Goal: Transaction & Acquisition: Purchase product/service

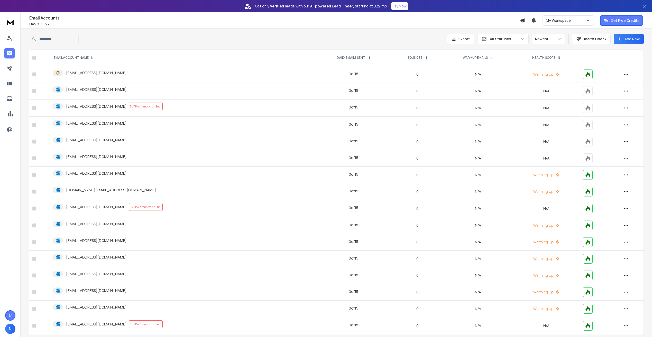
click at [635, 41] on button "Add New" at bounding box center [628, 39] width 30 height 10
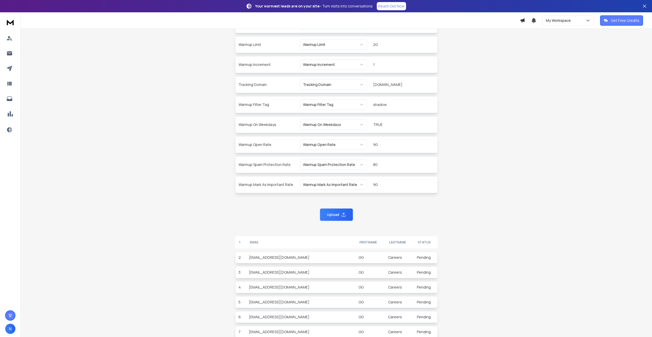
scroll to position [334, 0]
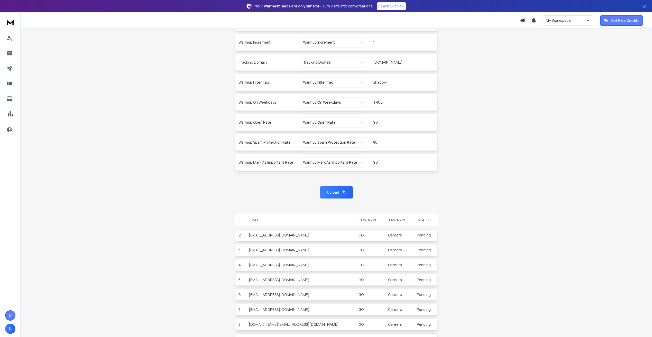
click at [339, 191] on button "Upload" at bounding box center [336, 192] width 33 height 12
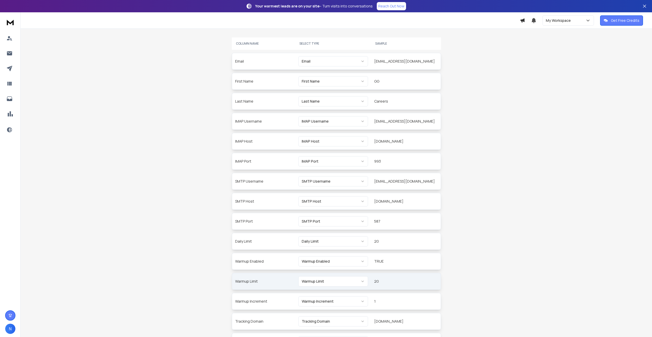
scroll to position [0, 0]
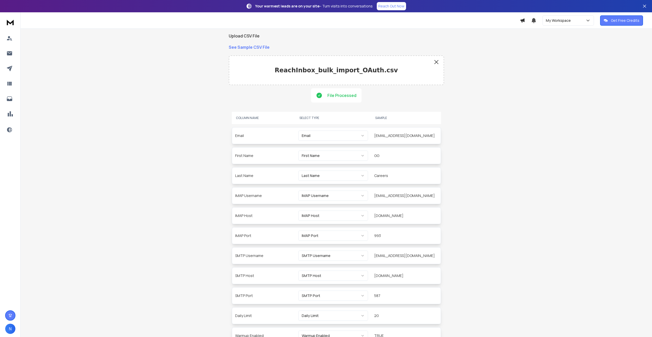
click at [384, 74] on p "ReachInbox_bulk_import_OAuth.csv" at bounding box center [336, 70] width 206 height 8
drag, startPoint x: 384, startPoint y: 74, endPoint x: 518, endPoint y: 88, distance: 134.6
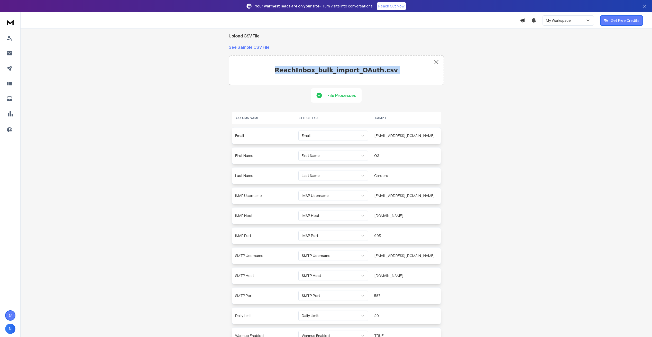
click at [422, 71] on p "ReachInbox_bulk_import_OAuth.csv" at bounding box center [336, 70] width 206 height 8
click at [359, 71] on p "ReachInbox_bulk_import_OAuth.csv" at bounding box center [336, 70] width 206 height 8
drag, startPoint x: 359, startPoint y: 71, endPoint x: 445, endPoint y: 86, distance: 87.0
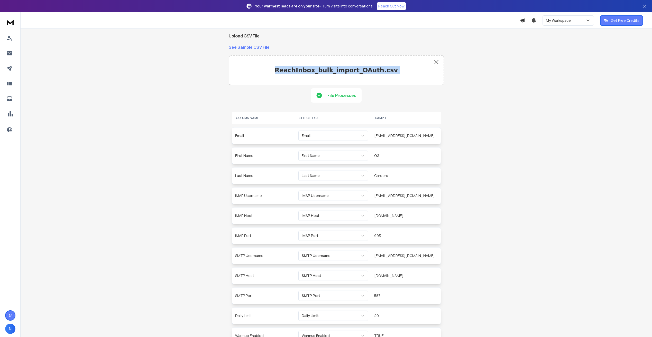
click at [433, 61] on icon at bounding box center [436, 62] width 6 height 6
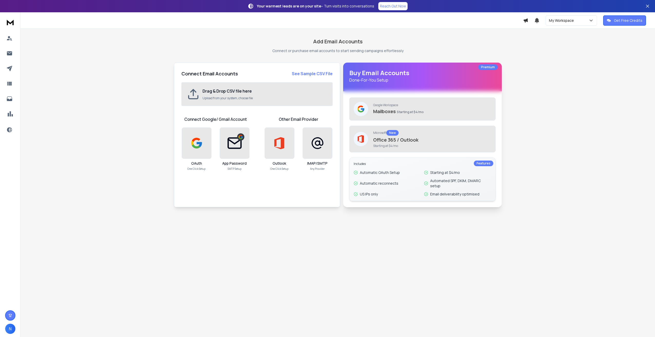
click at [423, 111] on span "Starting at $4/mo" at bounding box center [410, 112] width 27 height 4
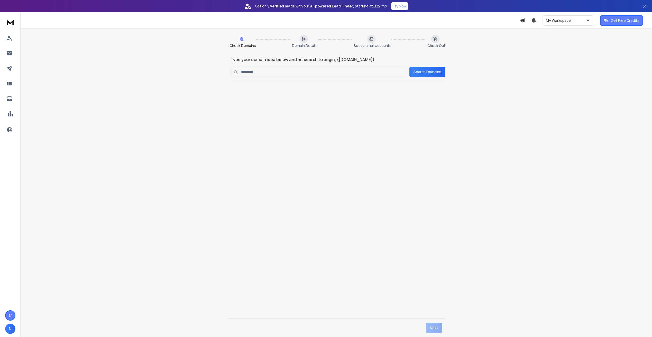
click at [369, 70] on input at bounding box center [318, 72] width 176 height 10
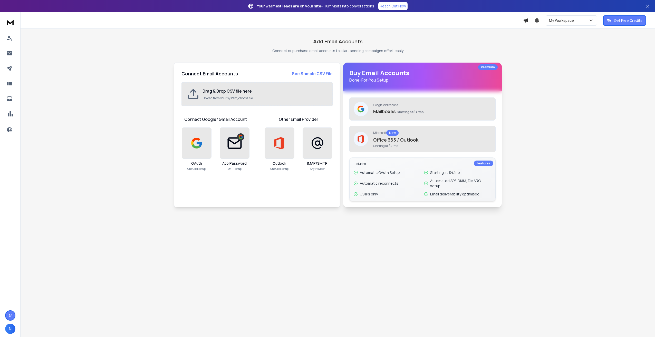
click at [436, 115] on div "Google Workspace Mailboxes Starting at $4/mo" at bounding box center [423, 109] width 146 height 23
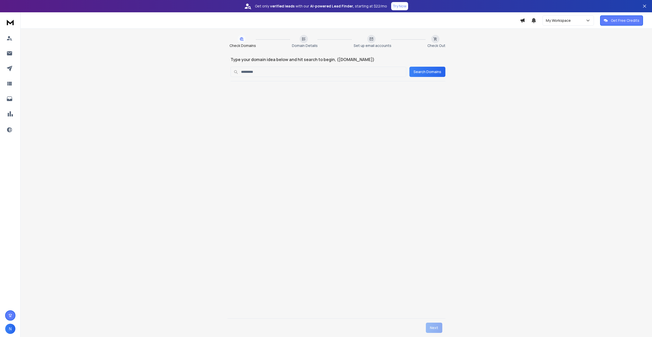
click at [312, 67] on input at bounding box center [318, 72] width 176 height 10
type input "**********"
click at [424, 72] on button "Search Domains" at bounding box center [427, 72] width 36 height 10
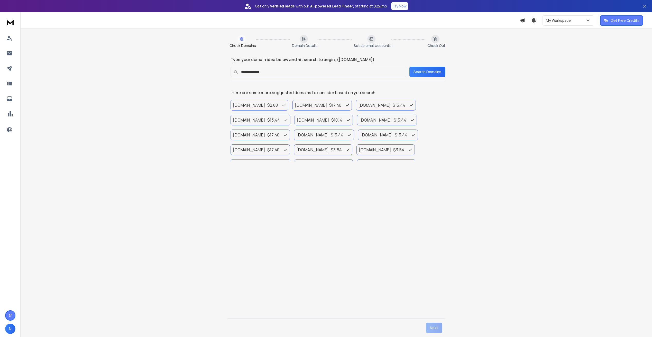
click at [392, 108] on h4 "$ 13.44" at bounding box center [398, 105] width 13 height 6
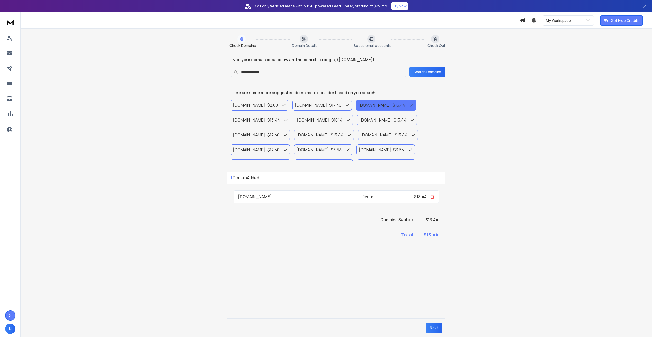
click at [437, 325] on button "Next" at bounding box center [434, 328] width 16 height 10
select select "**"
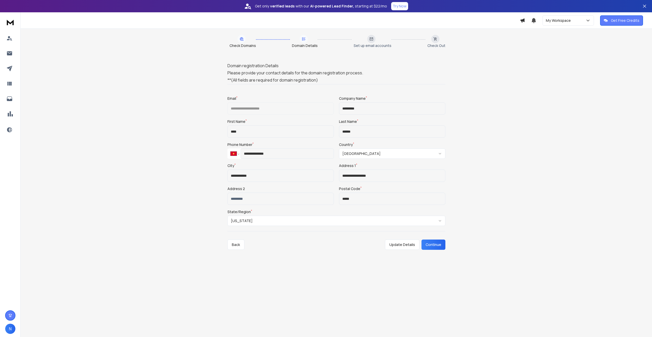
click at [433, 245] on button "Continue" at bounding box center [433, 245] width 24 height 10
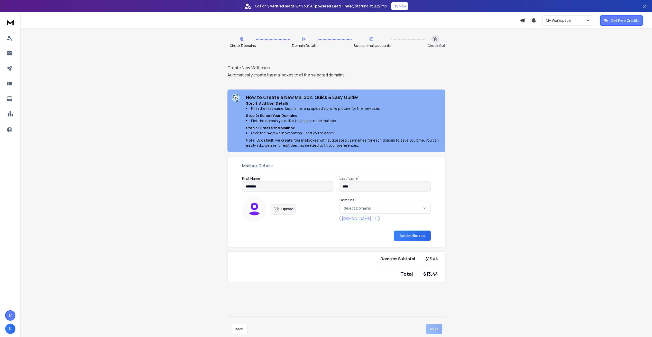
click at [303, 187] on input "*******" at bounding box center [287, 187] width 91 height 10
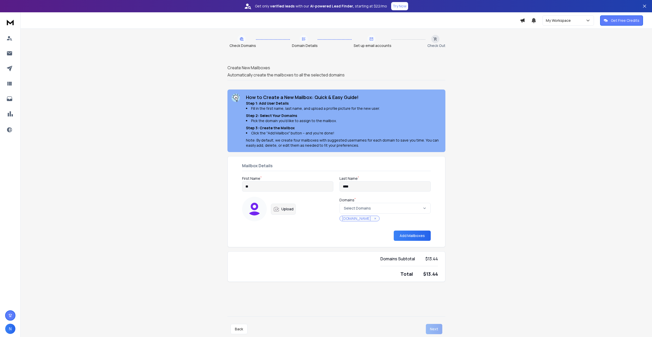
type input "**"
drag, startPoint x: 358, startPoint y: 188, endPoint x: 310, endPoint y: 189, distance: 48.3
click at [311, 189] on div "First Name * ** Last Name * ****" at bounding box center [336, 183] width 189 height 16
click at [398, 211] on button "Select Domains" at bounding box center [384, 208] width 91 height 11
type input "******"
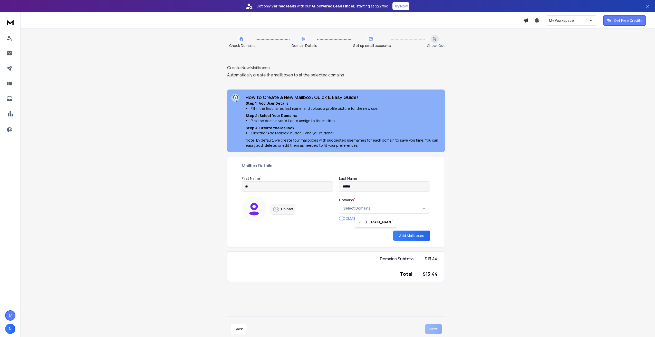
click at [459, 219] on section "Check Domains Domain Details Set up email accounts Check Out Create New Mailbox…" at bounding box center [336, 190] width 631 height 322
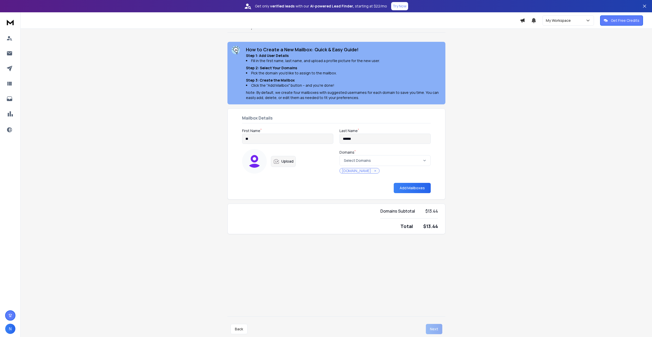
scroll to position [51, 0]
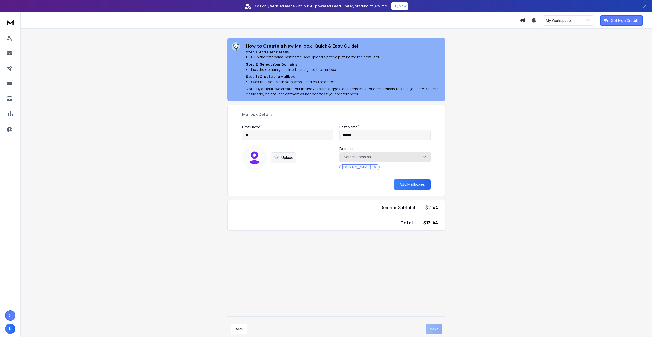
click at [399, 155] on button "Select Domains" at bounding box center [384, 157] width 91 height 11
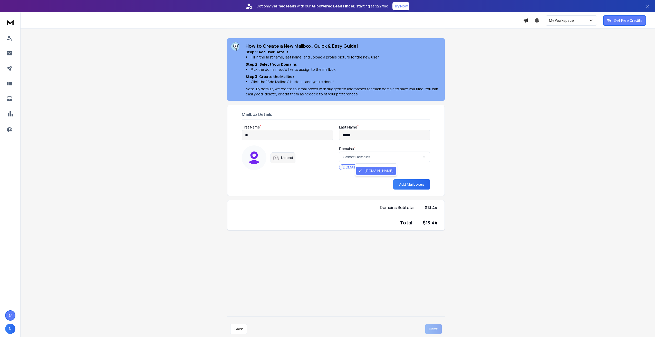
click at [380, 169] on div "ggcareerwokinghomes.com" at bounding box center [376, 171] width 40 height 8
drag, startPoint x: 468, startPoint y: 176, endPoint x: 455, endPoint y: 180, distance: 13.6
click at [468, 177] on section "Check Domains Domain Details Set up email accounts Check Out Create New Mailbox…" at bounding box center [336, 138] width 631 height 322
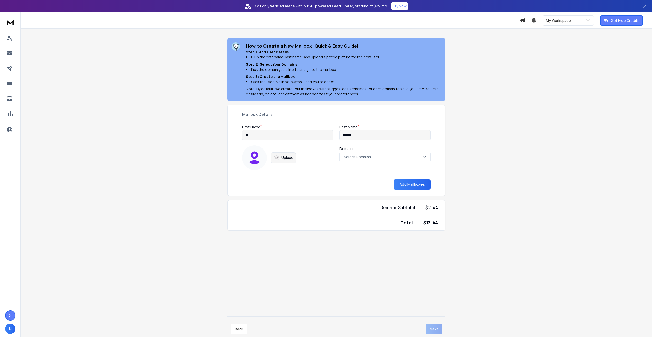
click at [414, 184] on button "Add Mailboxes" at bounding box center [411, 185] width 37 height 10
click at [369, 156] on button "Select Domains" at bounding box center [384, 157] width 91 height 11
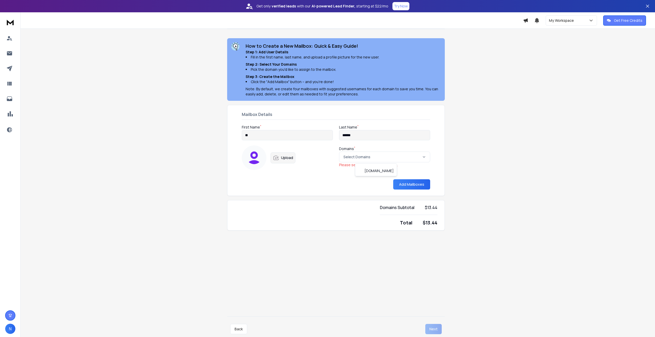
click at [378, 171] on div "ggcareerwokinghomes.com" at bounding box center [376, 171] width 40 height 8
click at [328, 212] on div "Domains Subtotal $ 13.44 Total $ 13.44" at bounding box center [336, 220] width 218 height 31
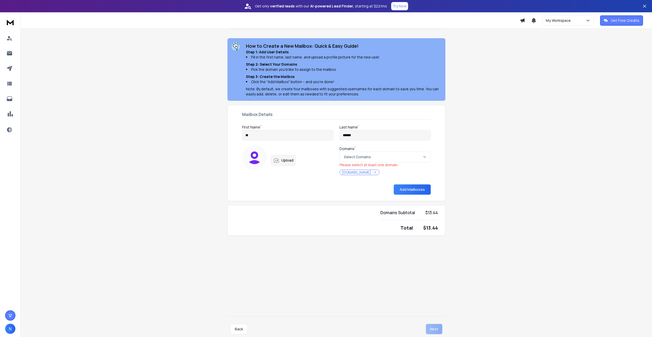
click at [422, 191] on button "Add Mailboxes" at bounding box center [411, 190] width 37 height 10
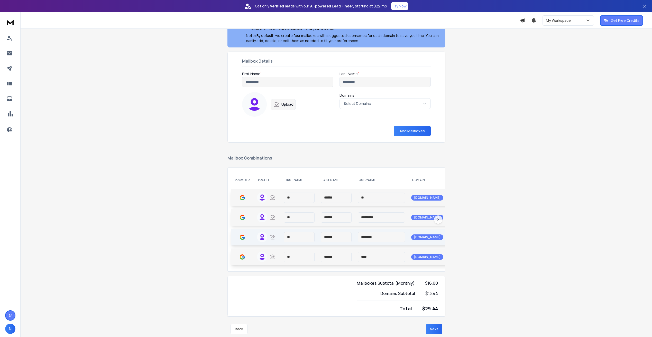
scroll to position [112, 0]
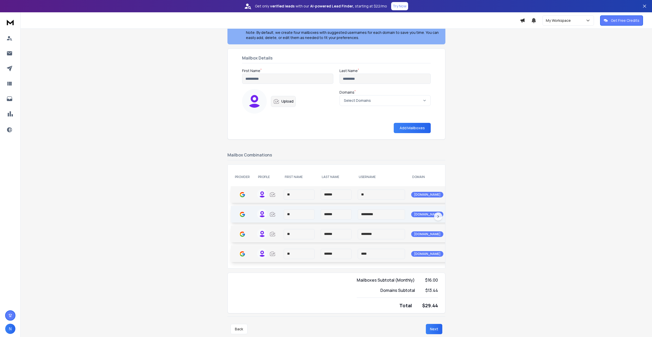
click at [380, 211] on input "*********" at bounding box center [380, 215] width 47 height 10
drag, startPoint x: 373, startPoint y: 192, endPoint x: 312, endPoint y: 193, distance: 61.1
click at [312, 193] on tr "** ****** ** ggcareerwokinghomes.com $ 4" at bounding box center [358, 194] width 255 height 17
click at [334, 192] on tr "** ****** ** ggcareerwokinghomes.com $ 4" at bounding box center [358, 194] width 255 height 17
type input "**"
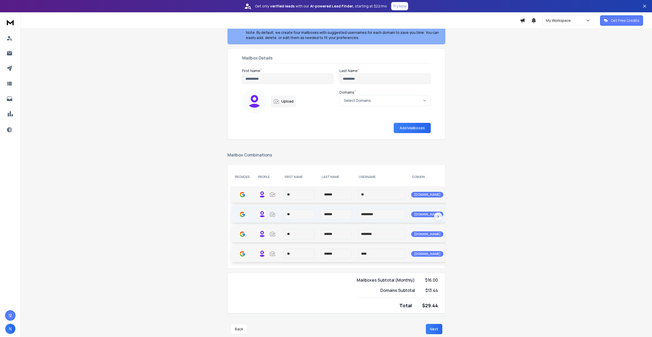
drag, startPoint x: 386, startPoint y: 213, endPoint x: 330, endPoint y: 214, distance: 55.8
click at [330, 214] on tr "** ****** ********* ggcareerwokinghomes.com $ 4" at bounding box center [358, 214] width 255 height 17
paste input "text"
type input "**"
drag, startPoint x: 383, startPoint y: 231, endPoint x: 316, endPoint y: 230, distance: 67.3
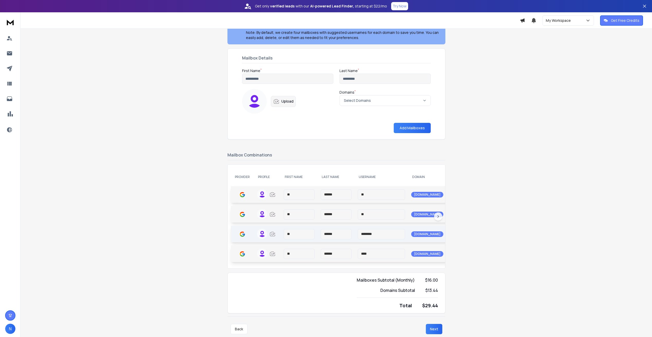
click at [316, 230] on tr "** ****** ******** ggcareerwokinghomes.com $ 4" at bounding box center [358, 234] width 255 height 17
paste input "text"
type input "**"
drag, startPoint x: 380, startPoint y: 249, endPoint x: 299, endPoint y: 251, distance: 80.4
click at [300, 251] on tr "** ****** **** ggcareerwokinghomes.com $ 4" at bounding box center [358, 254] width 255 height 17
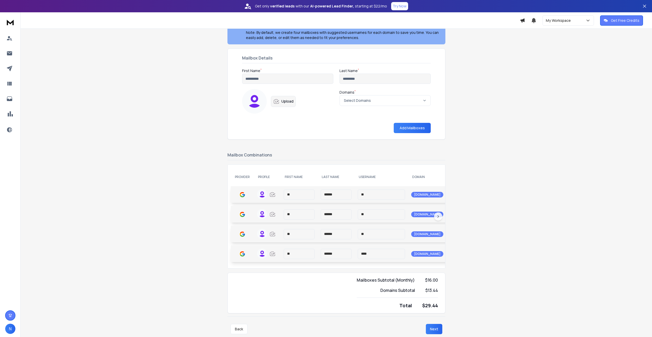
paste input "text"
type input "**"
drag, startPoint x: 519, startPoint y: 271, endPoint x: 519, endPoint y: 277, distance: 5.7
click at [519, 230] on html "Get only verified leads with our AI-powered Lead Finder, starting at $22/mo Try…" at bounding box center [326, 60] width 652 height 337
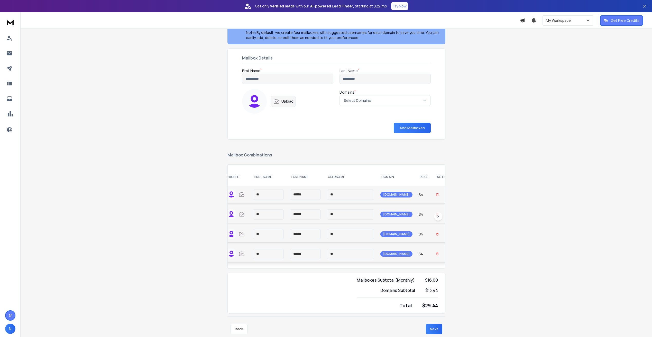
scroll to position [0, 0]
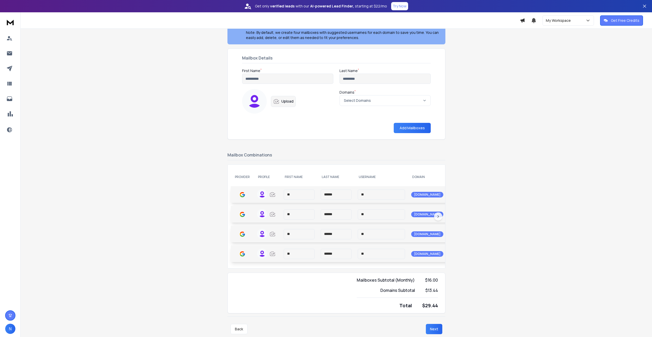
click at [429, 302] on div "Mailboxes Subtotal (Monthly) $ 16.00 Domains Subtotal $ 13.44 Total $ 29.44" at bounding box center [396, 293] width 83 height 34
drag, startPoint x: 429, startPoint y: 302, endPoint x: 516, endPoint y: 278, distance: 90.5
click at [516, 230] on html "Get only verified leads with our AI-powered Lead Finder, starting at $22/mo Try…" at bounding box center [326, 60] width 652 height 337
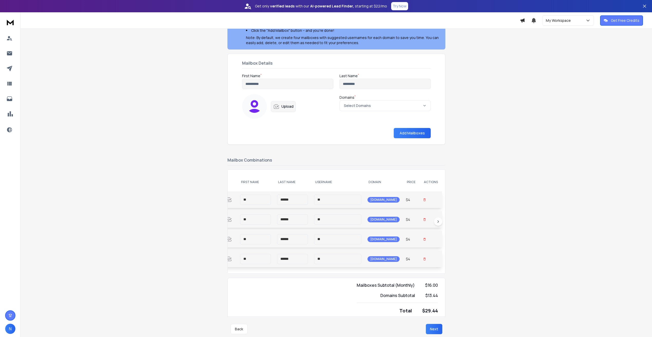
scroll to position [0, 57]
drag, startPoint x: 387, startPoint y: 279, endPoint x: 362, endPoint y: 279, distance: 24.7
click at [362, 279] on div "How to Create a New Mailbox: Quick & Easy Guide! Step 1: Add User Details Fill …" at bounding box center [336, 154] width 218 height 335
drag, startPoint x: 322, startPoint y: 198, endPoint x: 300, endPoint y: 200, distance: 22.0
click at [314, 200] on input "**" at bounding box center [337, 200] width 47 height 10
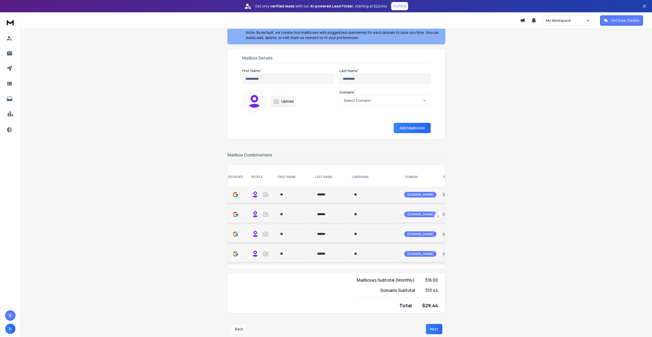
scroll to position [0, 0]
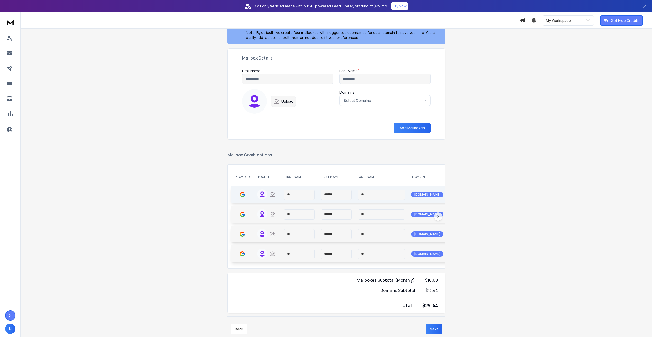
click at [345, 192] on input "******" at bounding box center [336, 195] width 31 height 10
drag, startPoint x: 376, startPoint y: 193, endPoint x: 354, endPoint y: 194, distance: 21.4
click at [354, 194] on td "**" at bounding box center [380, 194] width 53 height 17
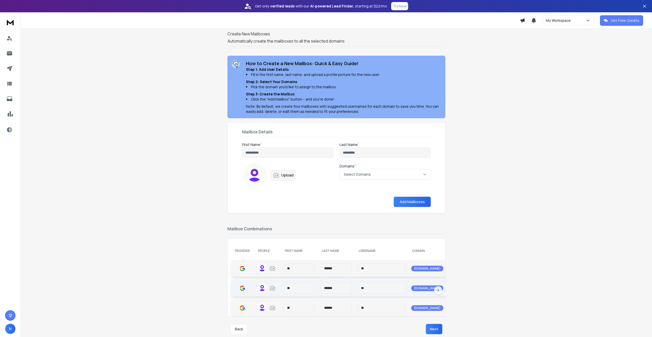
scroll to position [9, 0]
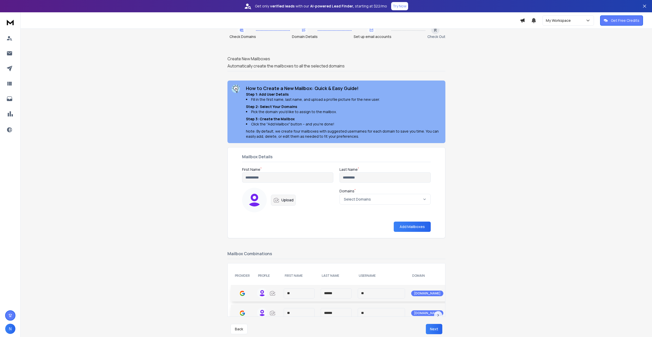
click at [266, 178] on input "text" at bounding box center [287, 178] width 91 height 10
click at [353, 174] on input "text" at bounding box center [384, 178] width 91 height 10
click at [372, 200] on button "Select Domains" at bounding box center [384, 199] width 91 height 11
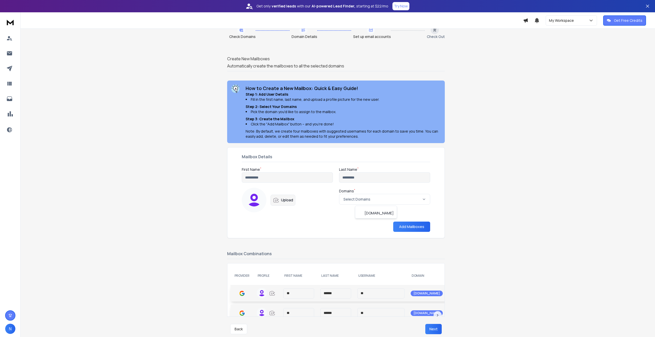
click at [474, 196] on section "Check Domains Domain Details Set up email accounts Check Out Create New Mailbox…" at bounding box center [336, 181] width 631 height 322
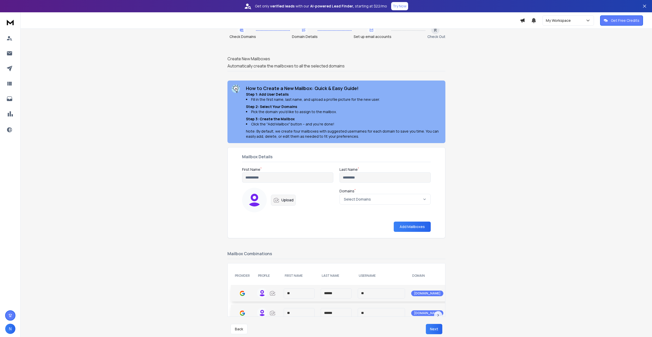
click at [262, 159] on p "Mailbox Details" at bounding box center [336, 158] width 189 height 8
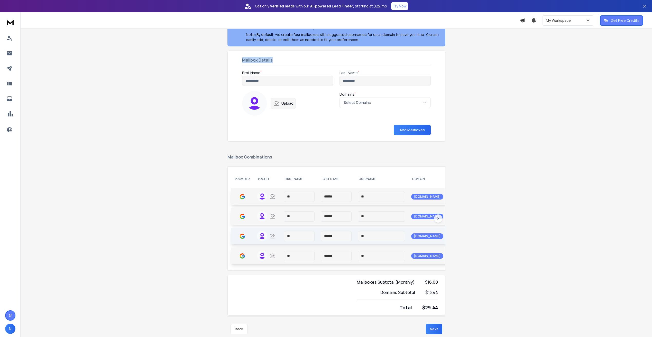
scroll to position [112, 0]
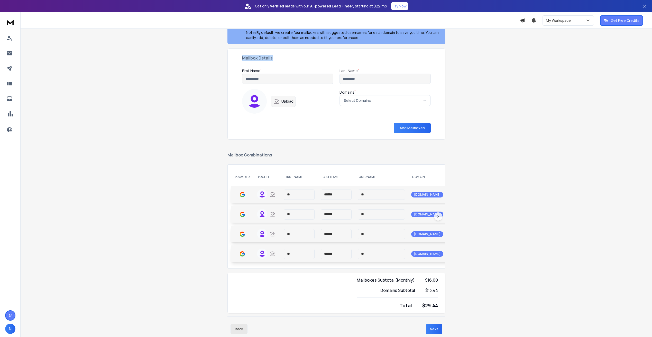
click at [239, 329] on button "Back" at bounding box center [238, 329] width 17 height 10
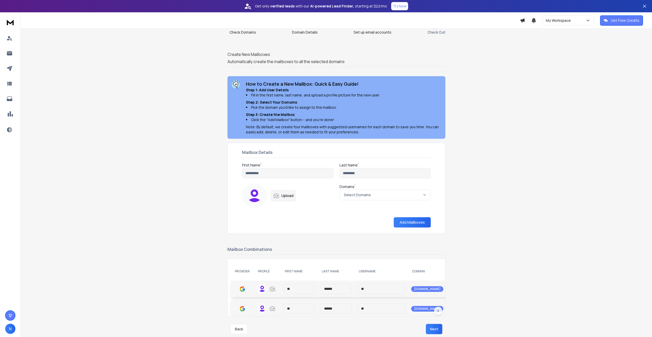
select select "**"
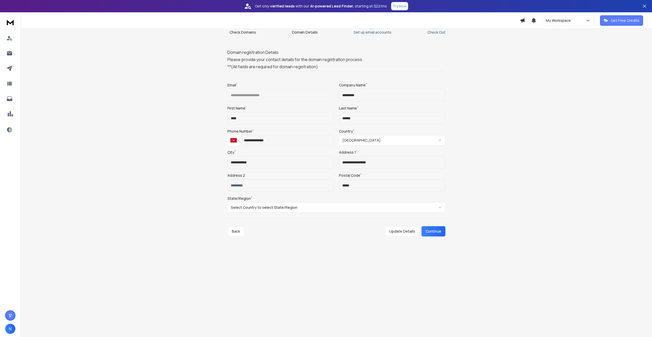
click at [261, 204] on button "Select Country to select State/Region" at bounding box center [336, 208] width 218 height 10
click at [303, 264] on div "**********" at bounding box center [334, 176] width 230 height 322
click at [239, 232] on button "Back" at bounding box center [235, 232] width 17 height 10
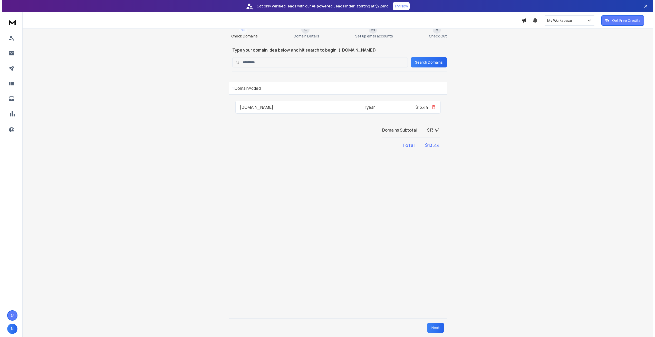
scroll to position [0, 0]
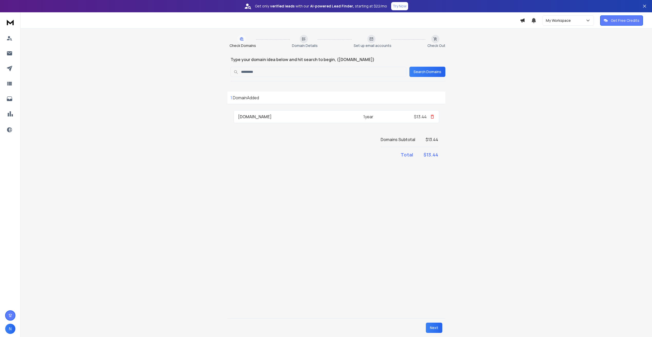
click at [307, 72] on input at bounding box center [318, 72] width 176 height 10
click at [276, 129] on div "ggcareerwokinghomes.com 1 year $13.44" at bounding box center [336, 116] width 218 height 25
click at [268, 99] on h3 "1 Domain Added" at bounding box center [336, 98] width 218 height 13
click at [432, 119] on icon at bounding box center [431, 116] width 5 height 5
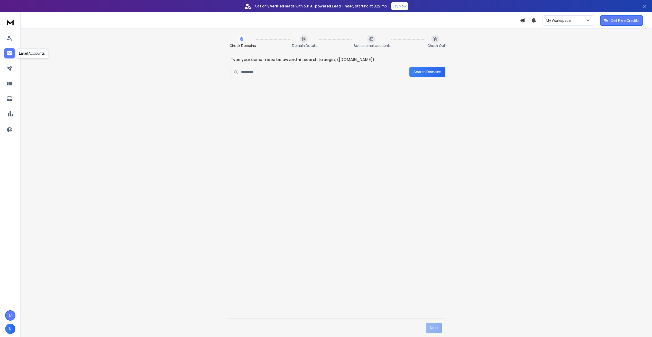
click at [9, 51] on icon at bounding box center [9, 53] width 6 height 6
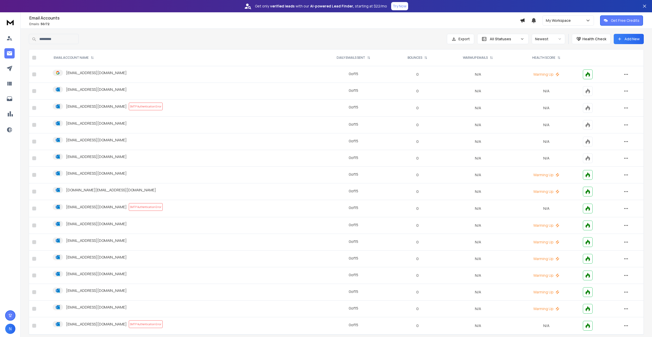
click at [628, 37] on button "Add New" at bounding box center [628, 39] width 30 height 10
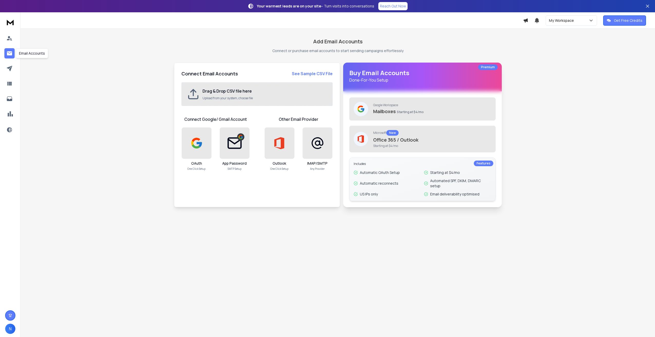
click at [9, 57] on link at bounding box center [9, 53] width 10 height 10
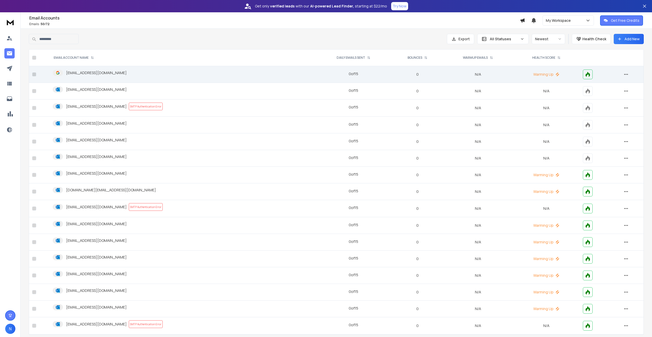
click at [585, 74] on icon at bounding box center [587, 74] width 5 height 5
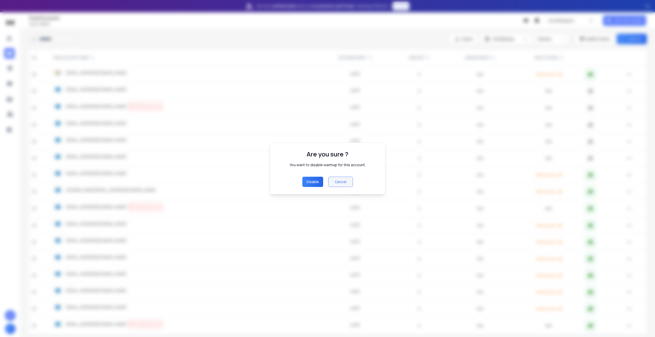
click at [337, 185] on button "Cancel" at bounding box center [340, 182] width 25 height 10
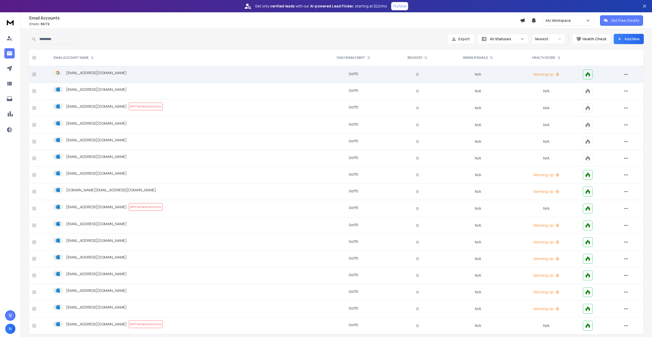
click at [608, 76] on td at bounding box center [625, 74] width 35 height 17
click at [516, 75] on p "Warming Up" at bounding box center [546, 74] width 60 height 5
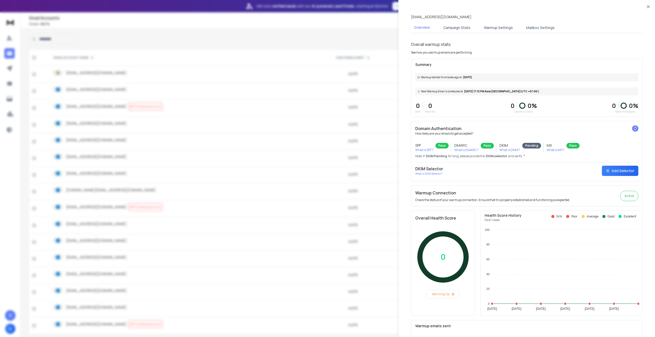
click at [457, 24] on button "Campaign Stats" at bounding box center [456, 27] width 33 height 11
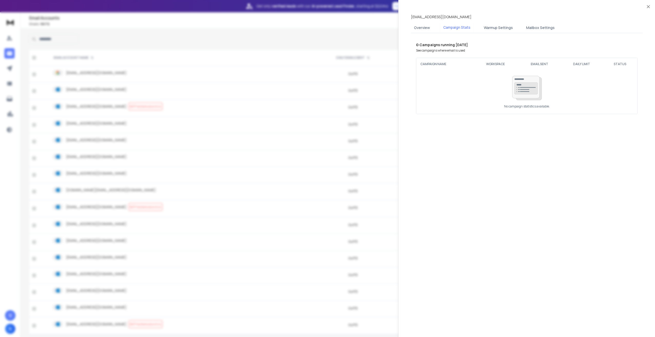
click at [500, 26] on button "Warmup Settings" at bounding box center [498, 27] width 35 height 11
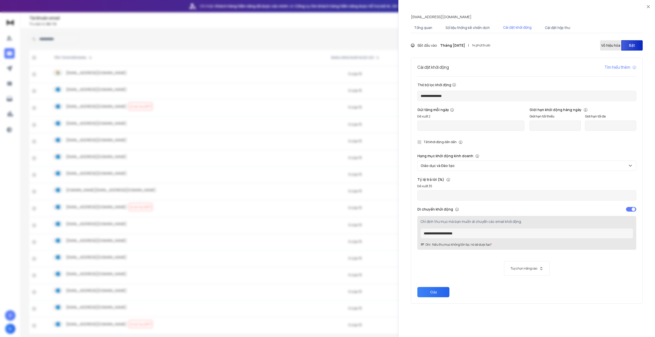
click at [436, 84] on font "Thẻ bộ lọc khởi động" at bounding box center [435, 85] width 34 height 4
click at [441, 98] on input "**********" at bounding box center [527, 96] width 219 height 10
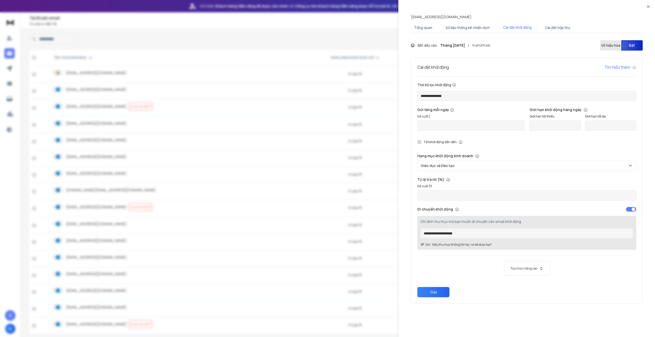
click at [441, 98] on input "**********" at bounding box center [527, 96] width 219 height 10
click at [471, 98] on input "**********" at bounding box center [527, 96] width 219 height 10
drag, startPoint x: 406, startPoint y: 96, endPoint x: 383, endPoint y: 95, distance: 22.9
click at [382, 95] on body "Chỉ nhận Khách hàng tiềm năng đã được xác minh với Công cụ tìm khách hàng tiềm …" at bounding box center [326, 168] width 652 height 337
click at [471, 95] on input "**********" at bounding box center [527, 96] width 219 height 10
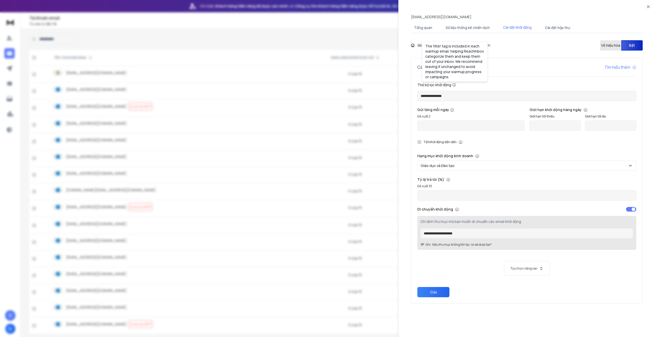
click at [456, 71] on div "The filter tag is included in each warmup email, helping ReachInbox categorize …" at bounding box center [455, 61] width 66 height 41
click at [456, 71] on div "Thẻ bộ lọc được bao gồm trong mỗi email khởi động, giúp ReachInbox phân loại ch…" at bounding box center [455, 61] width 66 height 41
click at [463, 70] on div "The filter tag is included in each warmup email, helping ReachInbox categorize …" at bounding box center [455, 61] width 66 height 41
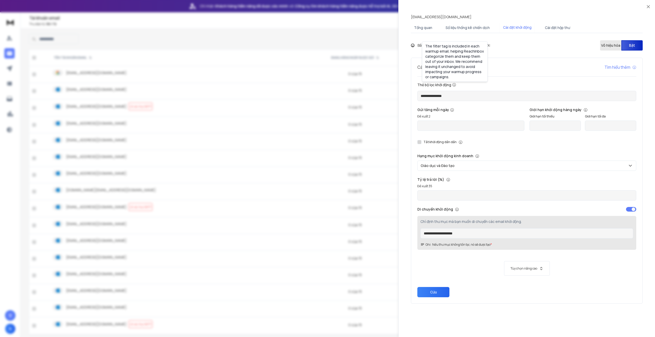
click at [463, 70] on div "The filter tag is included in each warmup email, helping ReachInbox categorize …" at bounding box center [455, 61] width 66 height 41
click at [460, 72] on div "The filter tag is included in each warmup email, helping ReachInbox categorize …" at bounding box center [455, 61] width 66 height 41
drag, startPoint x: 460, startPoint y: 72, endPoint x: 448, endPoint y: 72, distance: 12.3
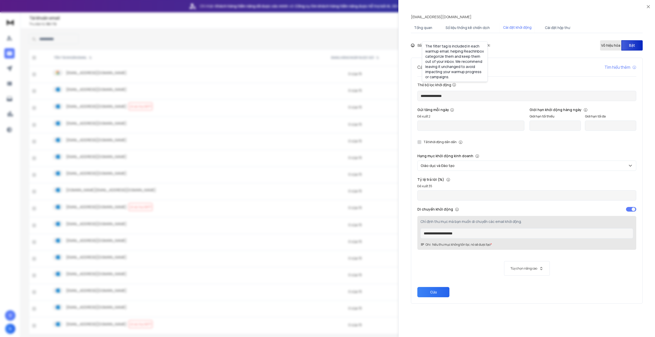
click at [448, 72] on div "The filter tag is included in each warmup email, helping ReachInbox categorize …" at bounding box center [455, 61] width 66 height 41
click at [425, 116] on p "Đề xuất 2" at bounding box center [471, 117] width 107 height 4
drag, startPoint x: 425, startPoint y: 116, endPoint x: 475, endPoint y: 118, distance: 50.6
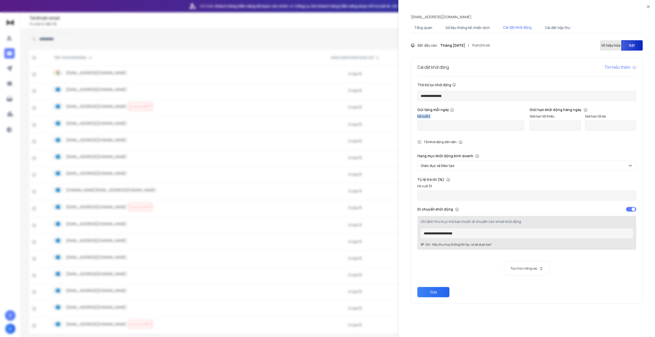
click at [475, 118] on p "Đề xuất 2" at bounding box center [471, 117] width 107 height 4
drag, startPoint x: 445, startPoint y: 128, endPoint x: 404, endPoint y: 126, distance: 40.1
click at [404, 126] on div "**********" at bounding box center [527, 168] width 257 height 337
drag, startPoint x: 550, startPoint y: 127, endPoint x: 527, endPoint y: 131, distance: 24.1
click at [527, 131] on form "**********" at bounding box center [527, 180] width 219 height 233
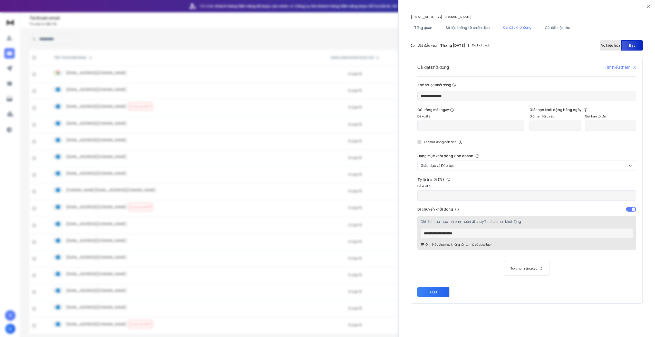
drag, startPoint x: 605, startPoint y: 129, endPoint x: 575, endPoint y: 133, distance: 30.0
click at [577, 133] on form "**********" at bounding box center [527, 180] width 219 height 233
click at [489, 149] on form "**********" at bounding box center [527, 180] width 219 height 233
click at [447, 197] on input "**" at bounding box center [527, 196] width 219 height 10
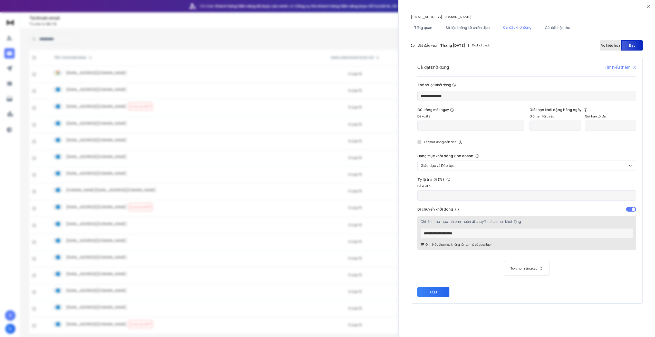
click at [447, 197] on input "**" at bounding box center [527, 196] width 219 height 10
click at [551, 124] on input "*" at bounding box center [555, 126] width 51 height 10
drag, startPoint x: 595, startPoint y: 125, endPoint x: 518, endPoint y: 122, distance: 77.1
click at [520, 122] on div "Gửi tăng mỗi ngày Đề xuất 2 * Giới hạn khởi động hàng ngày Giới hạn tối thiểu *…" at bounding box center [527, 119] width 219 height 24
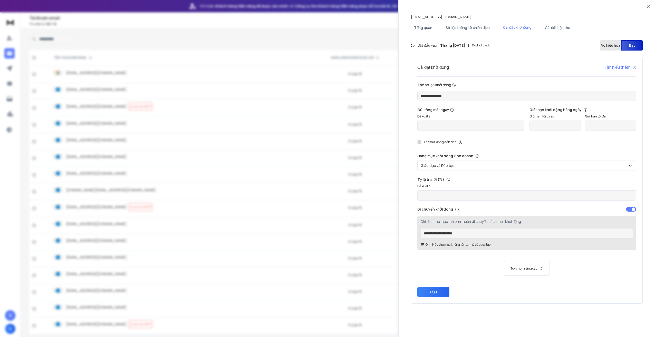
click at [443, 120] on div "Gửi tăng mỗi ngày Đề xuất 2 *" at bounding box center [471, 119] width 107 height 24
click at [440, 123] on input "*" at bounding box center [471, 126] width 107 height 10
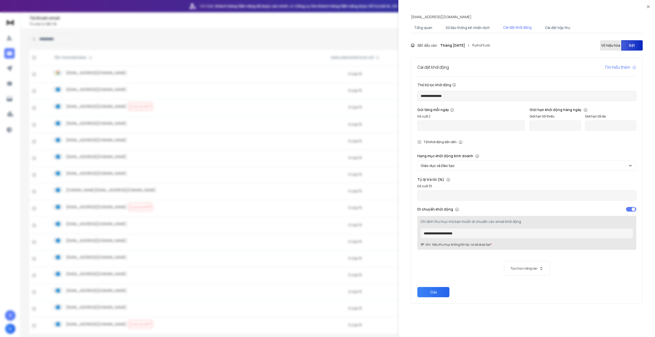
click at [534, 269] on p "Tùy chọn nâng cao" at bounding box center [524, 269] width 27 height 4
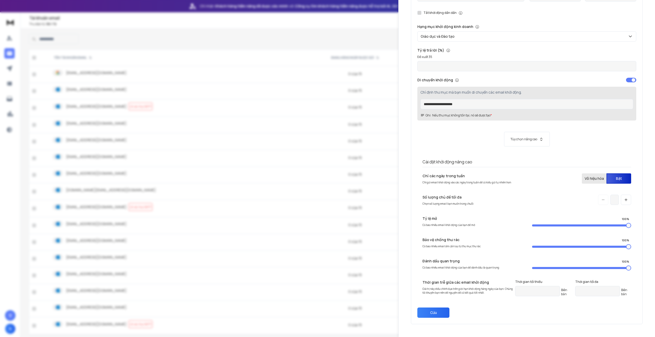
scroll to position [131, 0]
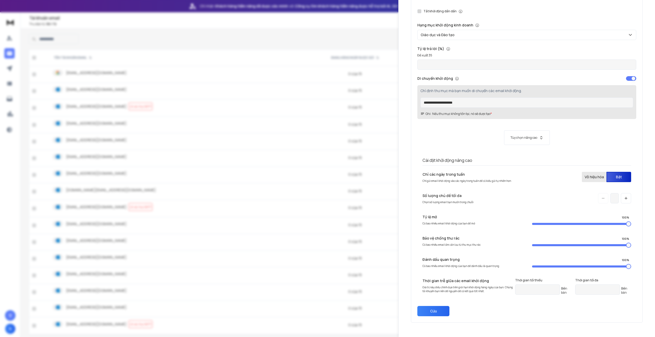
click at [535, 290] on input "number" at bounding box center [537, 290] width 45 height 10
click at [595, 286] on input "number" at bounding box center [598, 290] width 45 height 10
click at [429, 129] on div "Tùy chọn nâng cao Cài đặt khởi động nâng cao Chỉ các ngày trong tuần Chỉ gửi em…" at bounding box center [527, 212] width 219 height 175
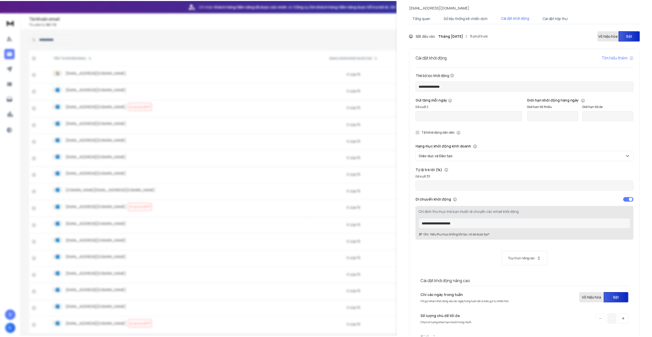
scroll to position [0, 0]
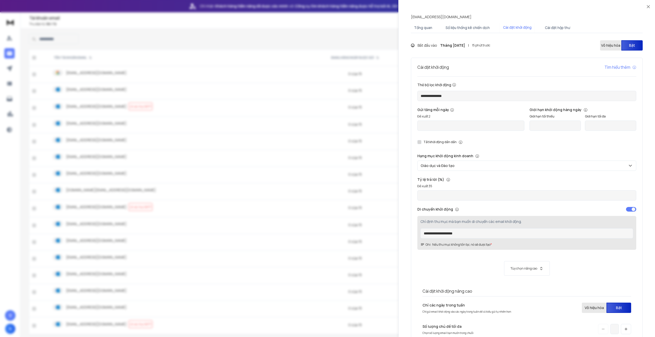
click at [558, 28] on button "Cài đặt hộp thư" at bounding box center [557, 27] width 31 height 11
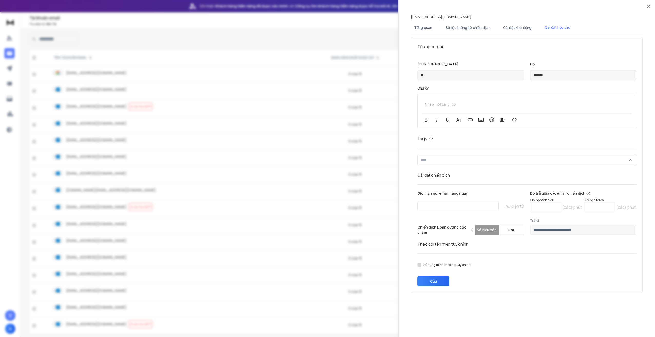
click at [439, 209] on input "**" at bounding box center [458, 206] width 81 height 10
click at [552, 209] on input "**" at bounding box center [545, 207] width 31 height 10
click at [591, 206] on input "**" at bounding box center [599, 207] width 31 height 10
click at [592, 207] on input "**" at bounding box center [599, 207] width 31 height 10
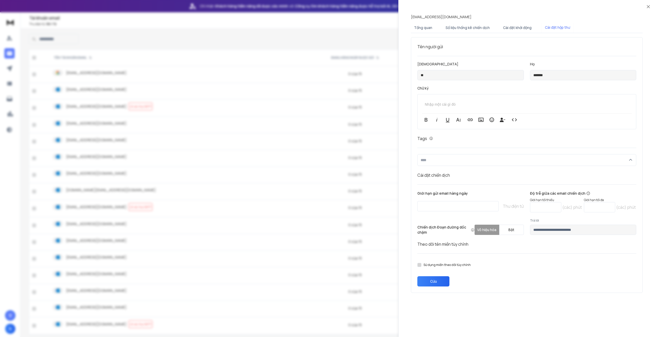
click at [517, 23] on button "Cài đặt khởi động" at bounding box center [517, 27] width 35 height 11
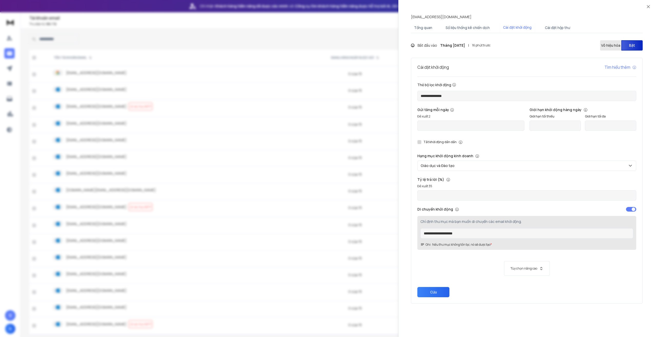
click at [552, 29] on button "Cài đặt hộp thư" at bounding box center [557, 27] width 31 height 11
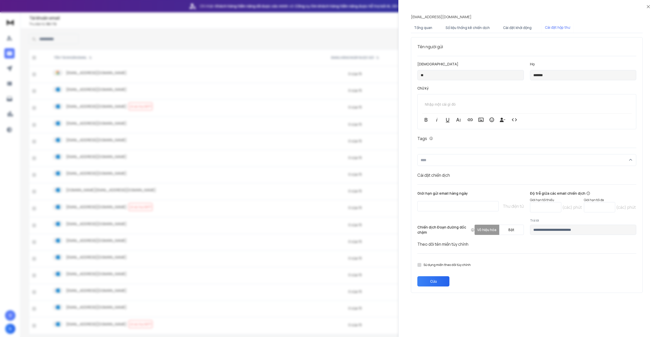
drag, startPoint x: 446, startPoint y: 206, endPoint x: 400, endPoint y: 204, distance: 45.8
click at [400, 204] on div "Bảng bảng nhiều lựa chọn hire@ggcareernetwork.com Tổng quan Số liệu thống kê ch…" at bounding box center [527, 168] width 257 height 337
click at [459, 180] on form "Tên thánh ** Họ ******* Chữ ký Nhập một cái gì đó Xóa định dạng Họ phông chữ Ar…" at bounding box center [527, 174] width 219 height 224
click at [530, 26] on button "Cài đặt khởi động" at bounding box center [517, 27] width 35 height 11
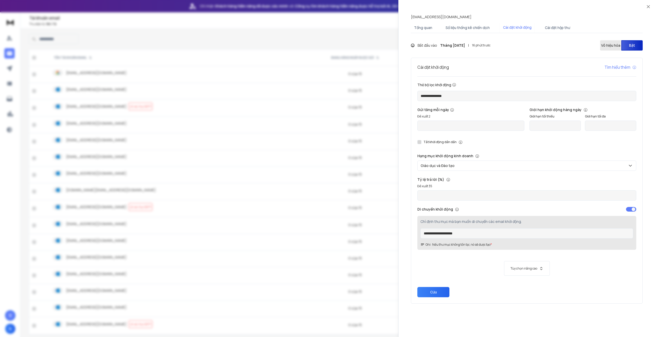
drag, startPoint x: 554, startPoint y: 126, endPoint x: 526, endPoint y: 122, distance: 27.7
click at [526, 122] on div "Gửi tăng mỗi ngày Đề xuất 2 * Giới hạn khởi động hàng ngày Giới hạn tối thiểu *…" at bounding box center [527, 119] width 219 height 24
click at [561, 24] on button "Cài đặt hộp thư" at bounding box center [557, 27] width 31 height 11
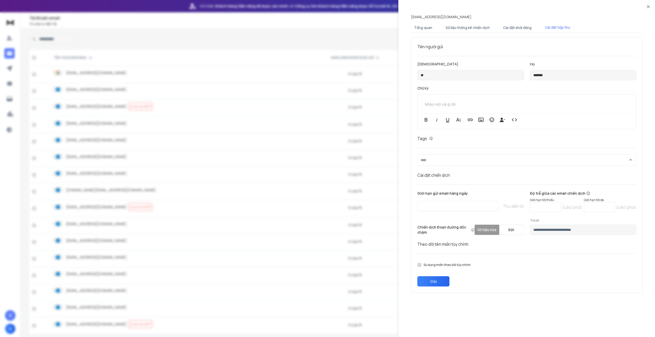
click at [531, 25] on button "Cài đặt khởi động" at bounding box center [517, 27] width 35 height 11
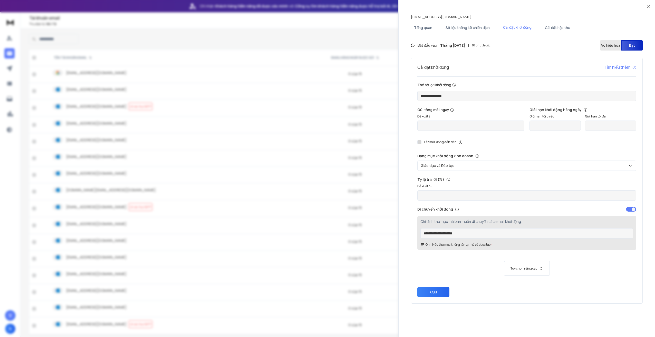
drag, startPoint x: 446, startPoint y: 126, endPoint x: 414, endPoint y: 125, distance: 31.9
click at [414, 125] on div "**********" at bounding box center [527, 181] width 232 height 246
click at [478, 128] on input "*" at bounding box center [471, 126] width 107 height 10
drag, startPoint x: 543, startPoint y: 125, endPoint x: 523, endPoint y: 126, distance: 20.3
click at [523, 126] on div "Gửi tăng mỗi ngày Đề xuất 2 * Giới hạn khởi động hàng ngày Giới hạn tối thiểu *…" at bounding box center [527, 119] width 219 height 24
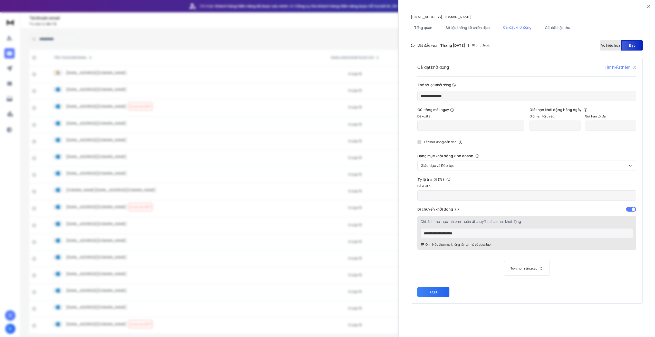
click at [600, 126] on input "**" at bounding box center [610, 126] width 51 height 10
click at [587, 140] on div "Tắt khởi động dần dần" at bounding box center [527, 142] width 219 height 10
drag, startPoint x: 539, startPoint y: 125, endPoint x: 525, endPoint y: 128, distance: 13.9
click at [525, 128] on div "Gửi tăng mỗi ngày Đề xuất 2 * Giới hạn khởi động hàng ngày Giới hạn tối thiểu *…" at bounding box center [527, 119] width 219 height 24
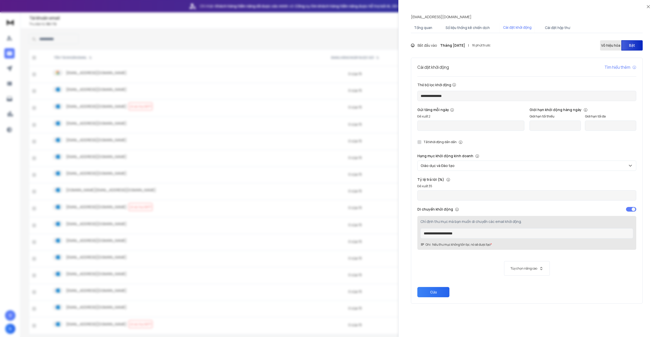
drag, startPoint x: 619, startPoint y: 124, endPoint x: 571, endPoint y: 127, distance: 48.9
click at [571, 127] on div "Giới hạn tối thiểu * Giới hạn tối đa **" at bounding box center [583, 123] width 107 height 16
click at [454, 109] on p "Gửi tăng mỗi ngày" at bounding box center [471, 109] width 107 height 5
click at [490, 65] on div "Cài đặt khởi động Tìm hiểu thêm" at bounding box center [527, 67] width 219 height 6
click at [530, 267] on p "Tùy chọn nâng cao" at bounding box center [524, 269] width 27 height 4
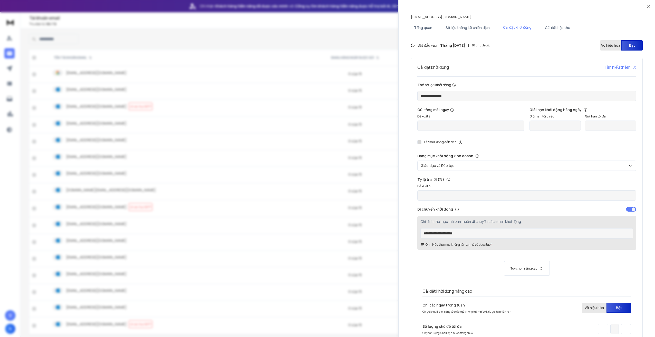
click at [530, 267] on p "Tùy chọn nâng cao" at bounding box center [524, 269] width 27 height 4
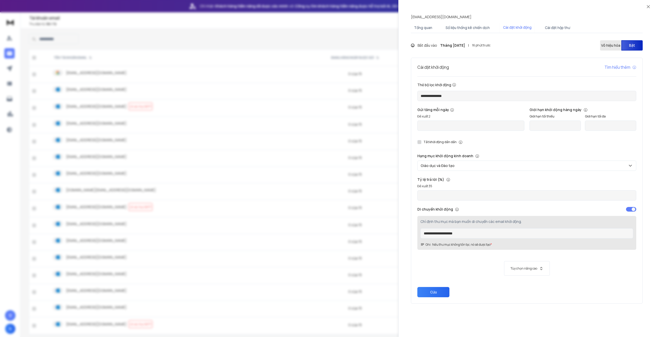
click at [325, 212] on div at bounding box center [327, 168] width 655 height 337
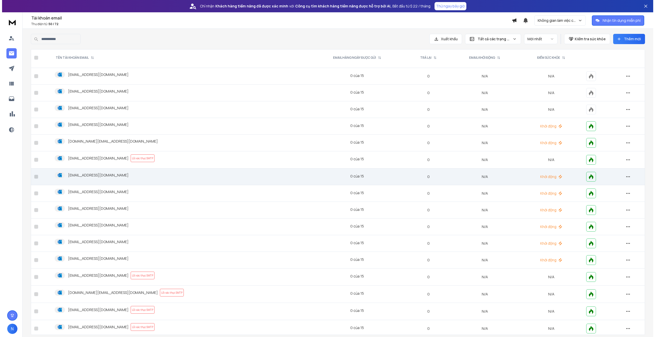
scroll to position [51, 0]
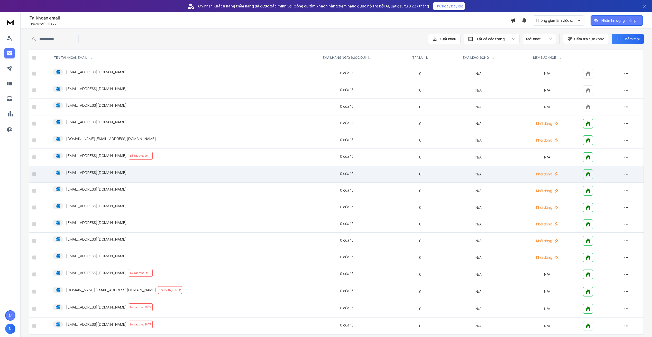
click at [120, 168] on td "[EMAIL_ADDRESS][DOMAIN_NAME]" at bounding box center [173, 174] width 246 height 17
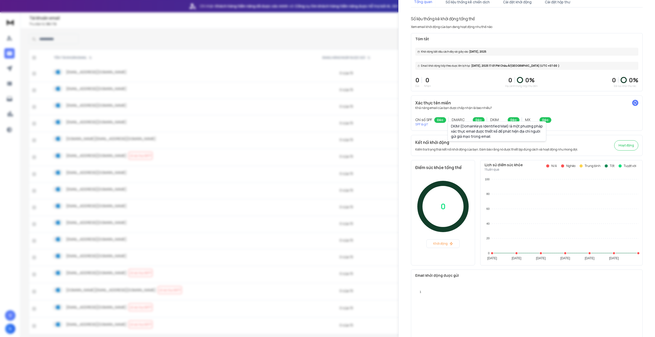
scroll to position [0, 0]
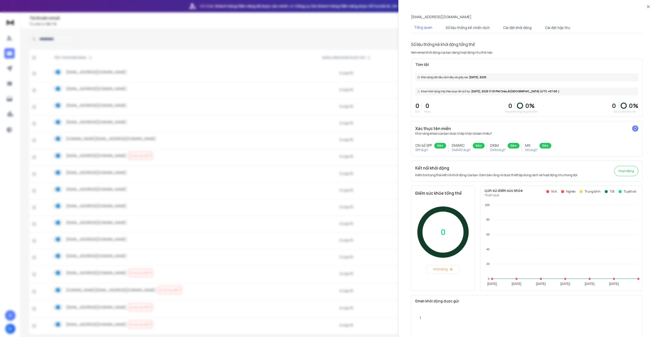
drag, startPoint x: 647, startPoint y: 6, endPoint x: 643, endPoint y: 8, distance: 4.4
click at [647, 6] on icon "button" at bounding box center [648, 6] width 3 height 3
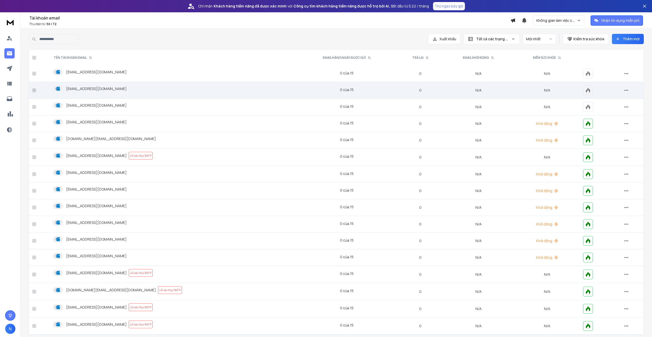
click at [220, 83] on td "[EMAIL_ADDRESS][DOMAIN_NAME]" at bounding box center [173, 90] width 246 height 17
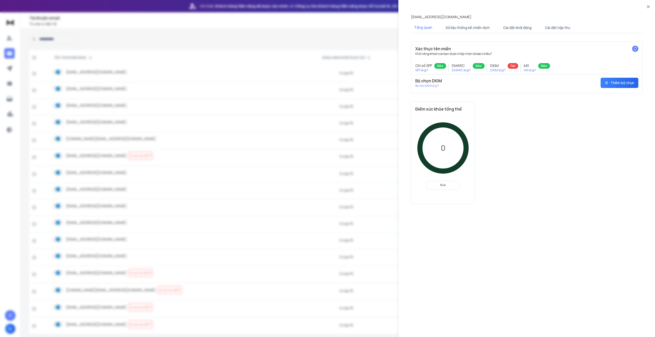
click at [524, 25] on button "Cài đặt khởi động" at bounding box center [517, 27] width 35 height 11
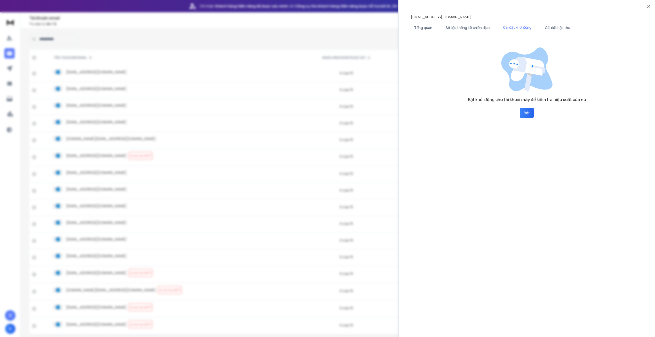
click at [351, 68] on div at bounding box center [327, 168] width 655 height 337
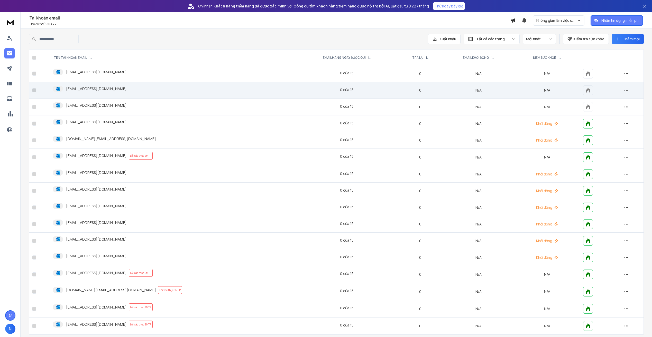
click at [242, 96] on td "[EMAIL_ADDRESS][DOMAIN_NAME]" at bounding box center [173, 90] width 246 height 17
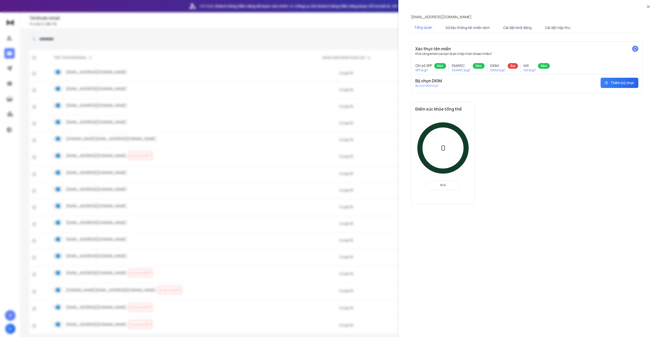
click at [529, 27] on button "Cài đặt khởi động" at bounding box center [517, 27] width 35 height 11
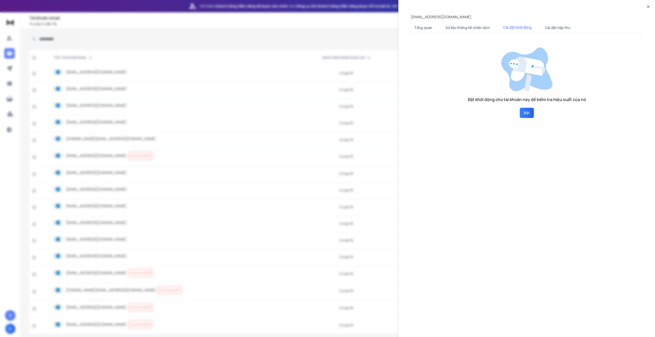
click at [527, 115] on button "Bật" at bounding box center [527, 113] width 14 height 10
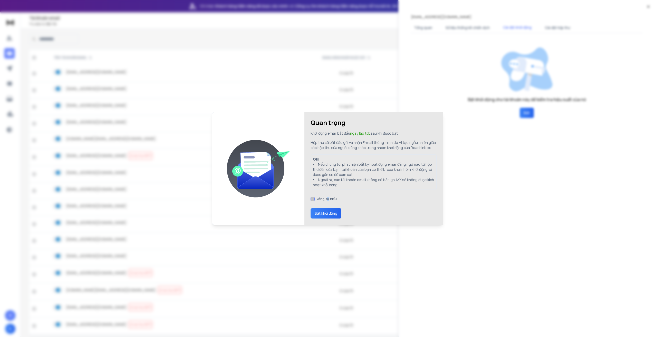
click at [327, 201] on div "Vâng, tôi hiểu" at bounding box center [324, 199] width 26 height 10
drag, startPoint x: 327, startPoint y: 201, endPoint x: 316, endPoint y: 199, distance: 11.8
click at [314, 202] on div "Vâng, tôi hiểu" at bounding box center [324, 199] width 26 height 10
click at [314, 198] on button "Vâng, tôi hiểu" at bounding box center [313, 199] width 4 height 4
drag, startPoint x: 318, startPoint y: 212, endPoint x: 333, endPoint y: 214, distance: 15.2
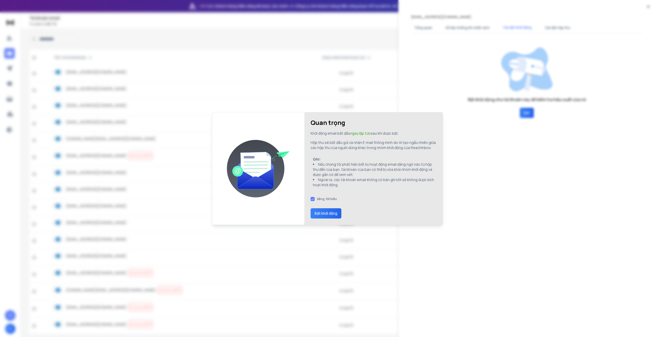
click at [318, 212] on button "Bật khởi động" at bounding box center [326, 214] width 31 height 10
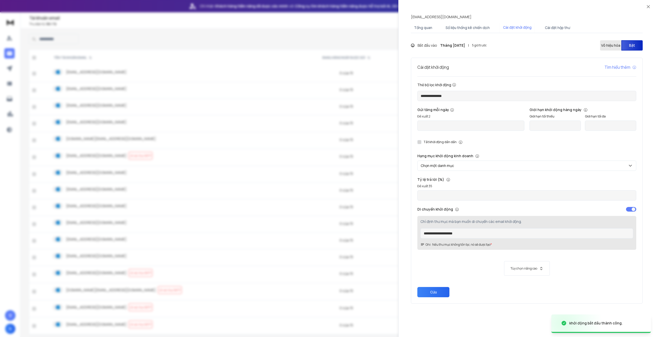
click at [464, 97] on input "**********" at bounding box center [527, 96] width 219 height 10
click at [463, 99] on input "**********" at bounding box center [527, 96] width 219 height 10
click at [462, 99] on input "**********" at bounding box center [527, 96] width 219 height 10
click at [477, 122] on input "*" at bounding box center [471, 126] width 107 height 10
click at [561, 123] on input "*" at bounding box center [555, 126] width 51 height 10
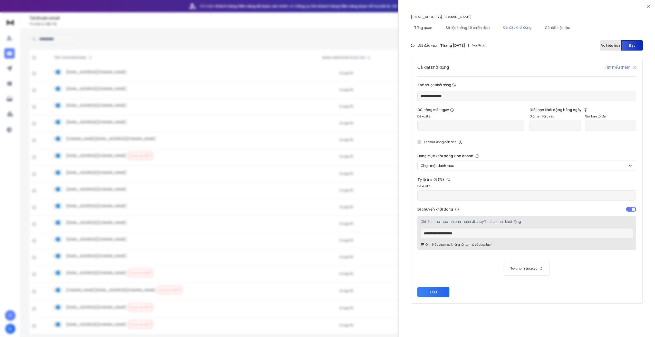
click at [561, 123] on input "*" at bounding box center [555, 126] width 51 height 10
click at [561, 124] on input "*" at bounding box center [555, 126] width 51 height 10
click at [465, 163] on div "Chọn một danh mục" at bounding box center [527, 165] width 212 height 5
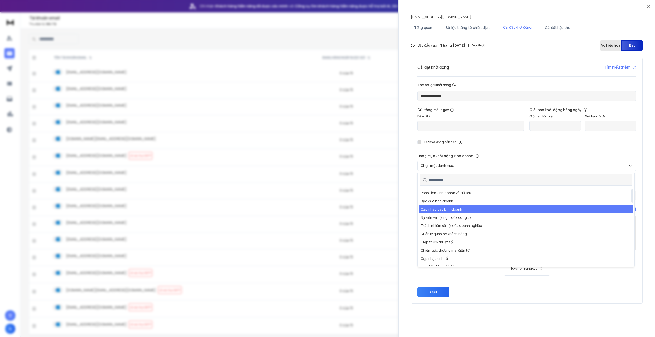
click at [343, 175] on div at bounding box center [327, 168] width 655 height 337
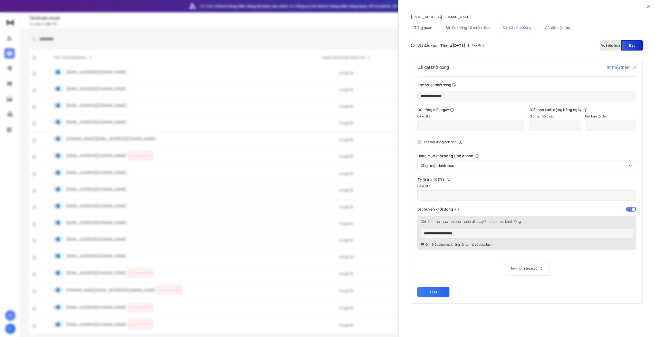
click at [354, 133] on div at bounding box center [327, 168] width 655 height 337
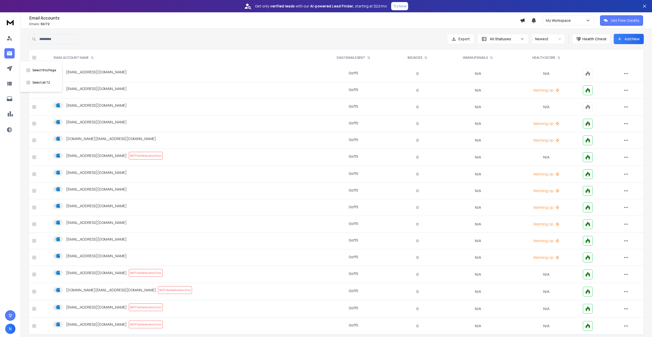
click at [33, 55] on th at bounding box center [39, 58] width 21 height 17
click at [35, 57] on button "button" at bounding box center [34, 58] width 4 height 4
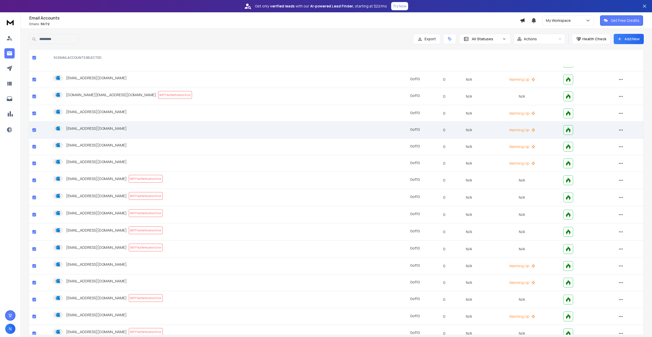
scroll to position [588, 0]
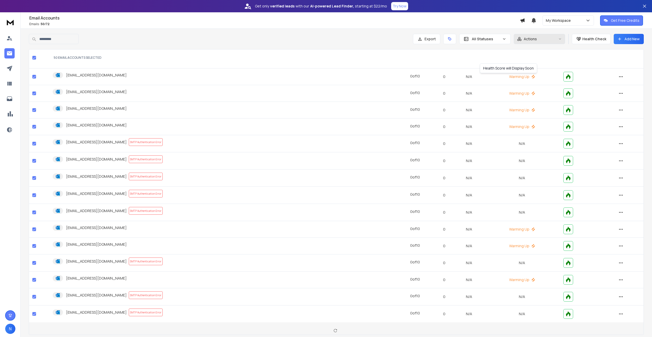
click at [534, 41] on p "Actions" at bounding box center [529, 38] width 13 height 5
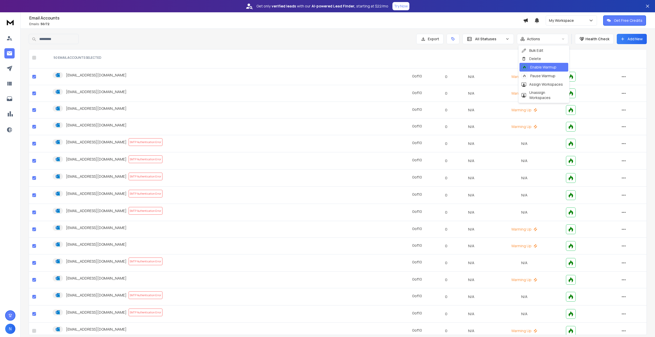
click at [548, 68] on div "Enable Warmup" at bounding box center [539, 67] width 35 height 6
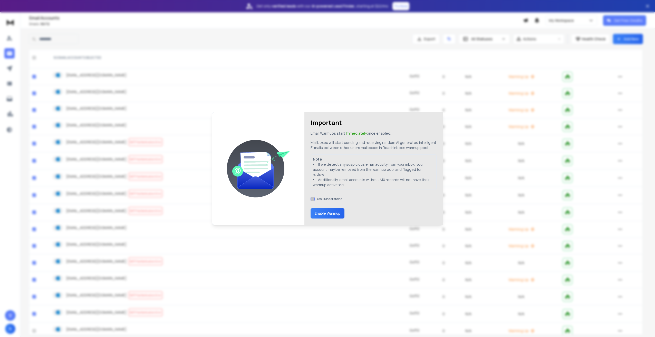
click at [314, 197] on button "Yes, I understand" at bounding box center [313, 199] width 4 height 4
click at [321, 209] on button "Enable Warmup" at bounding box center [328, 214] width 34 height 10
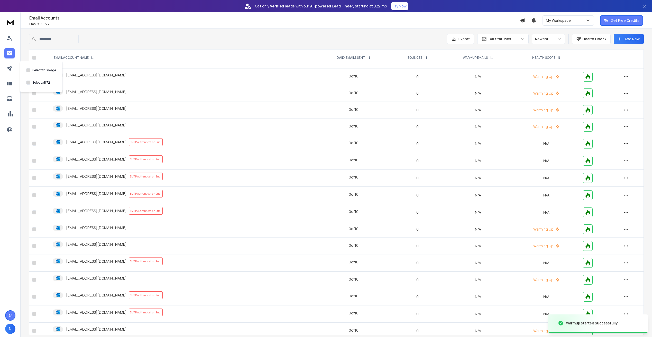
click at [34, 57] on button "Select this Page" at bounding box center [34, 58] width 4 height 4
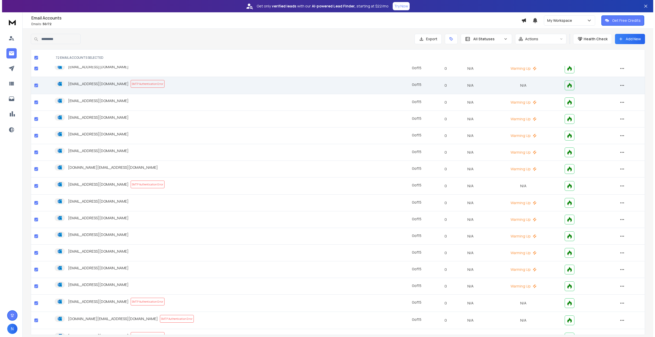
scroll to position [0, 0]
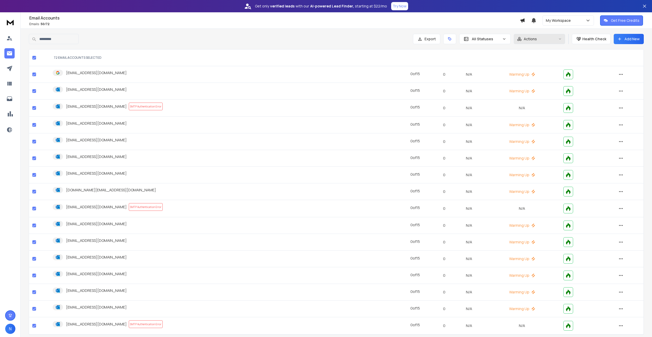
click at [532, 42] on button "Actions" at bounding box center [538, 39] width 51 height 10
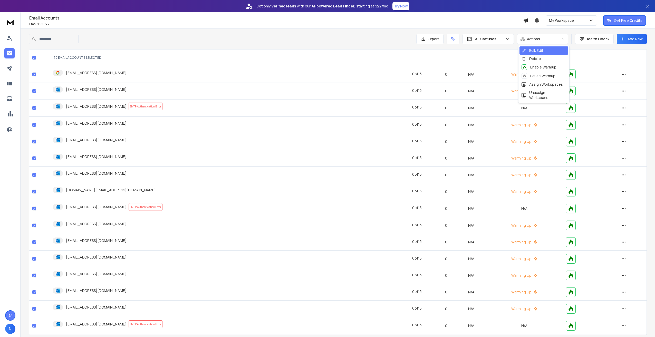
click at [544, 51] on div "Bulk Edit" at bounding box center [533, 50] width 22 height 5
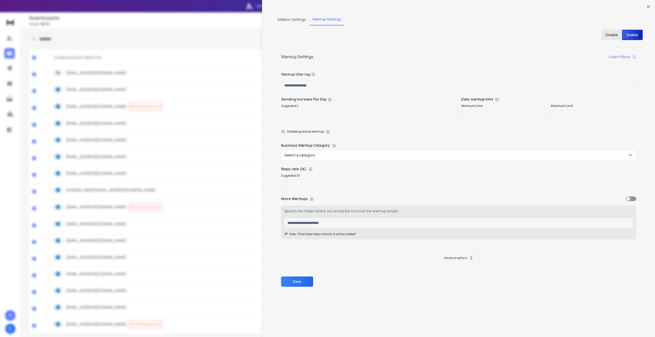
click at [321, 18] on button "Warmup Settings" at bounding box center [326, 20] width 35 height 12
click at [324, 156] on div "Select a category" at bounding box center [459, 155] width 349 height 5
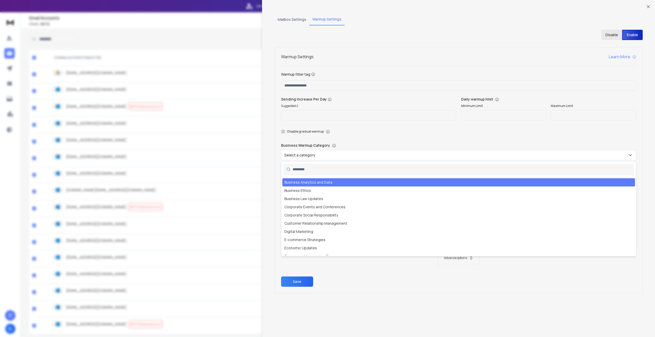
click at [345, 156] on div at bounding box center [327, 168] width 655 height 337
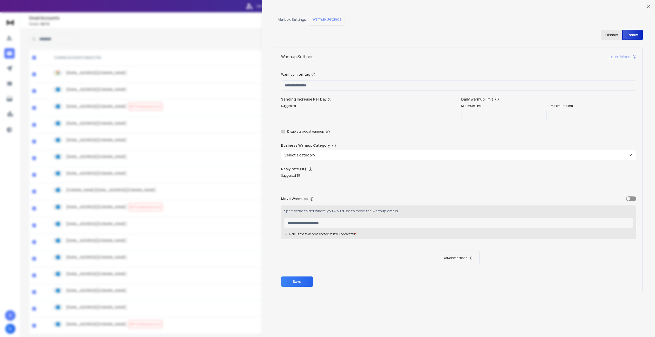
click at [358, 109] on div "Sending Increase Per Day Suggested 2" at bounding box center [368, 109] width 175 height 24
drag, startPoint x: 309, startPoint y: 113, endPoint x: 312, endPoint y: 114, distance: 3.1
click at [309, 113] on input "number" at bounding box center [368, 115] width 175 height 10
click at [361, 107] on p "Suggested 2" at bounding box center [368, 106] width 175 height 4
click at [355, 114] on input "number" at bounding box center [368, 115] width 175 height 10
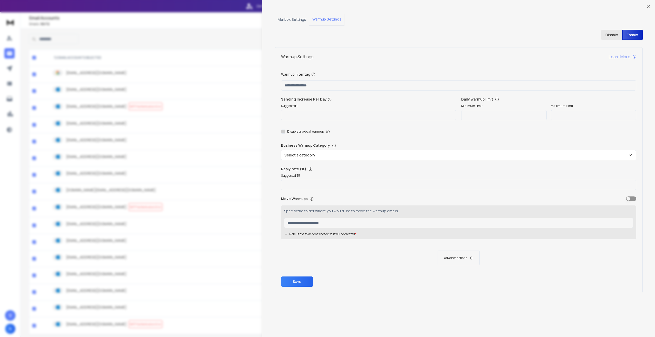
type input "**"
click at [491, 114] on input "number" at bounding box center [505, 115] width 86 height 10
type input "**"
click at [568, 115] on input "number" at bounding box center [594, 115] width 86 height 10
type input "**"
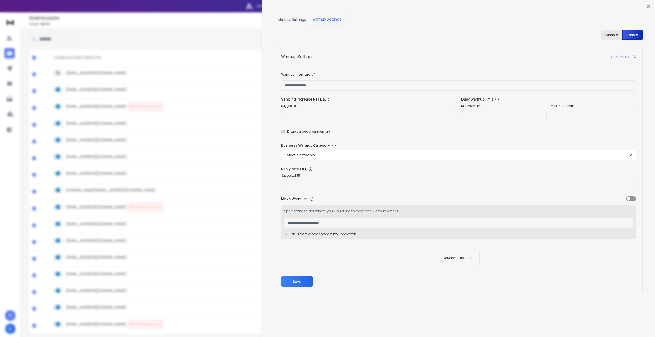
click at [500, 134] on div "Disable gradual warmup" at bounding box center [458, 132] width 355 height 10
click at [305, 283] on button "Save" at bounding box center [297, 282] width 32 height 10
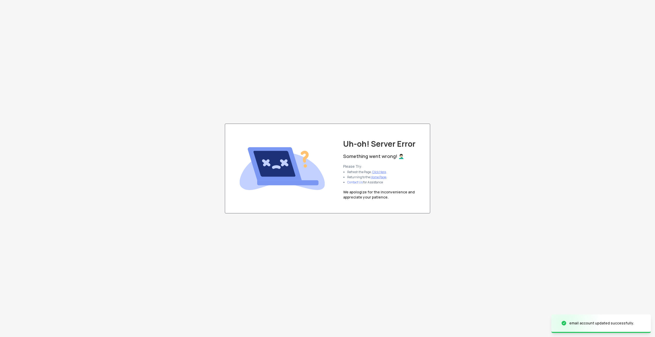
click at [493, 227] on div "Uh-oh! Server Error Something went wrong! 🤦🏻‍♂️ Please Try: Refresh the Page, C…" at bounding box center [327, 168] width 655 height 337
click at [381, 170] on link "Click Here" at bounding box center [379, 172] width 14 height 4
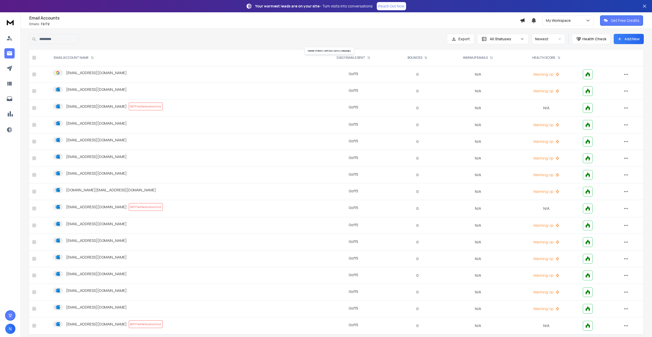
click at [336, 60] on p "DAILY EMAILS SENT" at bounding box center [350, 58] width 29 height 4
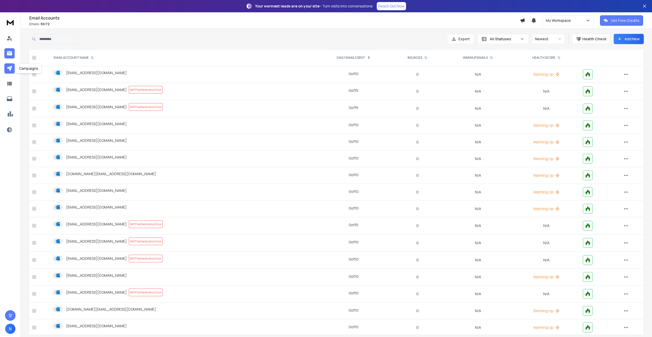
click at [10, 67] on icon at bounding box center [9, 68] width 5 height 5
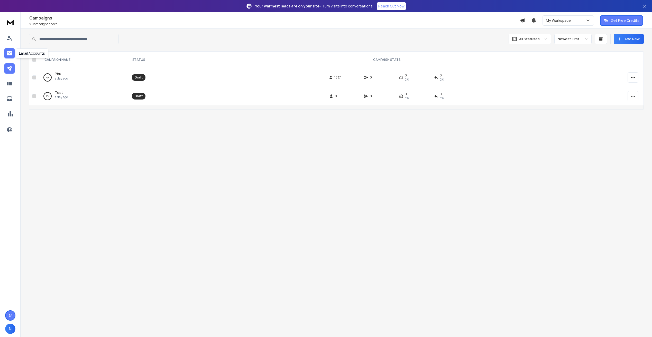
click at [11, 54] on icon at bounding box center [9, 53] width 5 height 4
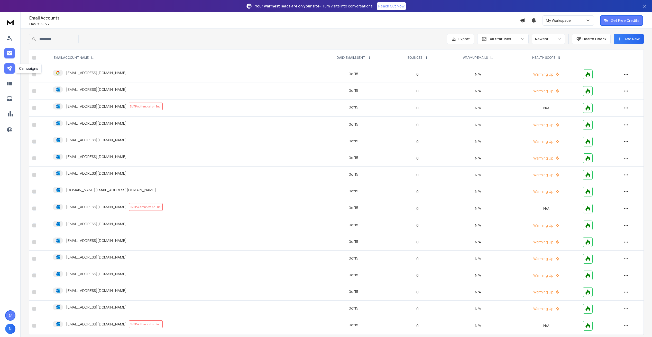
click at [8, 68] on icon at bounding box center [9, 68] width 5 height 5
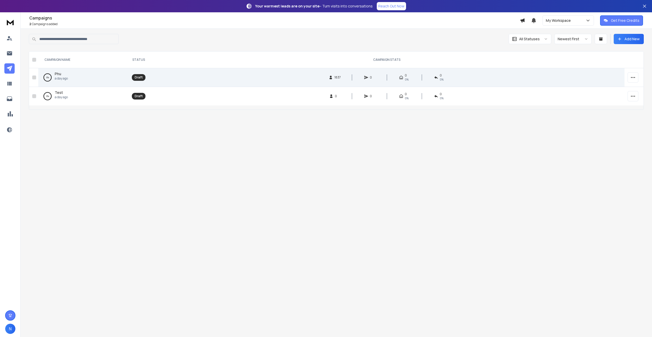
click at [282, 77] on div "1837 0 0 0% 0 0%" at bounding box center [386, 77] width 469 height 8
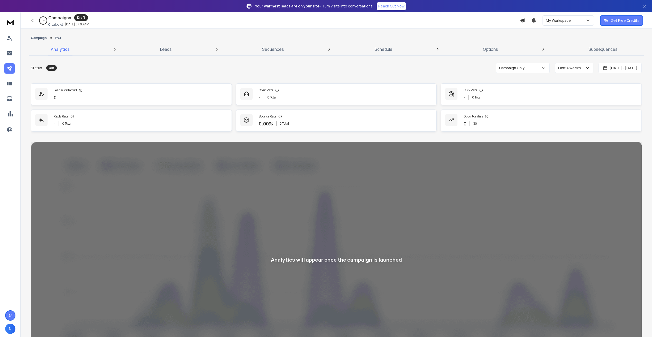
click at [157, 52] on div "Analytics Leads Sequences Schedule Options Subsequences" at bounding box center [334, 49] width 610 height 12
click at [160, 49] on link "Leads" at bounding box center [166, 49] width 18 height 12
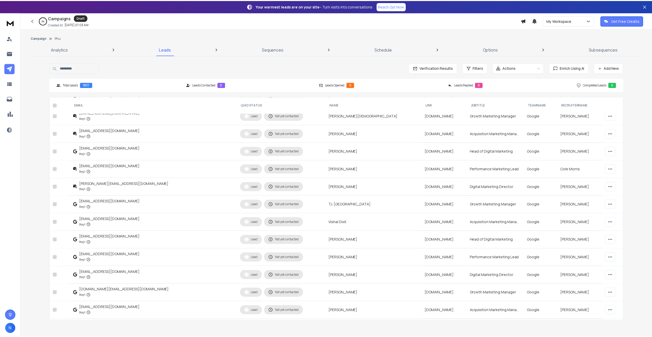
scroll to position [128, 0]
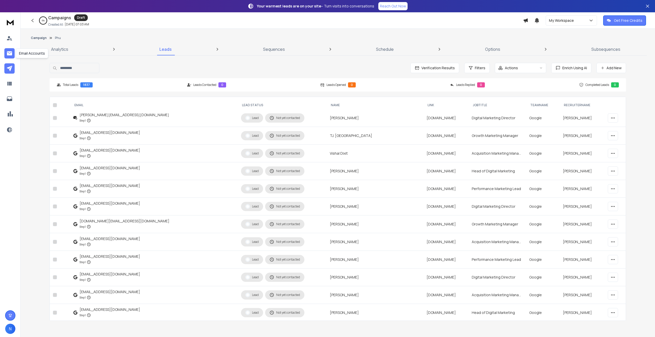
click at [8, 52] on icon at bounding box center [9, 53] width 5 height 4
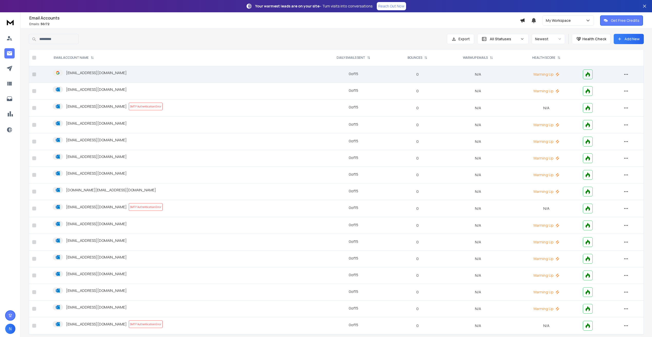
click at [101, 73] on p "[EMAIL_ADDRESS][DOMAIN_NAME]" at bounding box center [96, 72] width 61 height 5
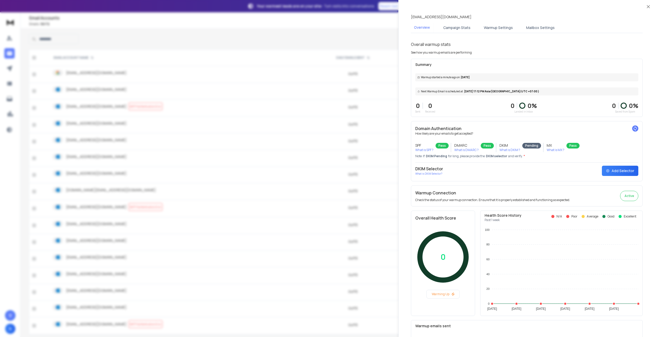
click at [233, 74] on div at bounding box center [327, 168] width 655 height 337
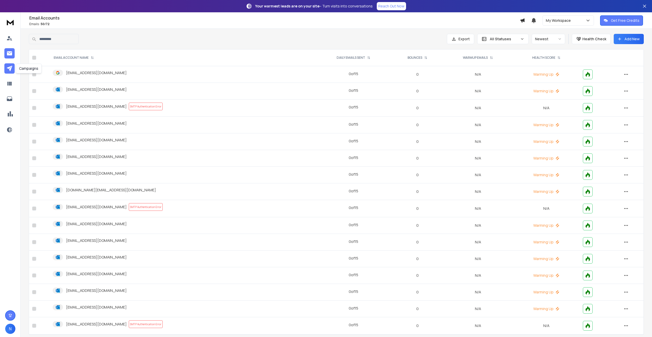
click at [7, 67] on icon at bounding box center [9, 68] width 6 height 6
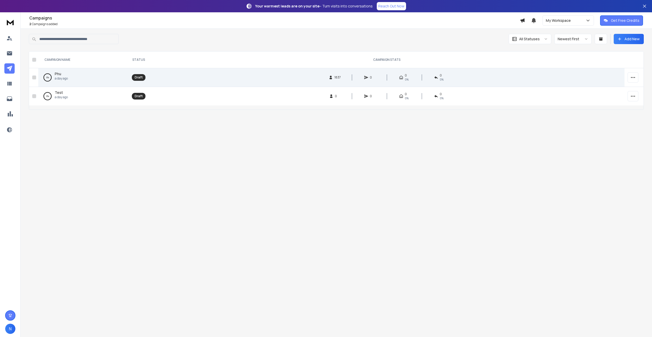
click at [251, 78] on div "1837 0 0 0% 0 0%" at bounding box center [386, 77] width 469 height 8
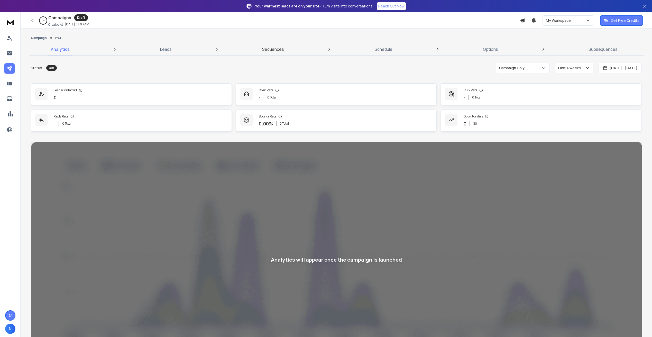
click at [286, 51] on link "Sequences" at bounding box center [273, 49] width 28 height 12
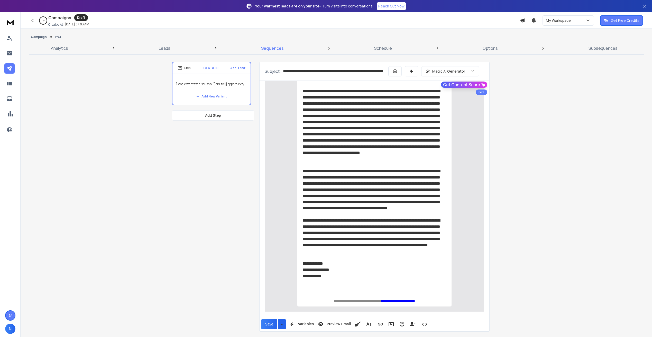
scroll to position [3, 0]
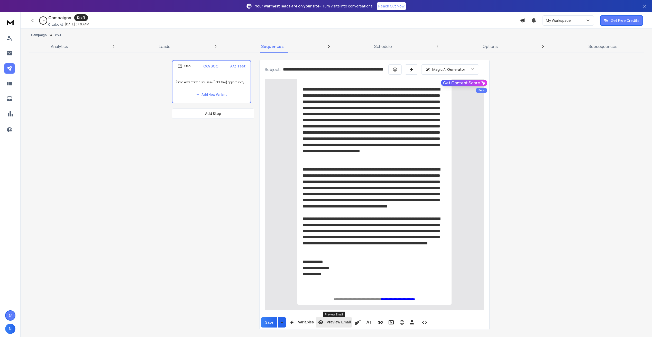
click at [322, 323] on icon "button" at bounding box center [320, 323] width 5 height 4
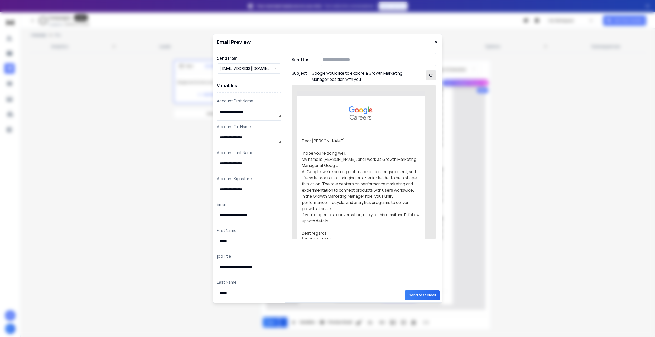
click at [431, 74] on icon at bounding box center [431, 75] width 3 height 3
click at [431, 74] on icon at bounding box center [431, 75] width 4 height 4
drag, startPoint x: 431, startPoint y: 74, endPoint x: 428, endPoint y: 82, distance: 8.3
click at [429, 77] on button at bounding box center [431, 75] width 10 height 10
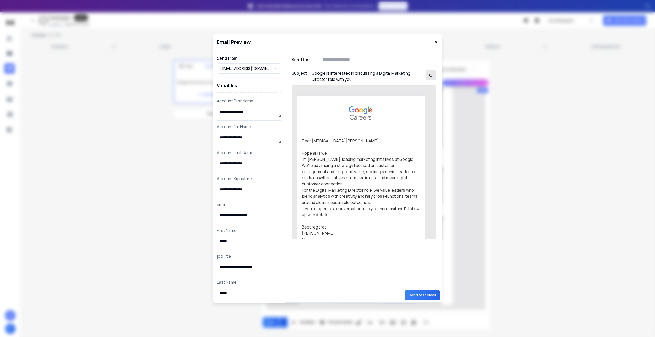
click at [428, 77] on button at bounding box center [431, 75] width 10 height 10
click at [431, 74] on icon at bounding box center [431, 75] width 4 height 4
click at [431, 75] on icon at bounding box center [431, 75] width 4 height 4
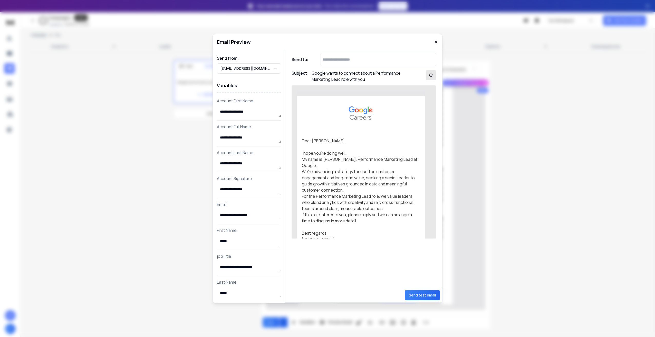
click at [431, 75] on icon at bounding box center [431, 75] width 4 height 4
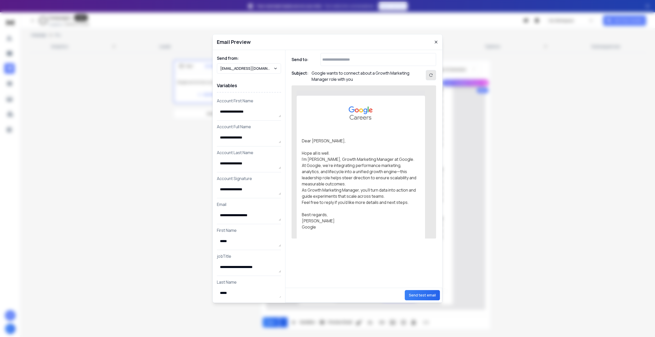
click at [431, 75] on icon at bounding box center [431, 75] width 4 height 4
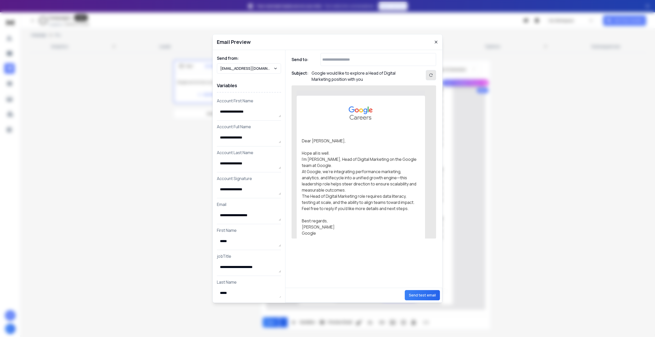
click at [431, 75] on icon at bounding box center [431, 75] width 4 height 4
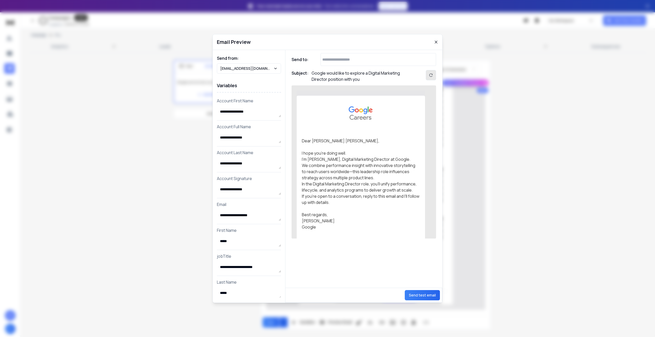
click at [431, 75] on icon at bounding box center [431, 75] width 4 height 4
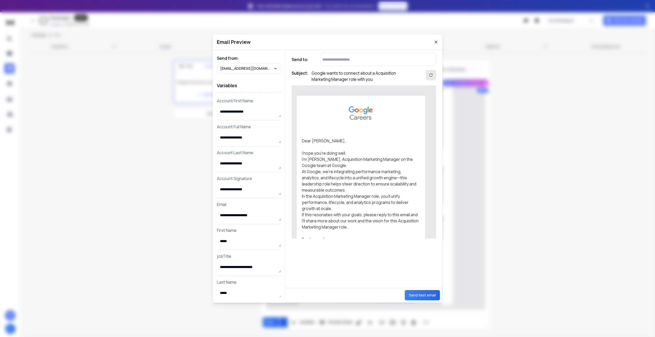
click at [431, 75] on icon at bounding box center [431, 75] width 4 height 4
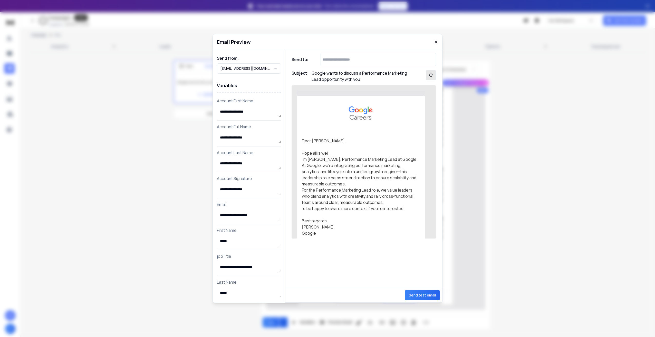
click at [431, 75] on icon at bounding box center [431, 75] width 4 height 4
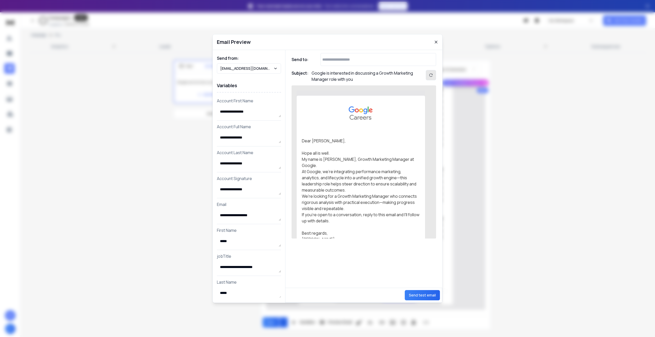
click at [431, 75] on icon at bounding box center [431, 75] width 4 height 4
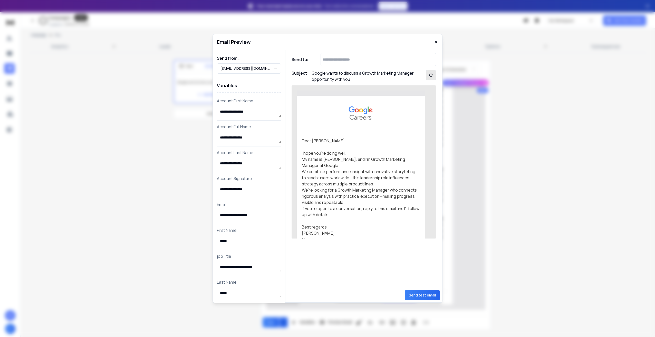
click at [431, 75] on icon at bounding box center [431, 75] width 4 height 4
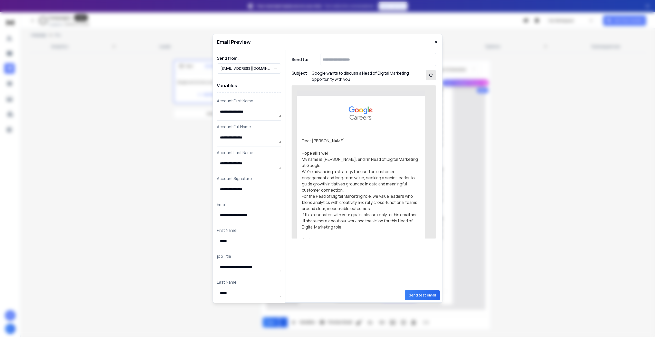
click at [431, 75] on icon at bounding box center [431, 75] width 4 height 4
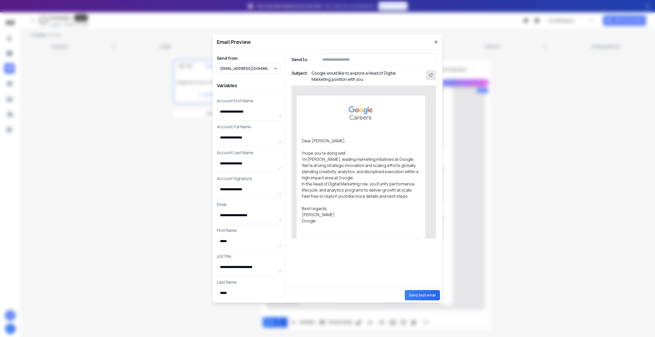
click at [431, 75] on icon at bounding box center [431, 75] width 4 height 4
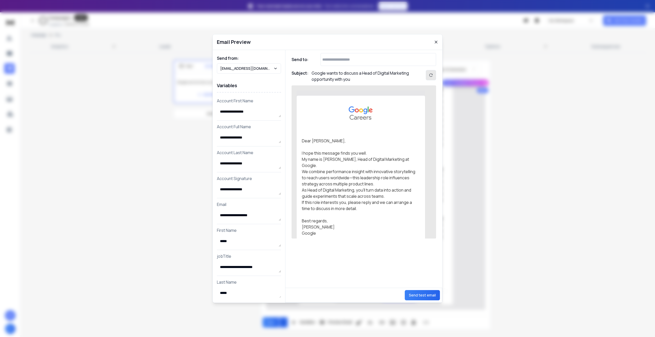
click at [431, 75] on icon at bounding box center [431, 75] width 4 height 4
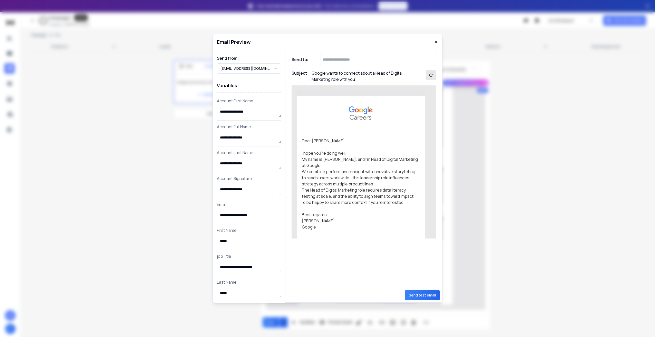
click at [431, 75] on icon at bounding box center [431, 75] width 4 height 4
click at [522, 141] on div "**********" at bounding box center [327, 168] width 655 height 279
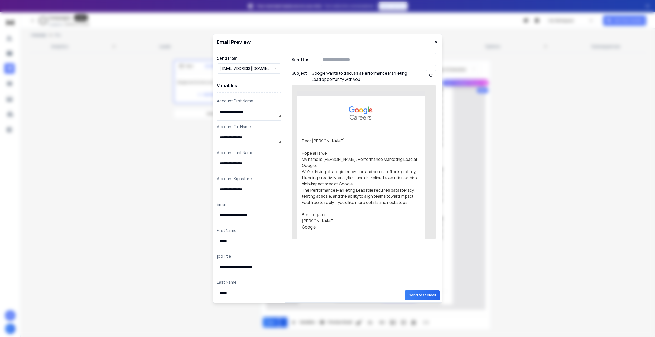
click at [434, 44] on icon at bounding box center [436, 42] width 4 height 4
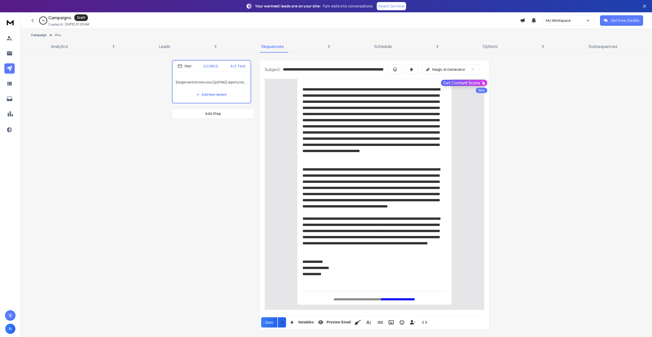
click at [200, 83] on p "{Google wants to discuss a {{jobTitle}} opportunity with you|Google is interest…" at bounding box center [211, 82] width 72 height 14
click at [10, 67] on icon at bounding box center [9, 68] width 5 height 5
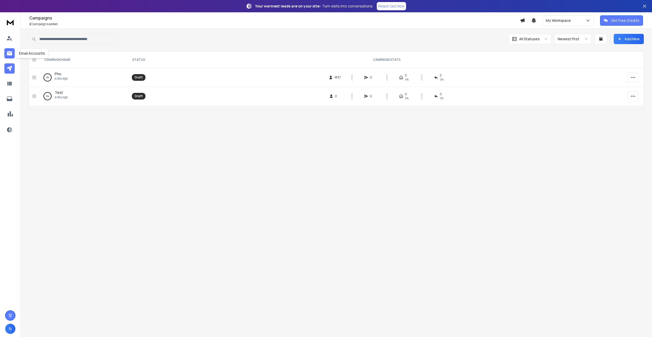
click at [14, 50] on link at bounding box center [9, 53] width 10 height 10
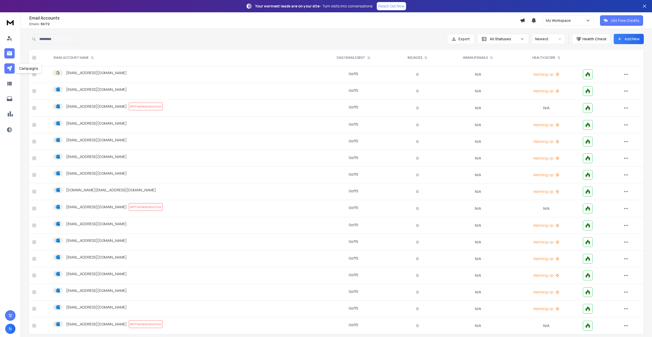
click at [11, 70] on icon at bounding box center [9, 68] width 6 height 6
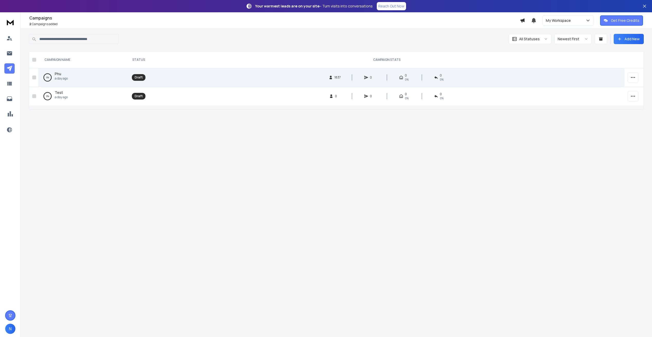
click at [223, 77] on div "1837 0 0 0% 0 0%" at bounding box center [386, 77] width 469 height 8
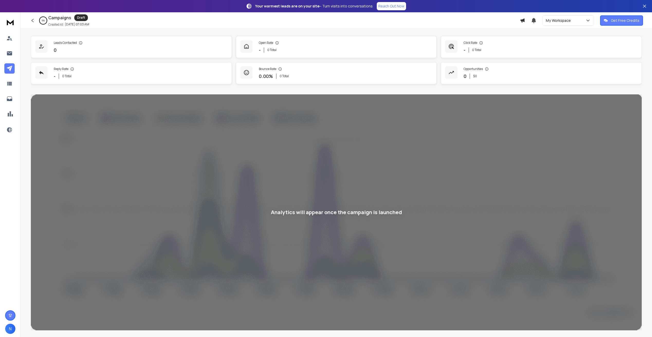
scroll to position [51, 0]
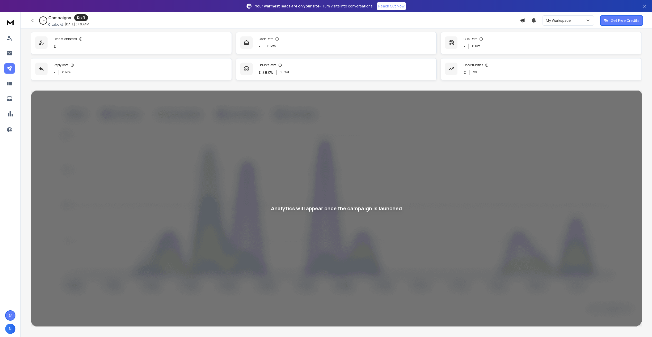
click at [365, 165] on img at bounding box center [336, 209] width 610 height 236
click at [358, 201] on img at bounding box center [336, 209] width 610 height 236
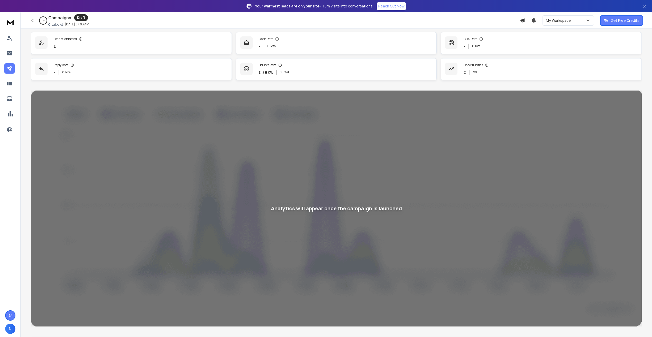
click at [298, 205] on img at bounding box center [336, 209] width 610 height 236
click at [287, 207] on div "Analytics will appear once the campaign is launched" at bounding box center [336, 208] width 131 height 7
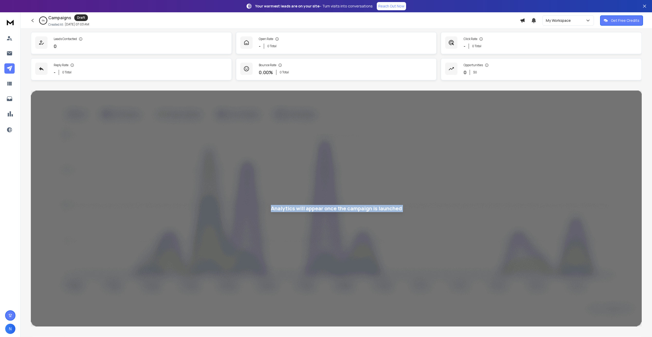
click at [287, 207] on div "Analytics will appear once the campaign is launched" at bounding box center [336, 208] width 131 height 7
drag, startPoint x: 287, startPoint y: 207, endPoint x: 257, endPoint y: 213, distance: 30.3
click at [257, 213] on img at bounding box center [336, 209] width 610 height 236
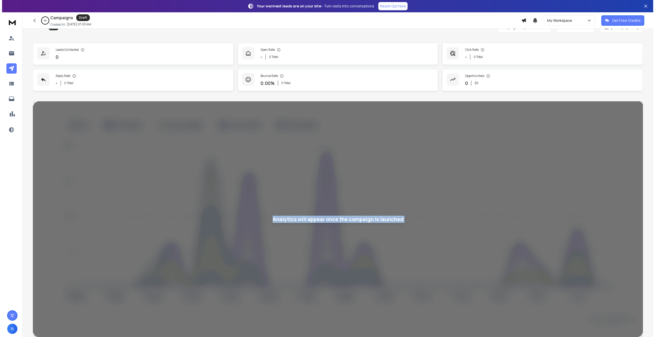
scroll to position [0, 0]
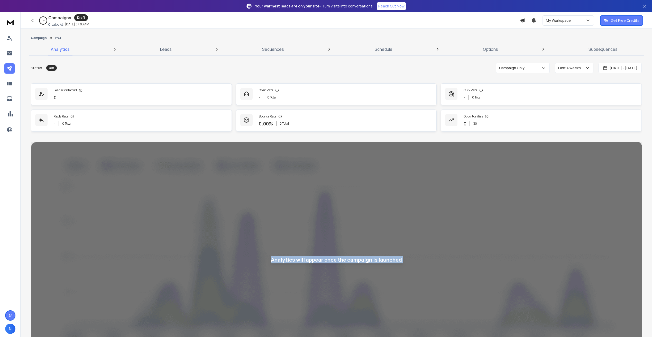
click at [266, 202] on img at bounding box center [336, 260] width 610 height 236
click at [293, 197] on img at bounding box center [336, 260] width 610 height 236
click at [173, 50] on link "Leads" at bounding box center [166, 49] width 18 height 12
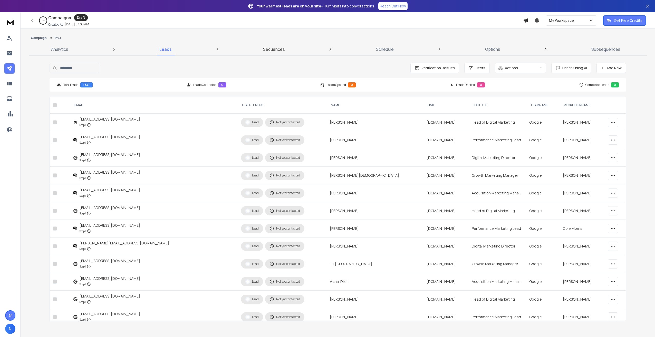
click at [277, 51] on p "Sequences" at bounding box center [274, 49] width 22 height 6
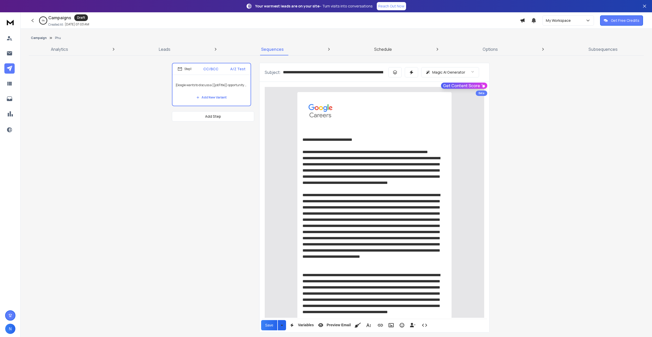
click at [385, 47] on p "Schedule" at bounding box center [383, 49] width 18 height 6
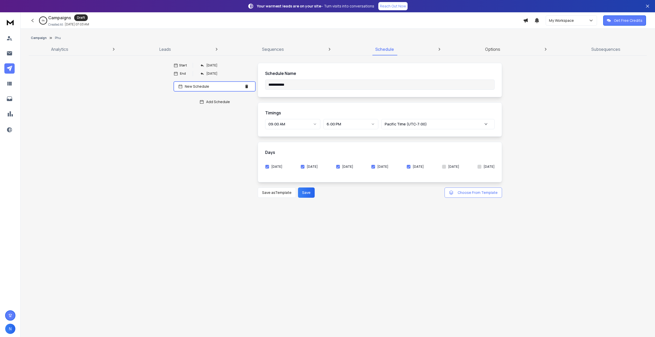
click at [495, 51] on p "Options" at bounding box center [492, 49] width 15 height 6
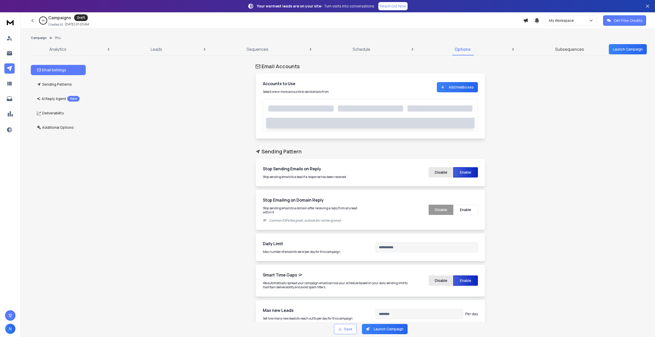
click at [573, 51] on p "Subsequences" at bounding box center [570, 49] width 29 height 6
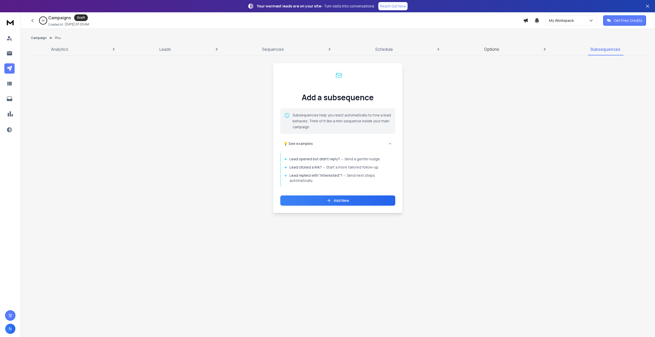
click at [488, 46] on p "Options" at bounding box center [491, 49] width 15 height 6
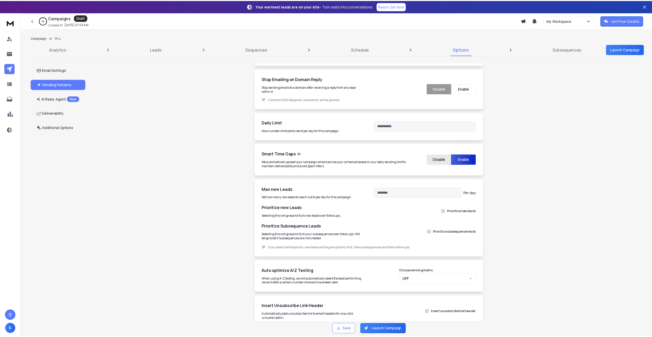
scroll to position [154, 0]
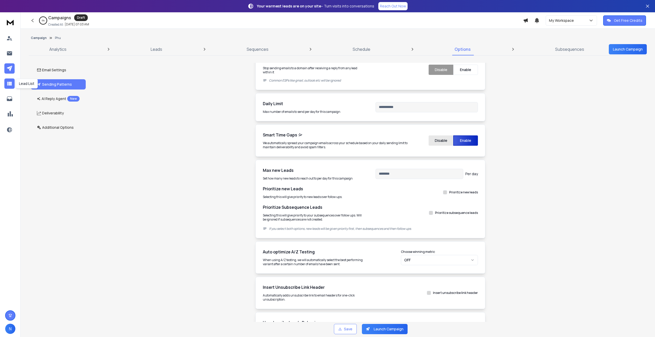
click at [11, 85] on icon at bounding box center [9, 84] width 5 height 4
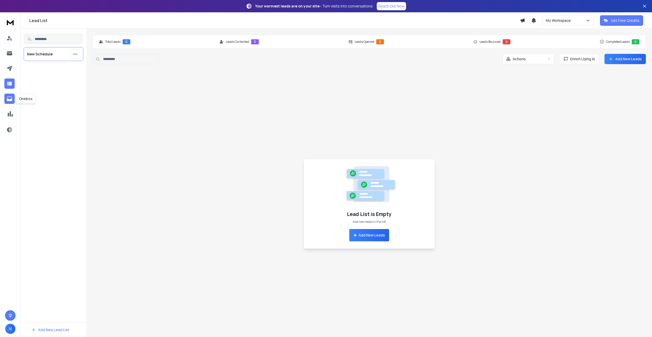
click at [8, 99] on icon at bounding box center [9, 99] width 6 height 6
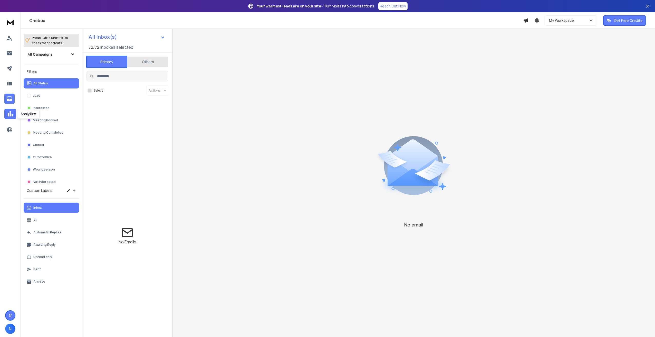
click at [13, 114] on icon at bounding box center [10, 114] width 8 height 8
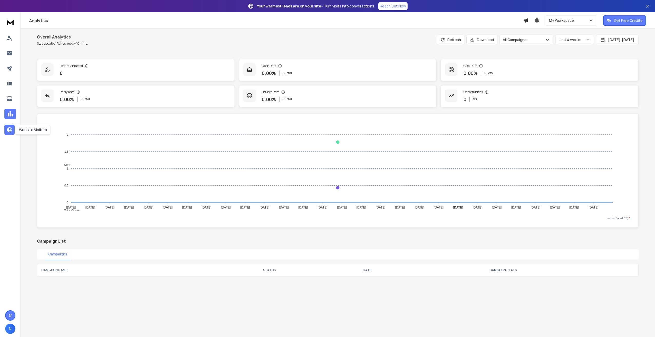
click at [7, 128] on icon at bounding box center [9, 130] width 6 height 6
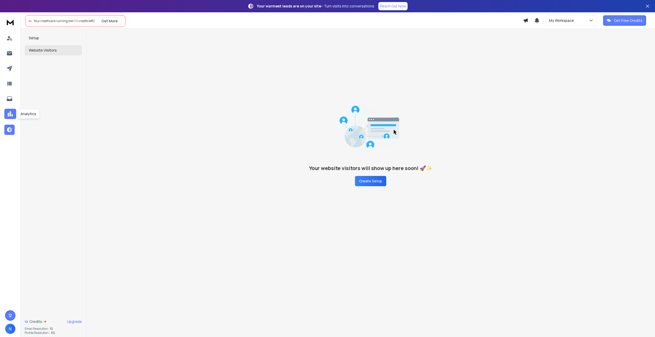
click at [10, 115] on icon at bounding box center [10, 113] width 5 height 5
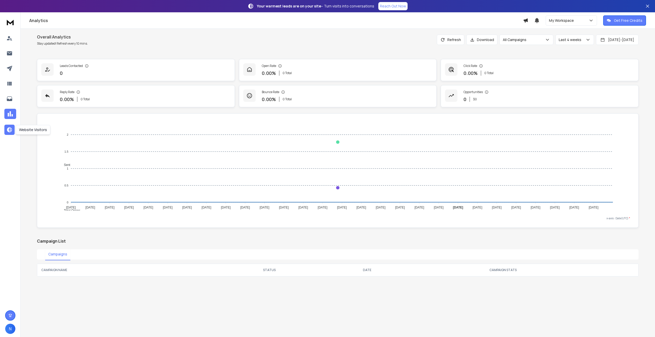
click at [12, 127] on icon at bounding box center [9, 130] width 6 height 6
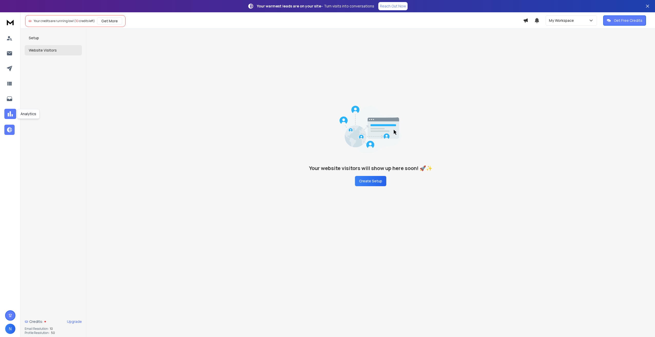
click at [12, 111] on icon at bounding box center [10, 114] width 8 height 8
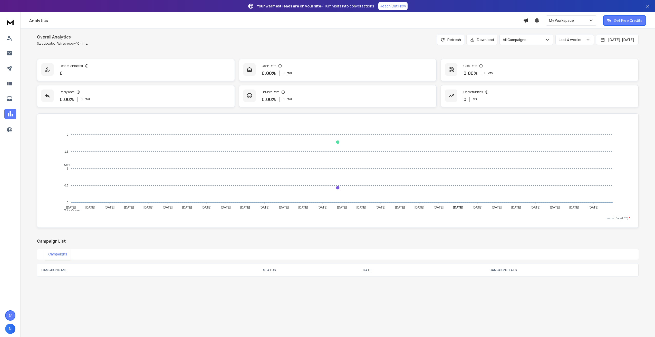
click at [6, 105] on div at bounding box center [10, 100] width 12 height 12
click at [9, 101] on icon at bounding box center [9, 99] width 6 height 6
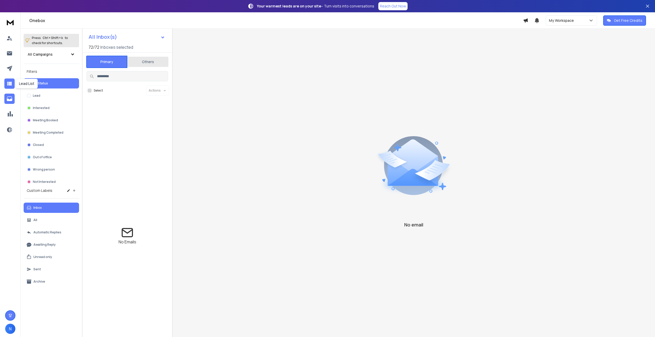
click at [10, 86] on icon at bounding box center [9, 84] width 6 height 6
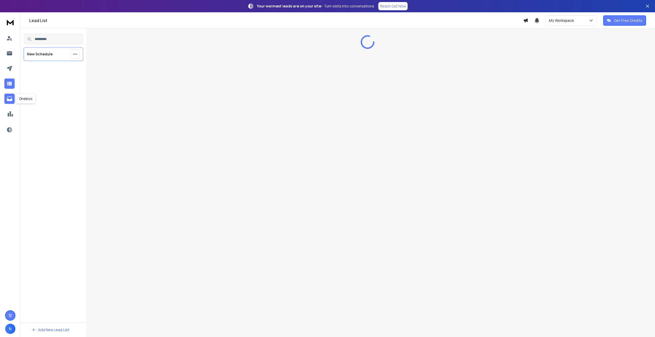
click at [9, 97] on icon at bounding box center [9, 99] width 6 height 6
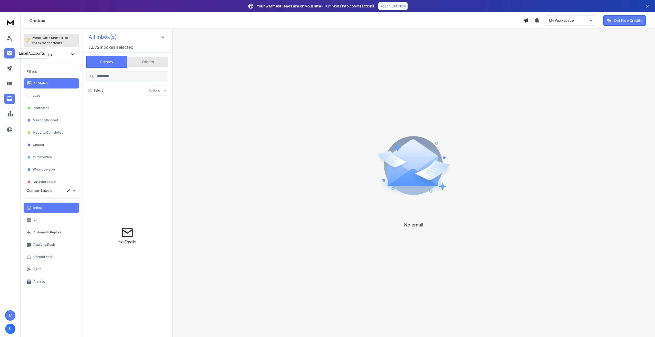
click at [7, 50] on icon at bounding box center [9, 53] width 6 height 6
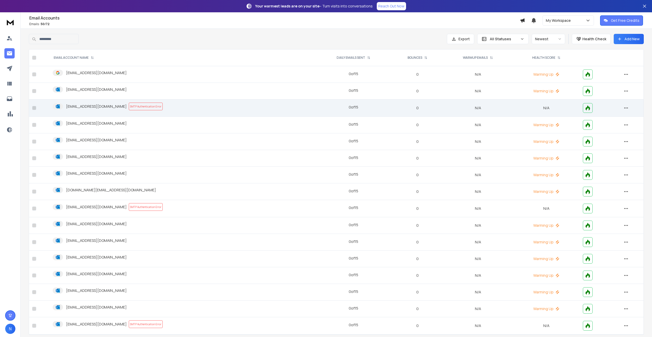
click at [140, 107] on span "SMTP Authentication Error" at bounding box center [146, 107] width 34 height 8
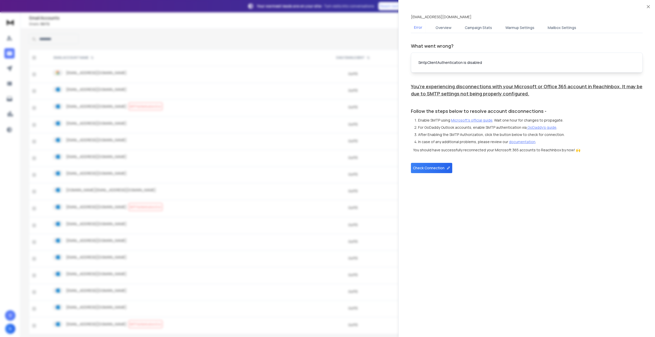
click at [305, 113] on div at bounding box center [327, 168] width 655 height 337
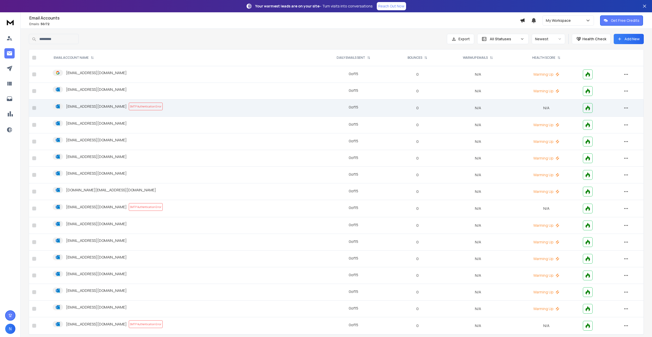
click at [35, 109] on button "button" at bounding box center [34, 108] width 4 height 4
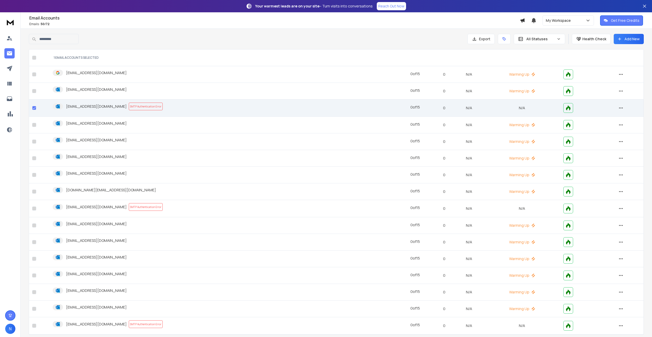
click at [35, 108] on button "button" at bounding box center [34, 108] width 4 height 4
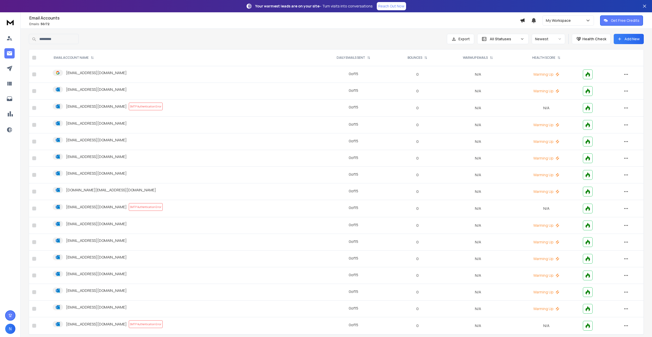
click at [534, 61] on th "HEALTH SCORE" at bounding box center [546, 58] width 67 height 17
click at [534, 58] on p "HEALTH SCORE" at bounding box center [543, 58] width 23 height 4
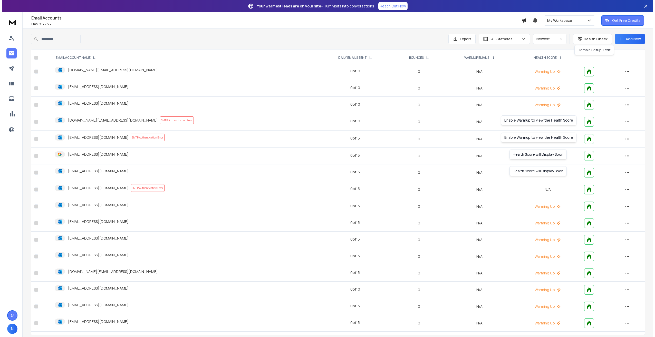
scroll to position [228, 0]
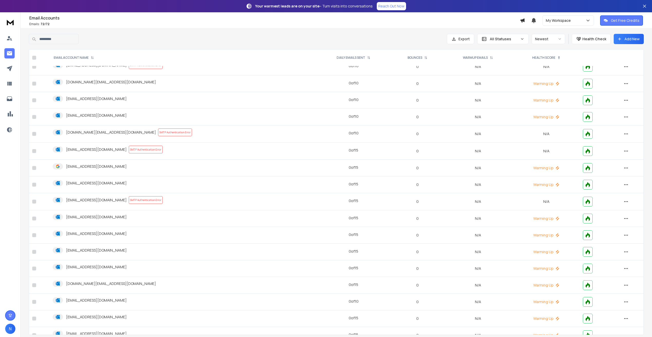
click at [540, 39] on button "Newest" at bounding box center [547, 39] width 33 height 10
click at [540, 40] on button "Newest" at bounding box center [547, 39] width 33 height 10
click at [501, 40] on p "All Statuses" at bounding box center [504, 38] width 28 height 5
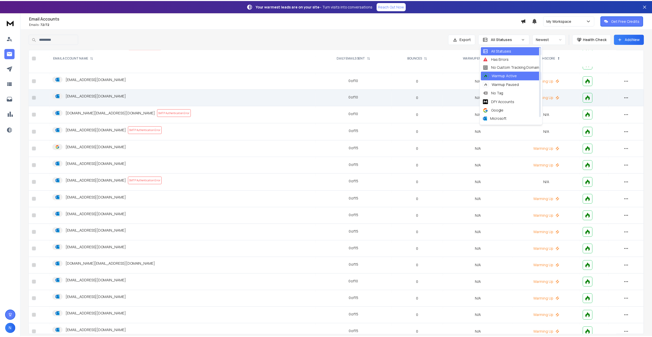
scroll to position [253, 0]
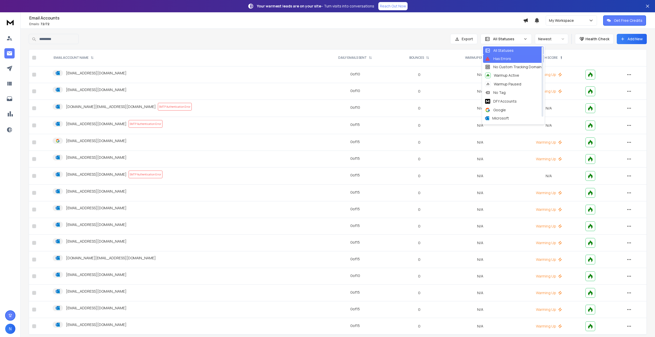
click at [510, 61] on div "Has Errors" at bounding box center [498, 58] width 26 height 5
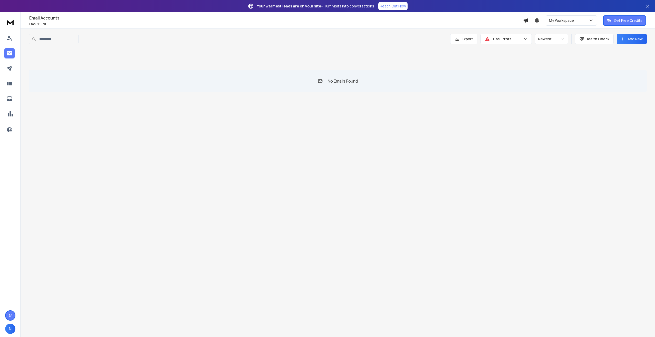
click at [502, 42] on div "Has Errors" at bounding box center [506, 39] width 51 height 10
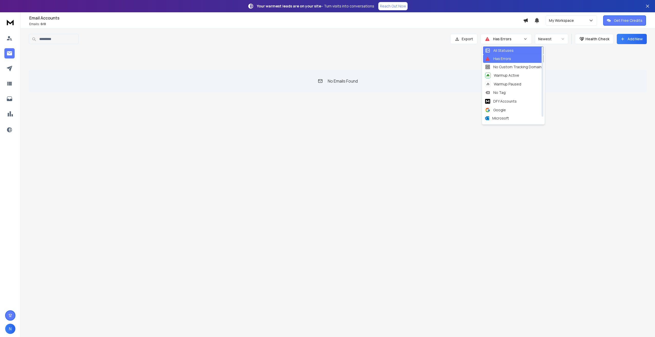
click at [509, 50] on div "All Statuses" at bounding box center [499, 50] width 29 height 5
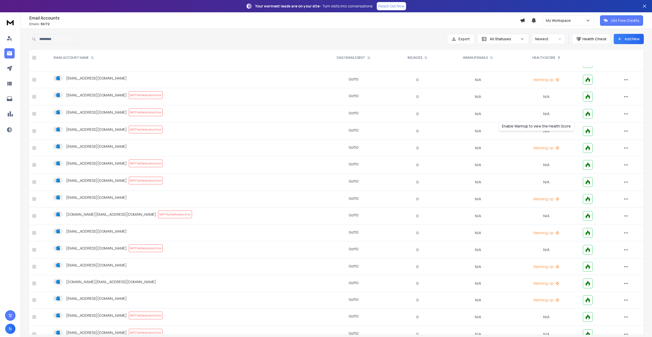
scroll to position [128, 0]
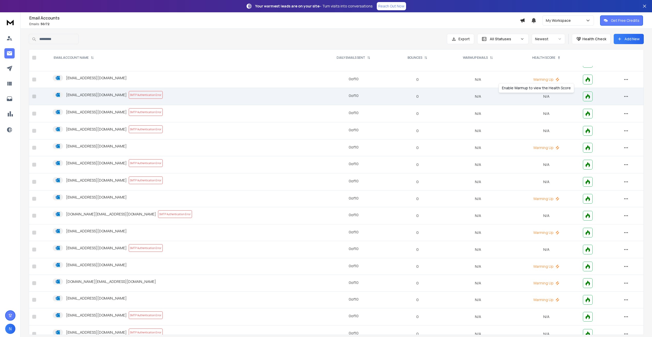
drag, startPoint x: 501, startPoint y: 98, endPoint x: 498, endPoint y: 105, distance: 7.5
click at [498, 105] on tr "[EMAIL_ADDRESS][DOMAIN_NAME] SMTP Authentication Error 0 of 10 0 N/A N/A" at bounding box center [336, 96] width 614 height 17
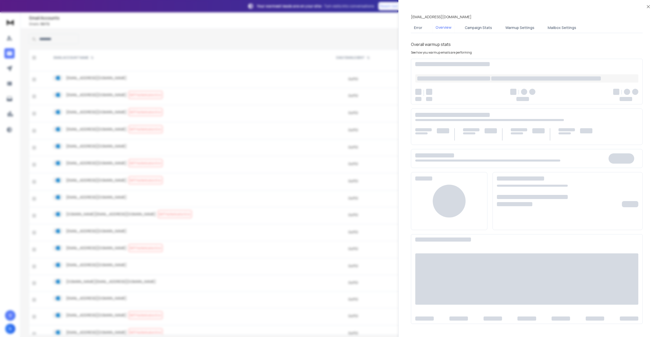
click at [352, 98] on div at bounding box center [327, 168] width 655 height 337
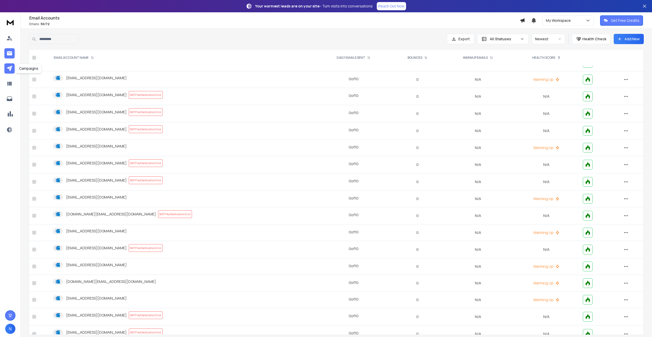
click at [10, 67] on icon at bounding box center [9, 68] width 5 height 5
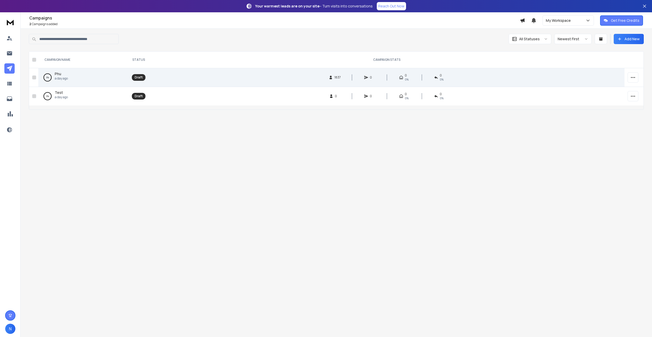
click at [201, 76] on div "1837 0 0 0% 0 0%" at bounding box center [386, 77] width 469 height 8
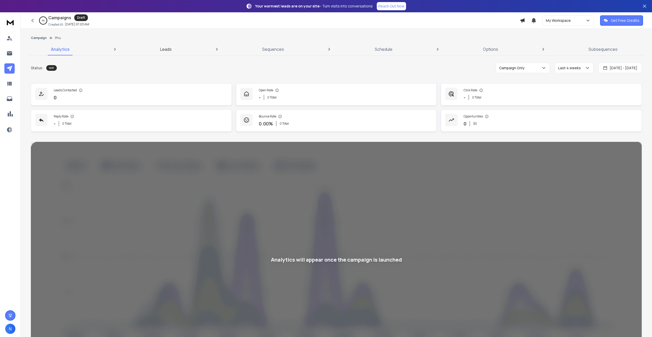
click at [168, 47] on p "Leads" at bounding box center [166, 49] width 12 height 6
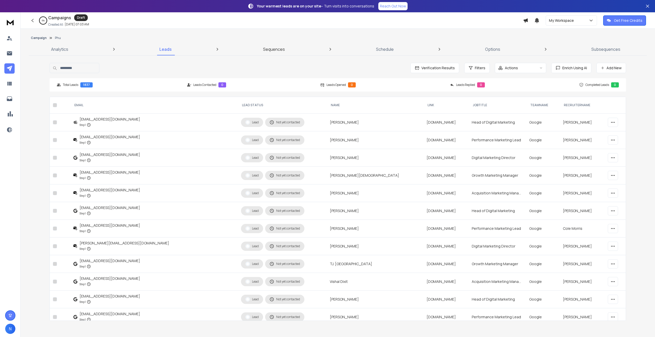
click at [284, 49] on p "Sequences" at bounding box center [274, 49] width 22 height 6
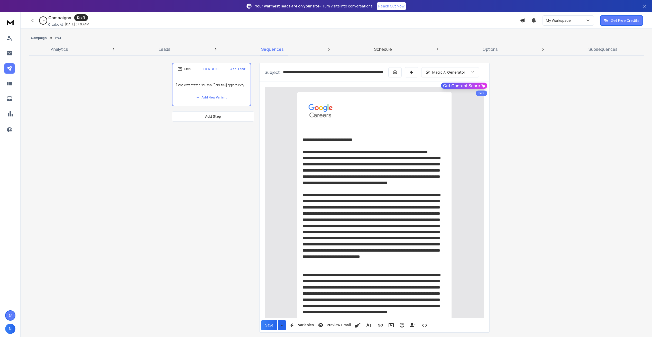
click at [377, 50] on p "Schedule" at bounding box center [383, 49] width 18 height 6
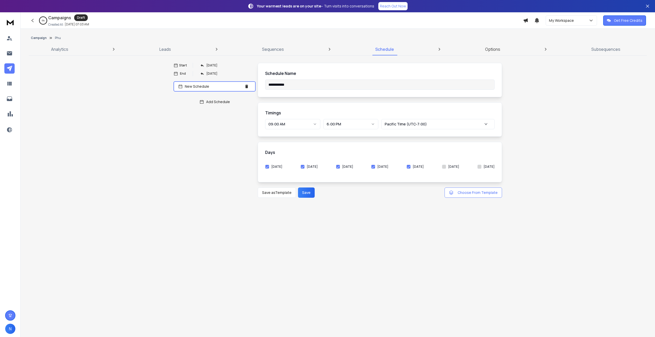
click at [498, 50] on p "Options" at bounding box center [492, 49] width 15 height 6
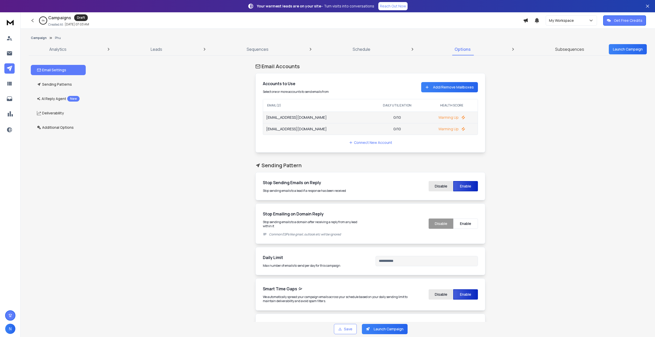
click at [564, 50] on p "Subsequences" at bounding box center [570, 49] width 29 height 6
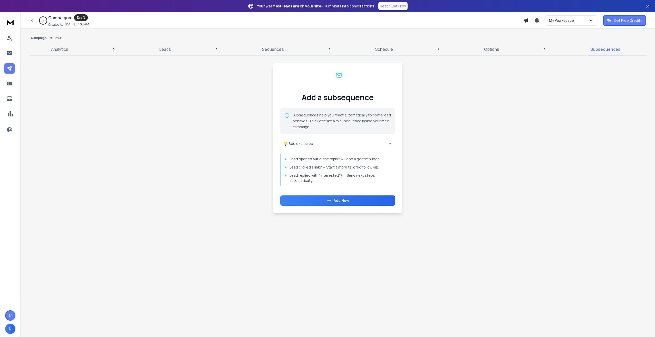
click at [47, 49] on div "Analytics Leads Sequences Schedule Options Subsequences" at bounding box center [336, 49] width 614 height 12
click at [54, 50] on p "Analytics" at bounding box center [59, 49] width 17 height 6
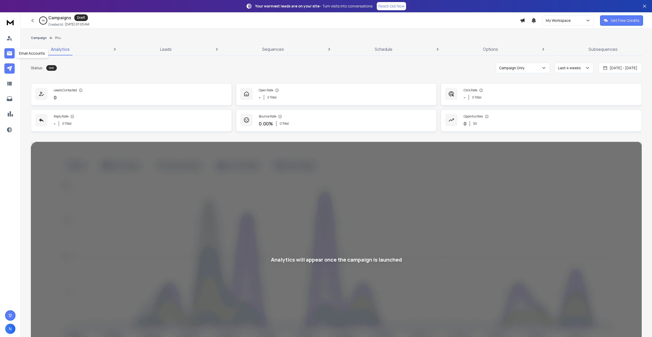
click at [10, 50] on icon at bounding box center [9, 53] width 6 height 6
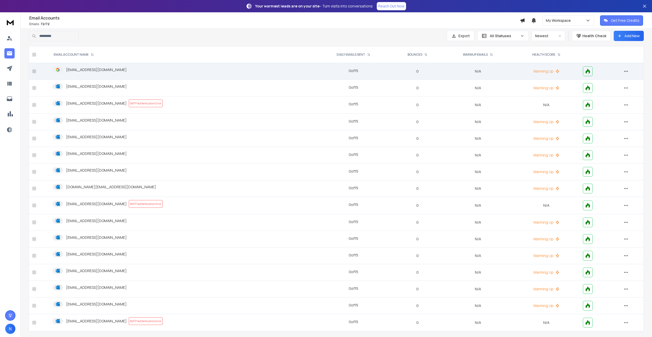
click at [96, 71] on p "[EMAIL_ADDRESS][DOMAIN_NAME]" at bounding box center [96, 69] width 61 height 5
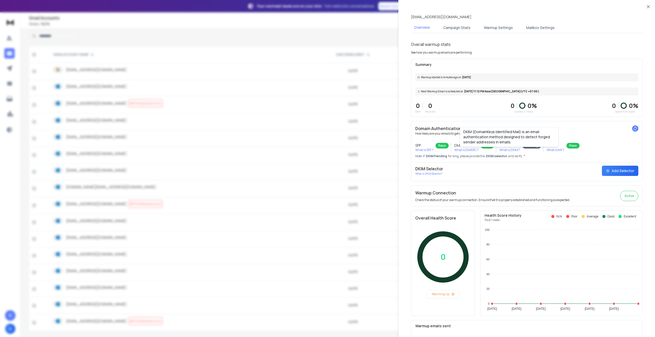
click at [507, 151] on p "What is DKIM ?" at bounding box center [510, 150] width 21 height 4
click at [509, 147] on div "DKIM (DomainKeys Identified Mail) is an email authentication method designed to…" at bounding box center [509, 137] width 99 height 20
click at [505, 150] on p "What is DKIM ?" at bounding box center [510, 150] width 21 height 4
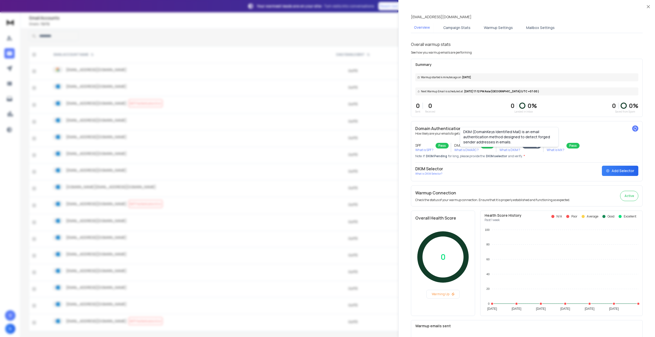
drag, startPoint x: 505, startPoint y: 150, endPoint x: 508, endPoint y: 156, distance: 6.3
click at [507, 156] on span "DKIM selector" at bounding box center [496, 156] width 21 height 4
click at [502, 150] on p "What is DKIM ?" at bounding box center [510, 150] width 21 height 4
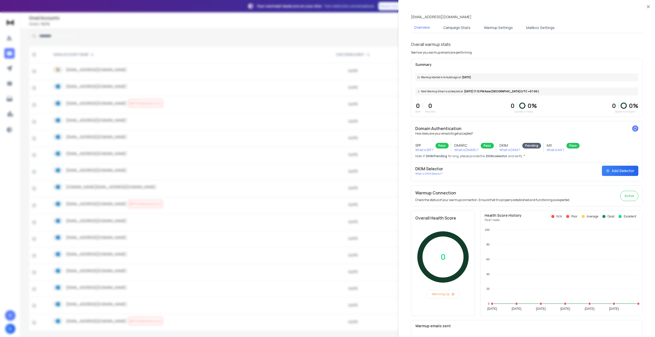
drag, startPoint x: 502, startPoint y: 150, endPoint x: 527, endPoint y: 162, distance: 27.3
click at [527, 162] on div "Domain Authentication How likely are your emails to get accepted? SPF What is S…" at bounding box center [527, 151] width 232 height 60
click at [608, 172] on icon at bounding box center [608, 171] width 4 height 4
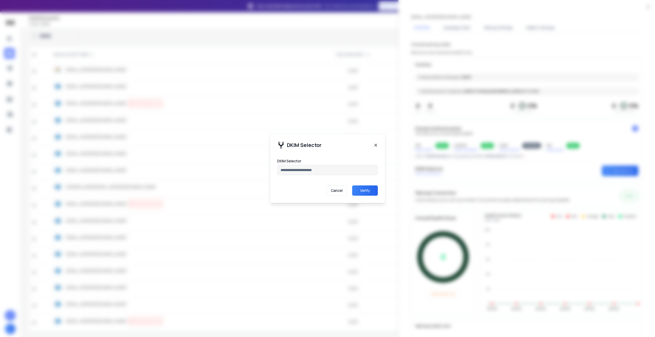
click at [522, 171] on div "DKIM Selector DKIM Selector Cancel Verify" at bounding box center [327, 169] width 655 height 80
click at [446, 167] on div "DKIM Selector DKIM Selector Cancel Verify" at bounding box center [327, 169] width 655 height 80
drag, startPoint x: 378, startPoint y: 149, endPoint x: 379, endPoint y: 146, distance: 3.2
click at [377, 149] on div "DKIM Selector" at bounding box center [327, 151] width 101 height 18
click at [374, 146] on div "DKIM Selector" at bounding box center [327, 146] width 101 height 8
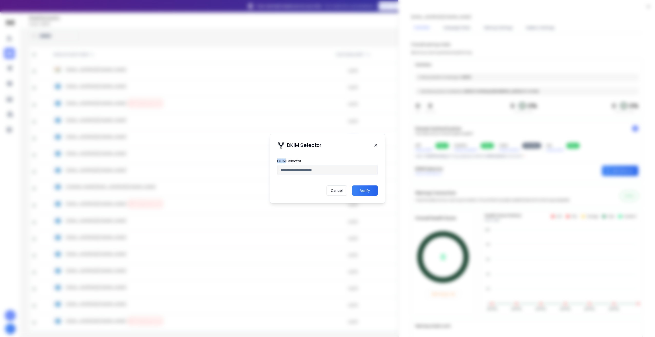
click at [374, 146] on div "DKIM Selector" at bounding box center [327, 146] width 101 height 8
click at [375, 145] on icon at bounding box center [376, 145] width 4 height 4
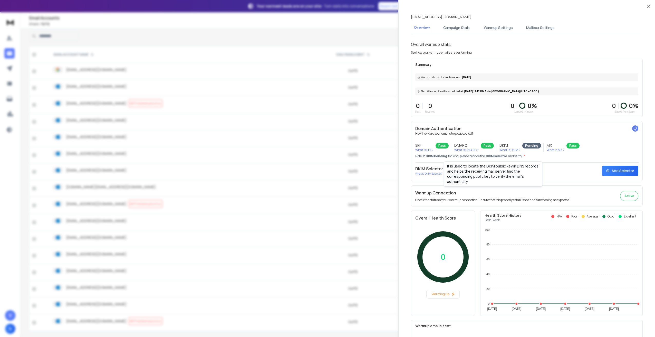
click at [421, 173] on p "What is DKIM Selector?" at bounding box center [430, 174] width 28 height 4
click at [464, 169] on div "It is used to locate the DKIM public key in DNS records and helps the receiving…" at bounding box center [493, 174] width 99 height 25
click at [566, 173] on div "DKIM Selector What is DKIM Selector? Add Selector" at bounding box center [527, 170] width 223 height 15
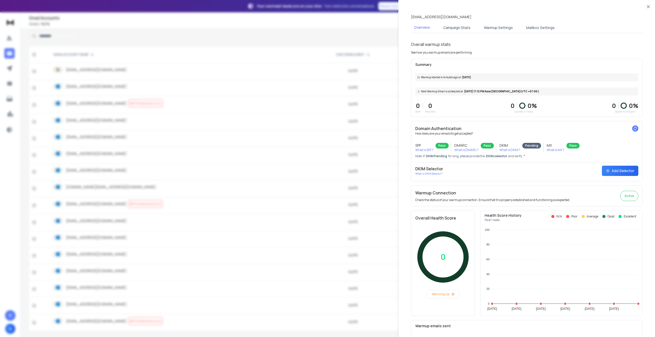
click at [501, 144] on h3 "DKIM" at bounding box center [510, 145] width 21 height 5
copy h3 "DKIM"
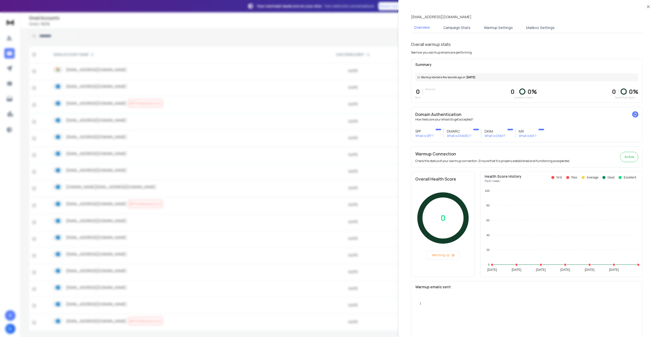
click at [323, 172] on div at bounding box center [327, 168] width 655 height 337
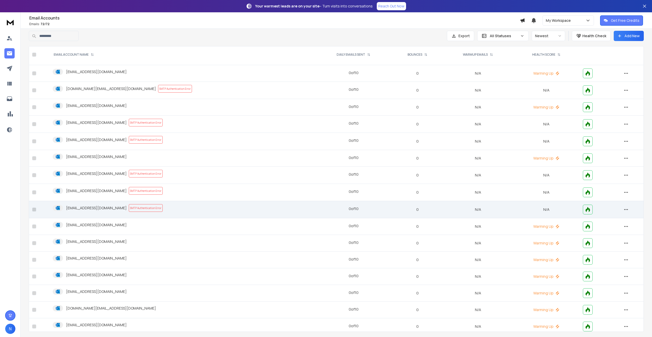
scroll to position [950, 0]
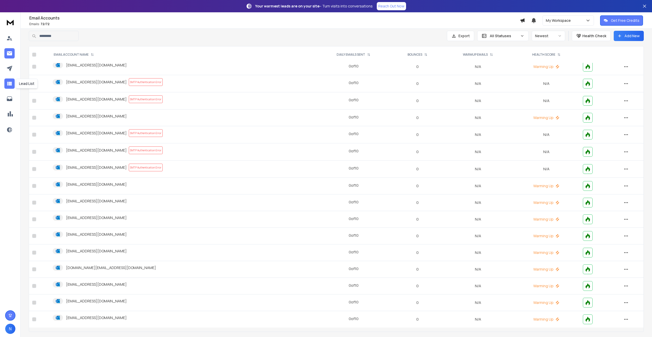
click at [14, 84] on body "Your warmest leads are on your site – Turn visits into conversations Reach Out …" at bounding box center [326, 165] width 652 height 337
click at [7, 84] on icon at bounding box center [9, 84] width 5 height 4
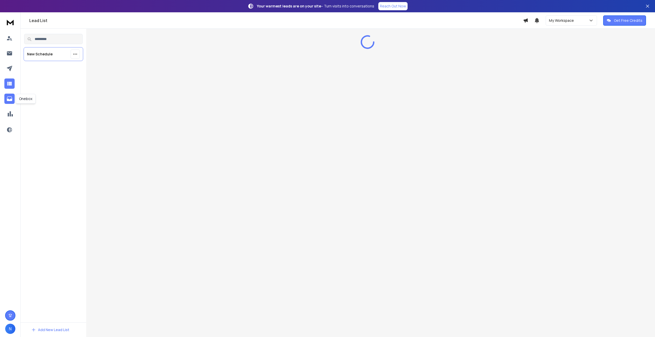
click at [14, 98] on link at bounding box center [9, 99] width 10 height 10
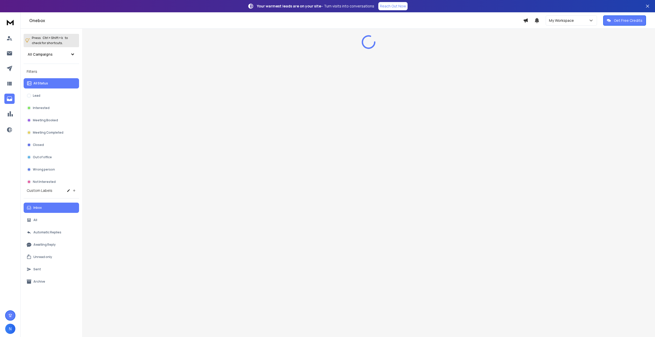
click at [14, 107] on div at bounding box center [10, 85] width 12 height 104
click at [13, 108] on link at bounding box center [10, 114] width 12 height 12
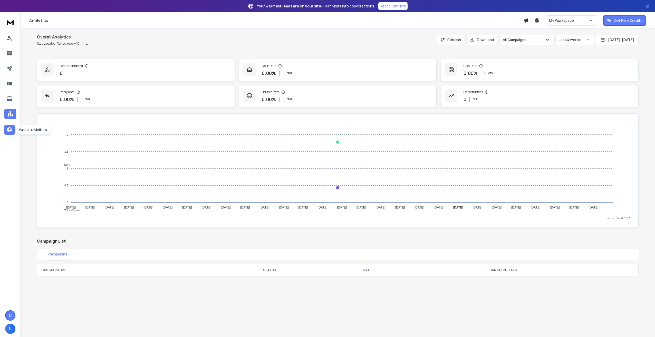
click at [14, 131] on link at bounding box center [9, 130] width 10 height 10
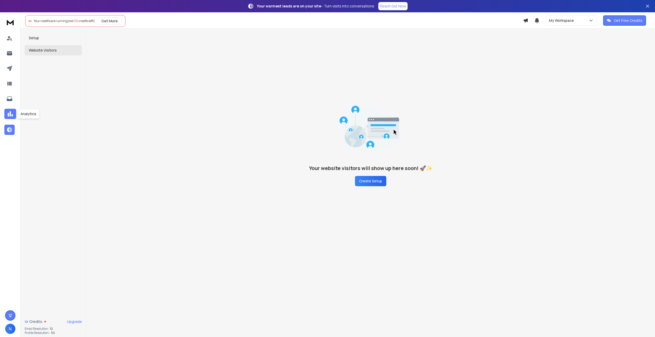
click at [14, 115] on link at bounding box center [10, 114] width 12 height 12
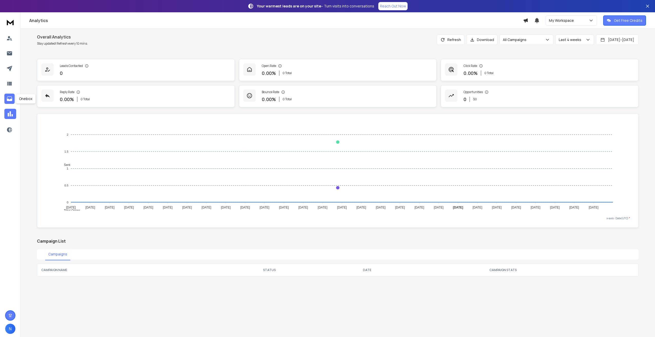
click at [8, 99] on icon at bounding box center [9, 99] width 5 height 5
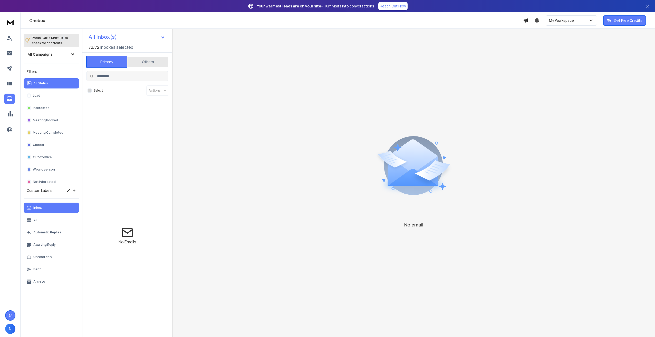
click at [45, 103] on div "All Status Lead Interested Meeting Booked Meeting Completed Closed Out of offic…" at bounding box center [51, 132] width 55 height 109
click at [46, 105] on button "Interested" at bounding box center [51, 108] width 55 height 10
click at [48, 121] on p "Meeting Booked" at bounding box center [45, 120] width 25 height 4
click at [48, 135] on button "Meeting Completed" at bounding box center [51, 133] width 55 height 10
click at [50, 147] on button "Closed" at bounding box center [51, 145] width 55 height 10
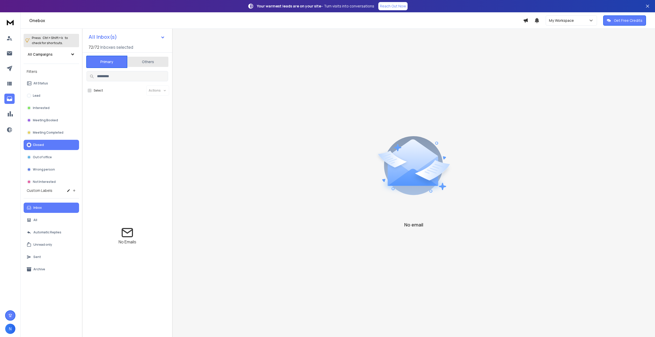
click at [51, 155] on p "Out of office" at bounding box center [42, 157] width 19 height 4
click at [51, 173] on button "Wrong person" at bounding box center [51, 170] width 55 height 10
click at [50, 182] on p "Not Interested" at bounding box center [44, 182] width 23 height 4
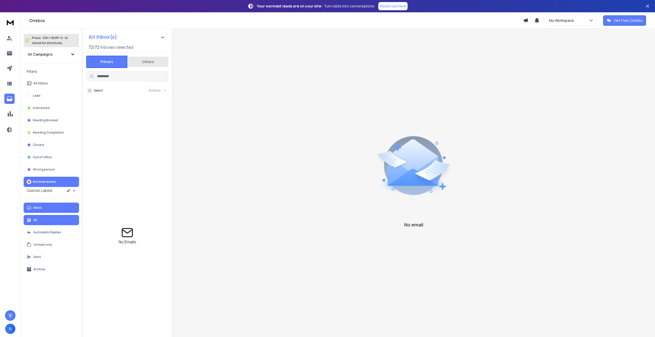
click at [46, 221] on button "All" at bounding box center [51, 220] width 55 height 10
click at [46, 235] on div "Automatic Replies" at bounding box center [44, 233] width 35 height 6
click at [45, 244] on p "Unread only" at bounding box center [42, 245] width 19 height 4
click at [45, 259] on button "Sent" at bounding box center [51, 257] width 55 height 10
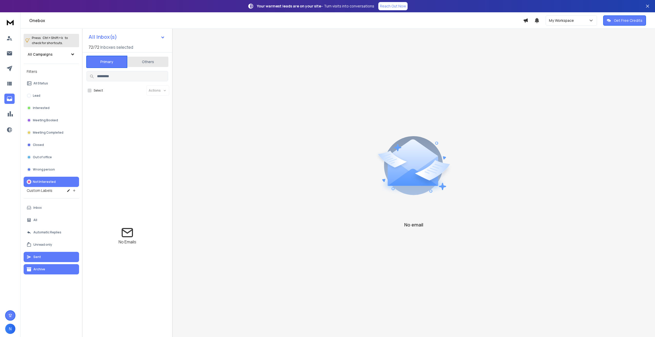
click at [45, 268] on button "Archive" at bounding box center [51, 270] width 55 height 10
click at [11, 115] on icon at bounding box center [10, 113] width 5 height 5
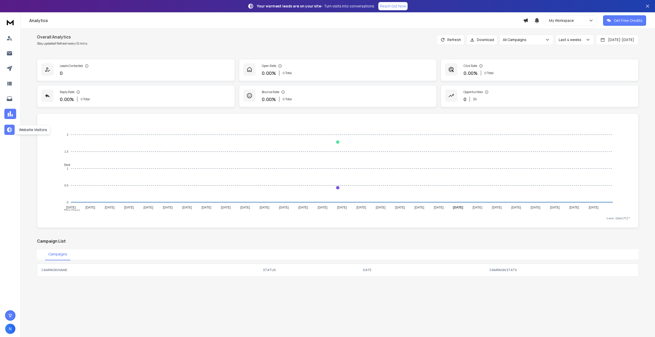
click at [9, 127] on icon at bounding box center [9, 130] width 6 height 6
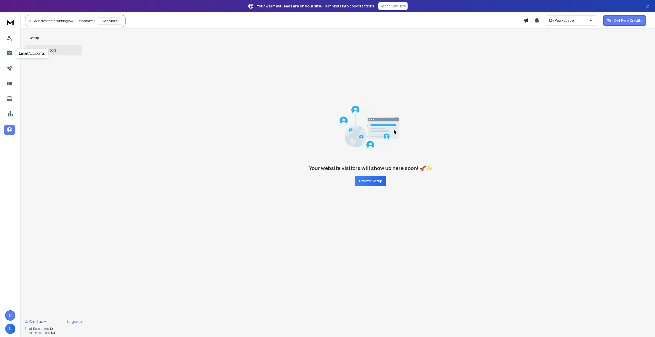
click at [8, 59] on div at bounding box center [10, 54] width 12 height 12
click at [12, 51] on icon at bounding box center [9, 53] width 6 height 6
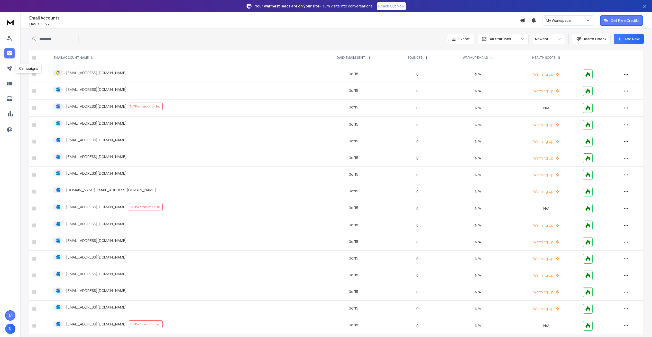
click at [12, 59] on div at bounding box center [10, 54] width 12 height 12
click at [10, 65] on icon at bounding box center [9, 68] width 6 height 6
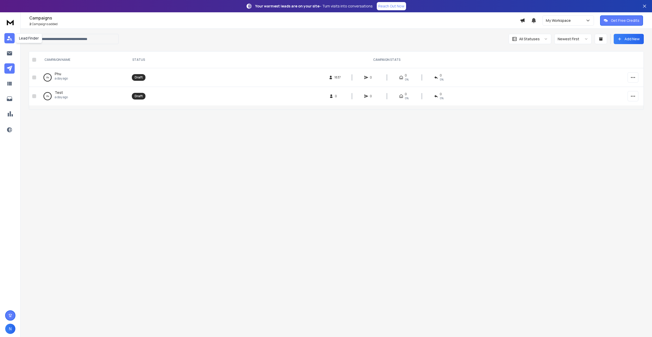
click at [9, 43] on link at bounding box center [9, 38] width 10 height 10
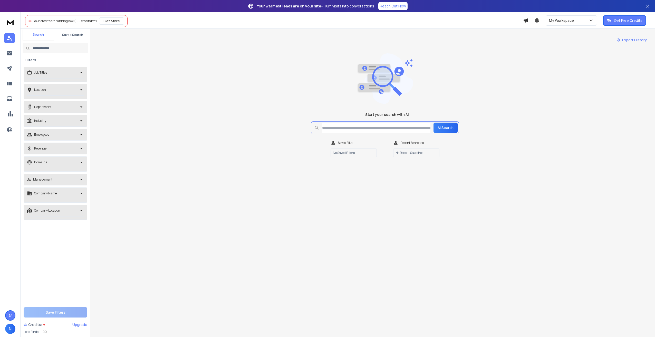
click at [72, 72] on div "Job Titles" at bounding box center [55, 72] width 57 height 5
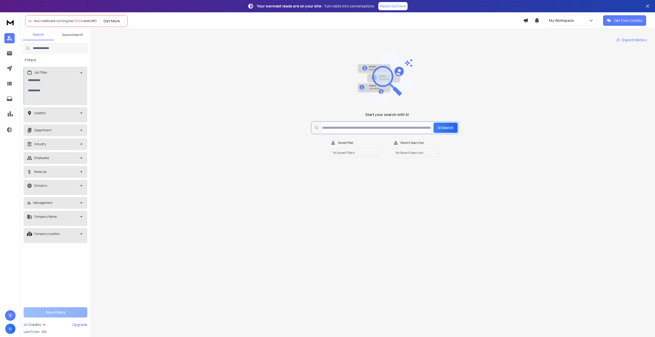
click at [359, 131] on textarea at bounding box center [376, 128] width 108 height 10
click at [569, 23] on button "My Workspace" at bounding box center [571, 20] width 51 height 10
click at [332, 93] on div "Export History Start your search with AI" at bounding box center [385, 76] width 573 height 82
click at [45, 78] on input at bounding box center [55, 80] width 57 height 10
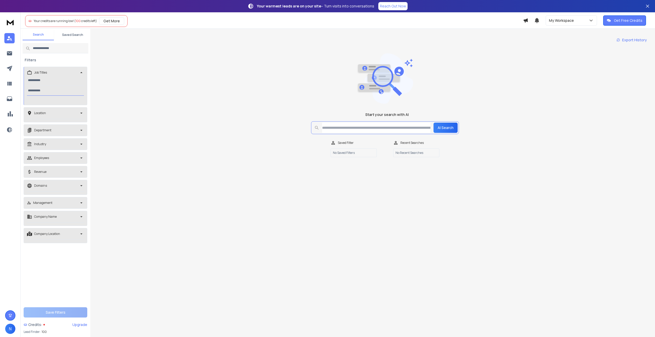
click at [43, 93] on input at bounding box center [55, 91] width 57 height 10
click at [46, 83] on input at bounding box center [55, 80] width 57 height 10
click at [55, 109] on div "Location" at bounding box center [56, 114] width 64 height 15
click at [55, 120] on div "Location" at bounding box center [56, 114] width 64 height 15
click at [62, 111] on div "Location" at bounding box center [55, 113] width 57 height 5
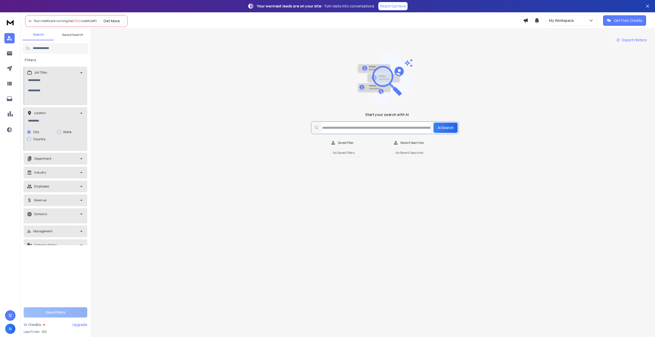
click at [49, 119] on input at bounding box center [55, 121] width 57 height 10
click at [54, 159] on div "Department" at bounding box center [55, 158] width 57 height 5
click at [55, 175] on div "Engineering" at bounding box center [55, 171] width 57 height 10
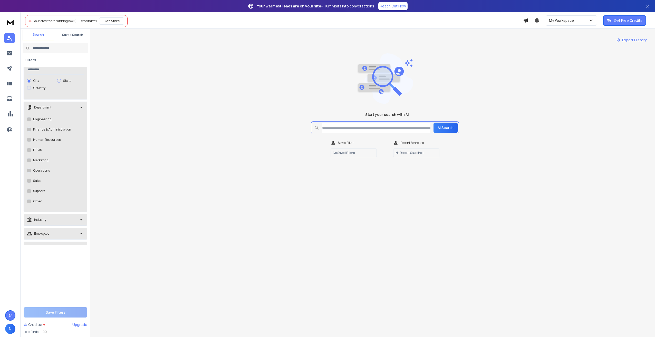
click at [44, 159] on label "Marketing" at bounding box center [40, 160] width 15 height 4
click at [31, 159] on button "Marketing" at bounding box center [29, 160] width 4 height 4
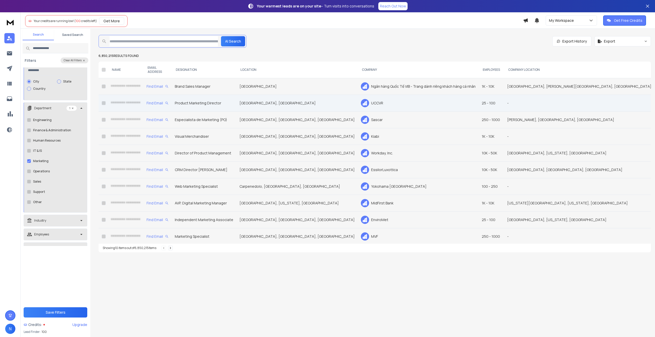
click at [401, 101] on div "UCCVR" at bounding box center [418, 103] width 115 height 8
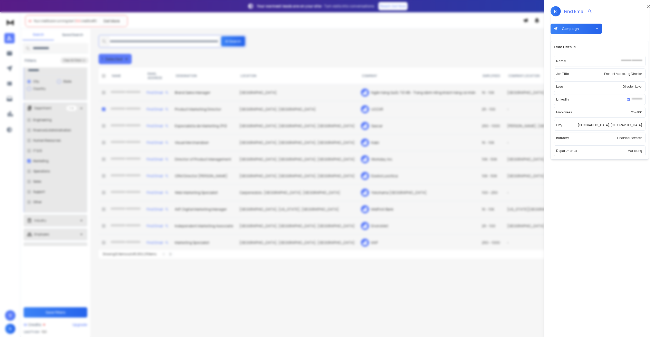
click at [400, 110] on div at bounding box center [327, 168] width 655 height 337
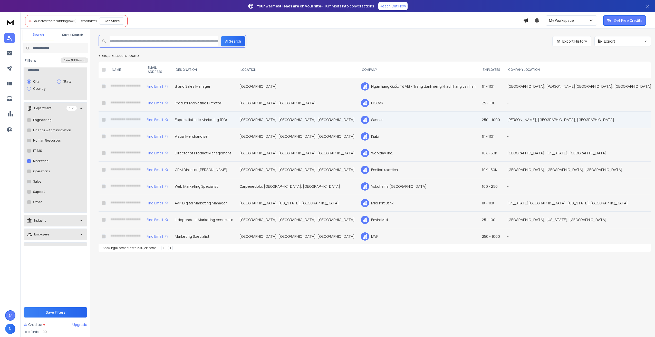
click at [400, 120] on div "Sascar" at bounding box center [418, 120] width 115 height 8
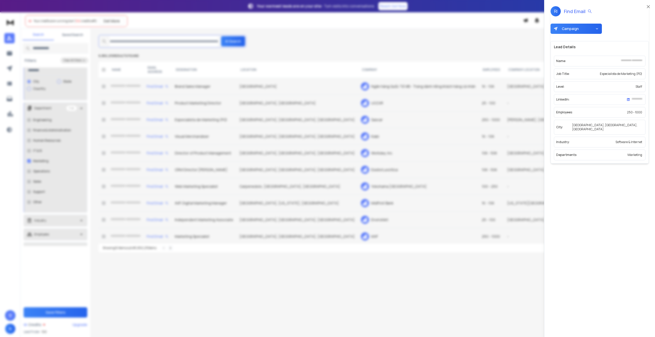
click at [487, 184] on div at bounding box center [327, 168] width 655 height 337
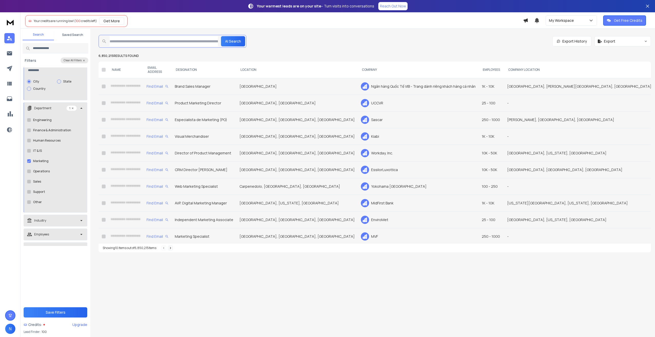
click at [71, 35] on button "Saved Search" at bounding box center [72, 35] width 31 height 10
click at [41, 35] on button "Search" at bounding box center [38, 35] width 31 height 11
click at [47, 83] on input at bounding box center [55, 81] width 57 height 10
click at [237, 235] on td "Marketing Specialist" at bounding box center [204, 237] width 65 height 17
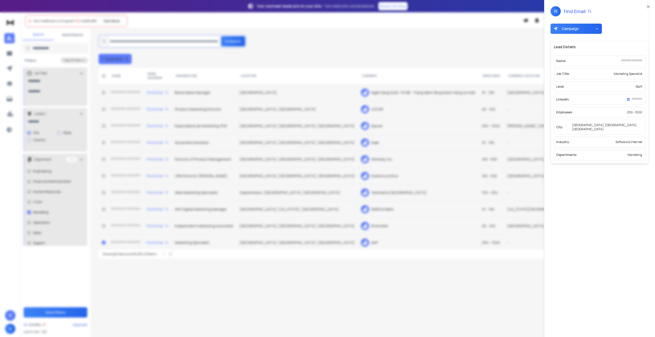
click at [597, 27] on icon "button" at bounding box center [598, 29] width 4 height 4
click at [582, 44] on p "Create New Campaign" at bounding box center [579, 44] width 39 height 12
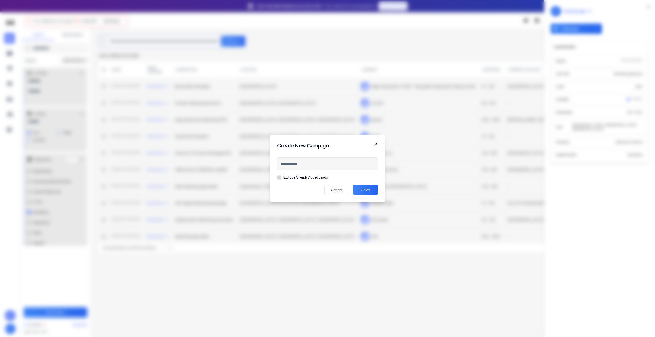
click at [354, 165] on input at bounding box center [327, 164] width 101 height 13
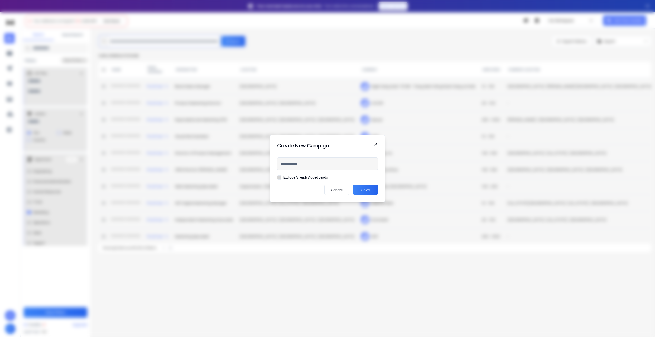
type input "*********"
click at [366, 186] on button "Save" at bounding box center [365, 190] width 25 height 10
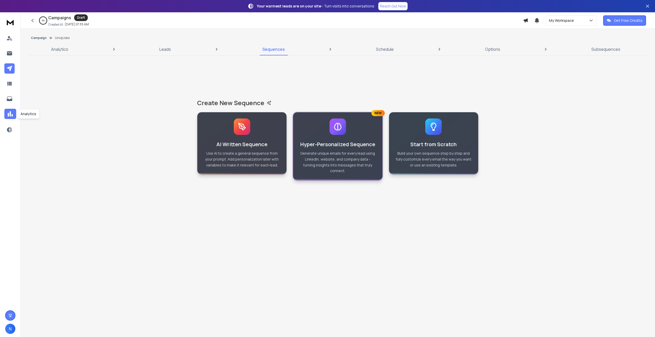
click at [12, 109] on link at bounding box center [10, 114] width 12 height 12
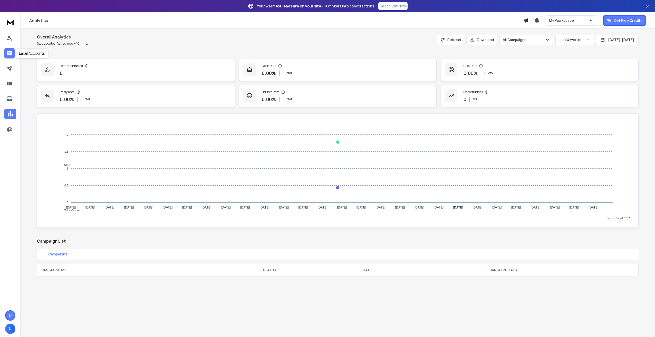
click at [10, 50] on link at bounding box center [9, 53] width 10 height 10
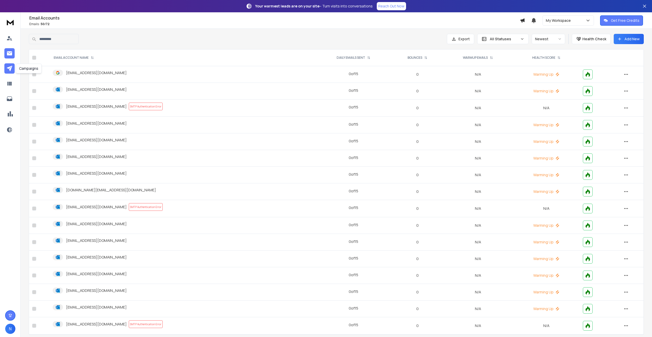
click at [10, 71] on icon at bounding box center [9, 68] width 5 height 5
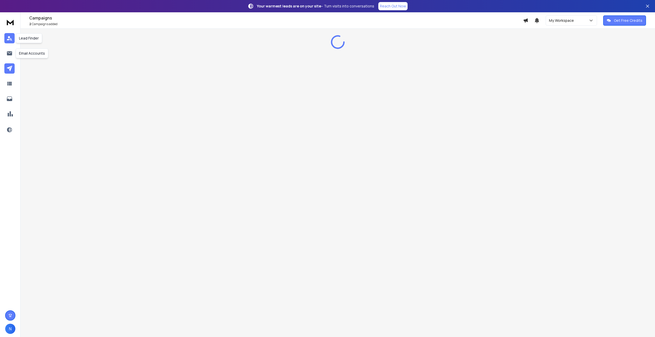
click at [10, 41] on icon at bounding box center [9, 38] width 6 height 6
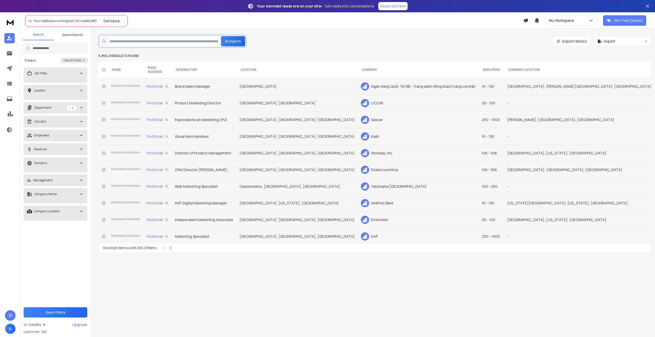
click at [172, 250] on icon at bounding box center [170, 248] width 4 height 4
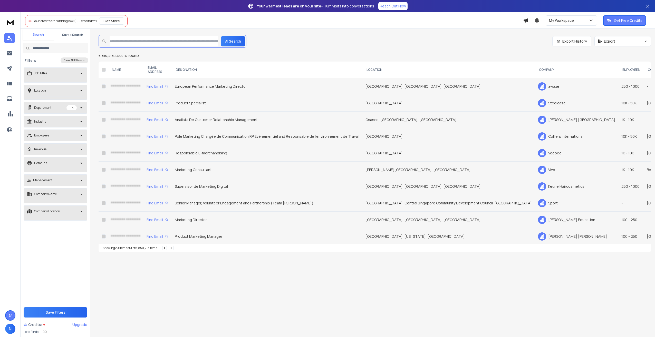
click at [172, 251] on button at bounding box center [171, 248] width 5 height 5
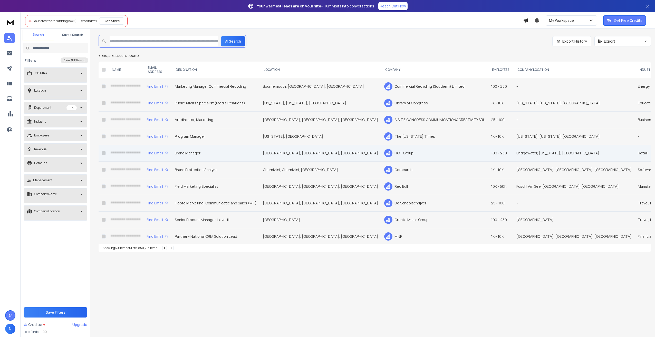
click at [266, 152] on td "[GEOGRAPHIC_DATA], [GEOGRAPHIC_DATA], [GEOGRAPHIC_DATA]" at bounding box center [320, 153] width 121 height 17
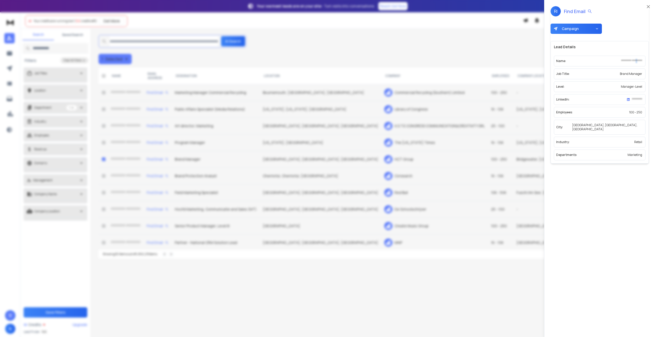
click at [636, 55] on div "Lead Details Name: ******** ******** Job Title: Brand Manager Level: Manager-Le…" at bounding box center [600, 102] width 98 height 123
drag, startPoint x: 636, startPoint y: 55, endPoint x: 630, endPoint y: 62, distance: 9.7
click at [630, 62] on div "******** ********" at bounding box center [631, 61] width 23 height 6
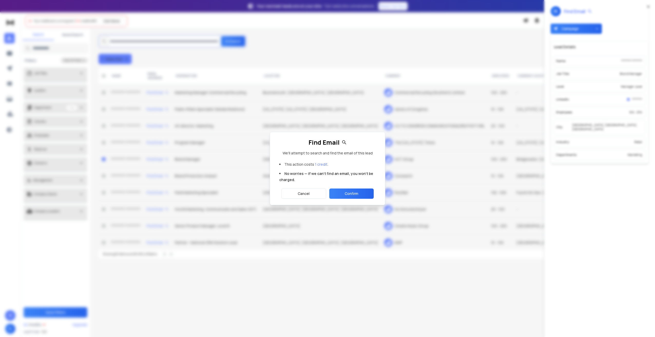
click at [348, 193] on button "Confirm" at bounding box center [352, 194] width 44 height 10
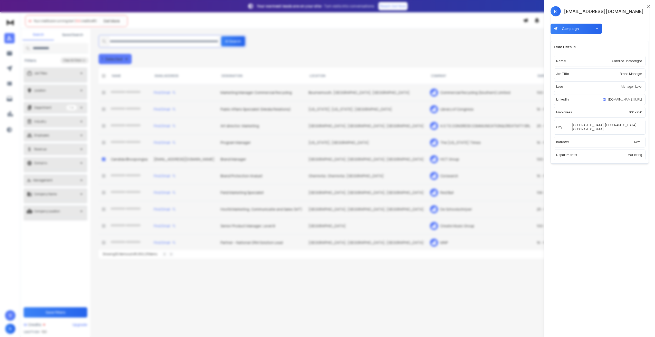
click at [599, 27] on icon "button" at bounding box center [598, 29] width 4 height 4
click at [585, 48] on p "Create New Campaign" at bounding box center [579, 44] width 39 height 12
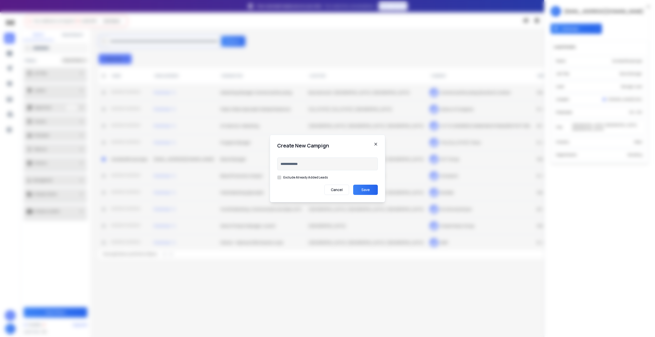
click at [347, 165] on input at bounding box center [327, 164] width 101 height 13
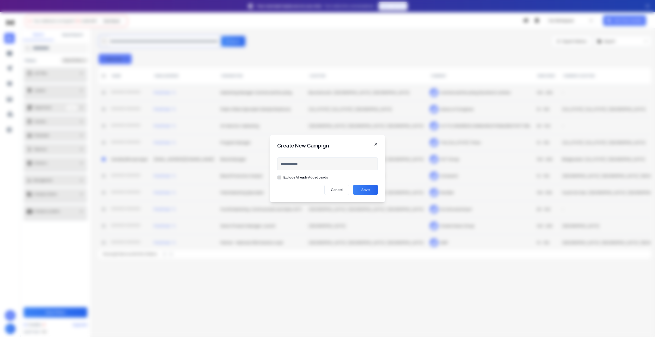
type input "*********"
click at [372, 190] on button "Save" at bounding box center [365, 190] width 25 height 10
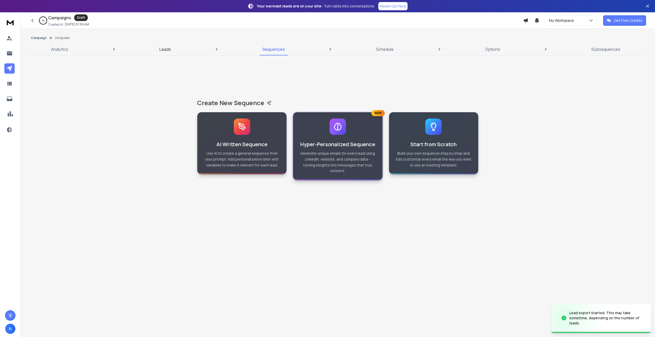
click at [170, 47] on p "Leads" at bounding box center [165, 49] width 12 height 6
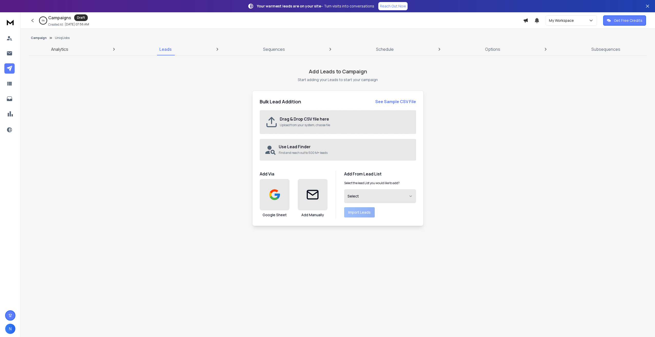
click at [61, 48] on p "Analytics" at bounding box center [59, 49] width 17 height 6
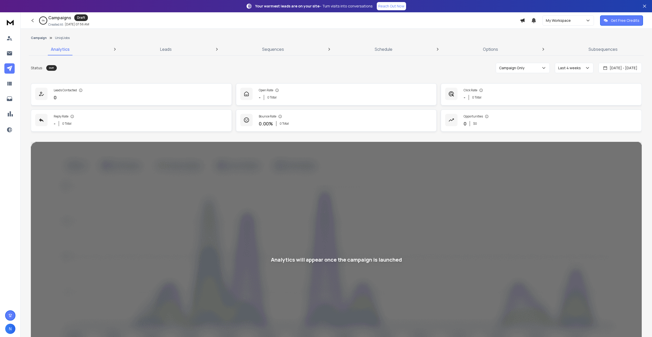
click at [179, 53] on div "Analytics Leads Sequences Schedule Options Subsequences" at bounding box center [334, 49] width 610 height 12
click at [126, 95] on link "Leads Contacted 0" at bounding box center [131, 94] width 201 height 22
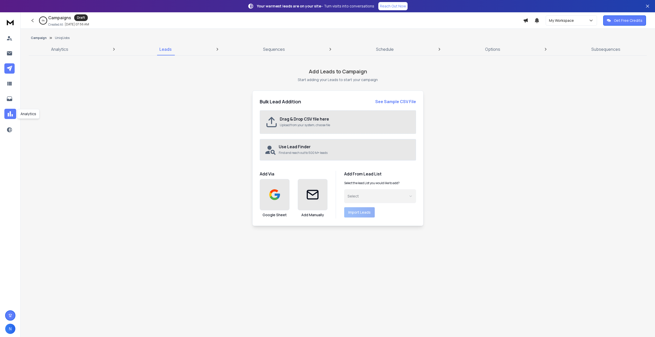
click at [11, 116] on icon at bounding box center [10, 114] width 8 height 8
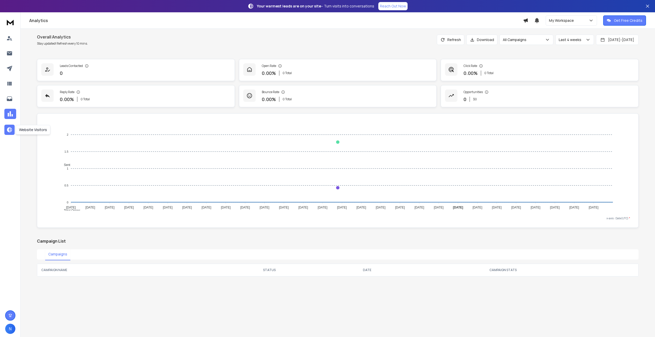
click at [10, 130] on icon at bounding box center [9, 129] width 5 height 5
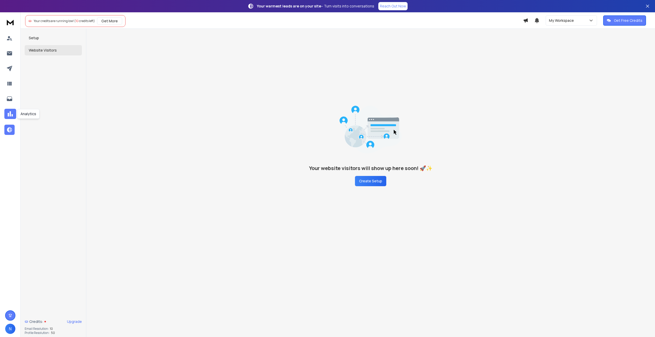
click at [12, 115] on icon at bounding box center [10, 113] width 5 height 5
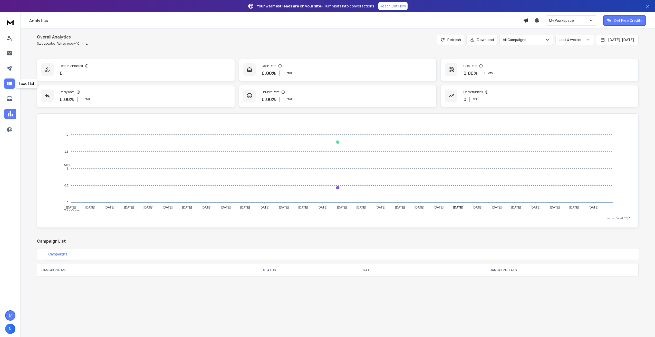
click at [12, 81] on icon at bounding box center [9, 84] width 6 height 6
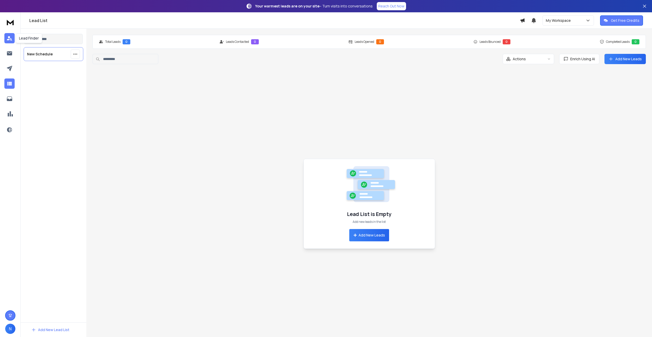
click at [11, 40] on icon at bounding box center [9, 38] width 6 height 6
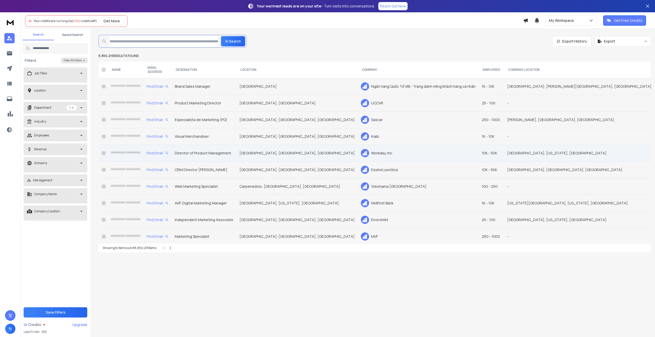
click at [169, 152] on div "Find Email" at bounding box center [158, 153] width 22 height 5
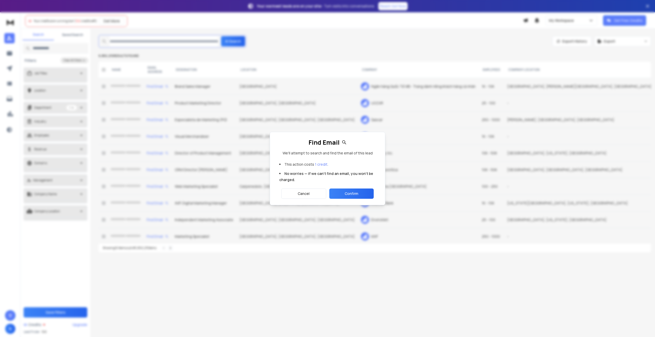
click at [347, 192] on button "Confirm" at bounding box center [352, 194] width 44 height 10
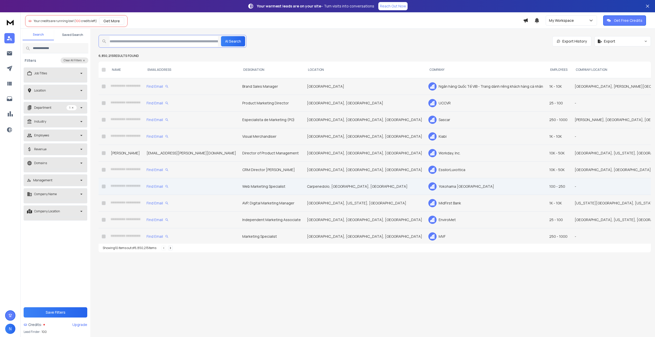
click at [158, 184] on td "Find Email" at bounding box center [192, 186] width 96 height 17
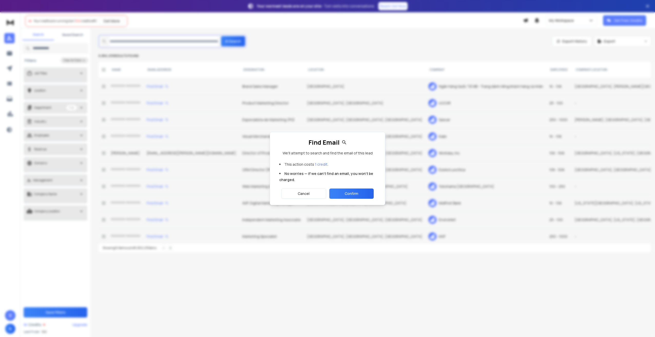
click at [350, 193] on button "Confirm" at bounding box center [352, 194] width 44 height 10
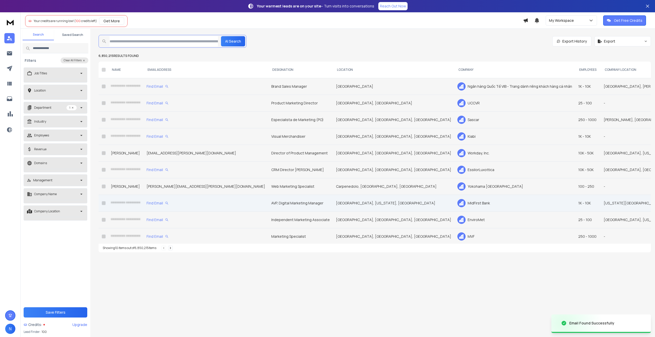
click at [158, 201] on div "Find Email" at bounding box center [206, 203] width 119 height 5
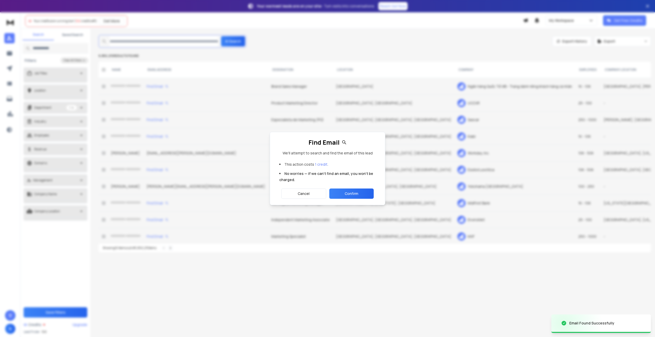
click at [346, 192] on button "Confirm" at bounding box center [352, 194] width 44 height 10
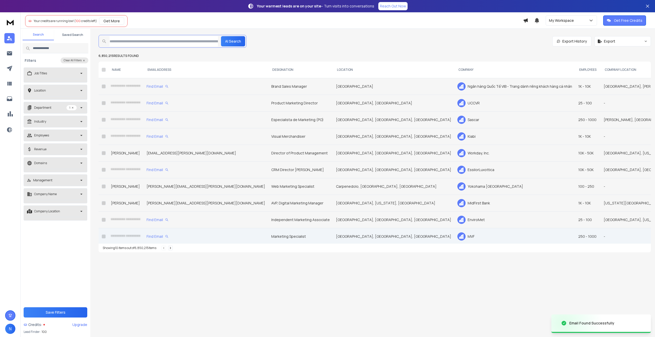
click at [152, 235] on div "Find Email" at bounding box center [206, 236] width 119 height 5
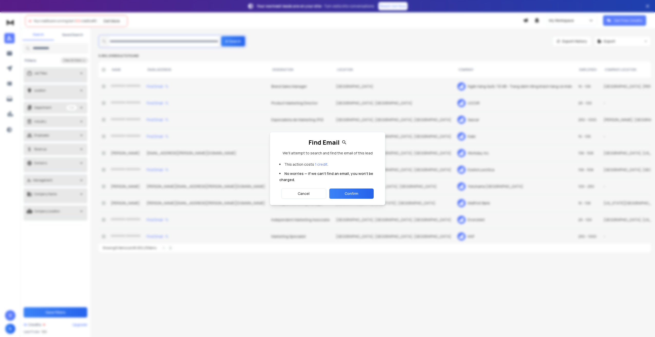
click at [350, 191] on button "Confirm" at bounding box center [352, 194] width 44 height 10
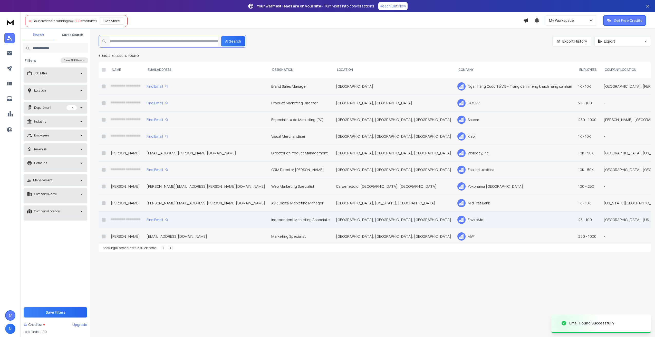
click at [156, 221] on div "Find Email" at bounding box center [206, 220] width 119 height 5
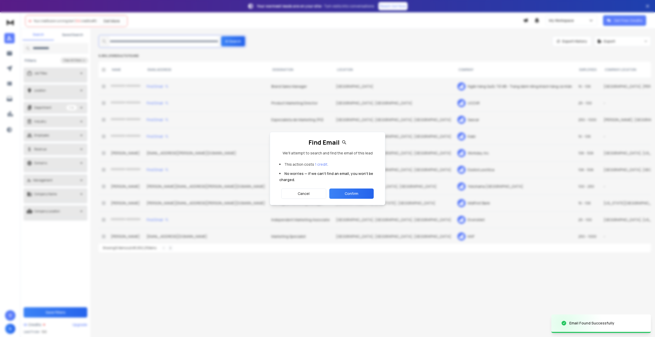
click at [364, 192] on button "Confirm" at bounding box center [352, 194] width 44 height 10
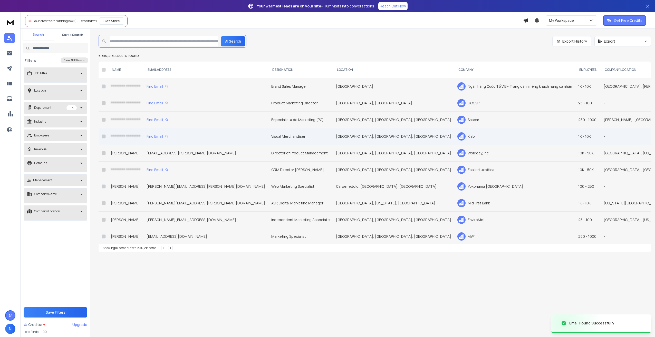
click at [162, 135] on div "Find Email" at bounding box center [206, 136] width 119 height 5
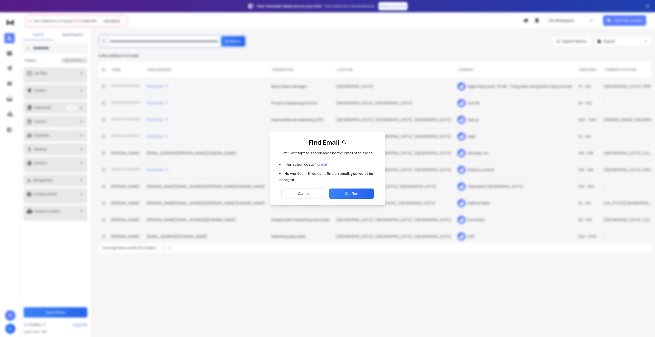
click at [355, 192] on button "Confirm" at bounding box center [352, 194] width 44 height 10
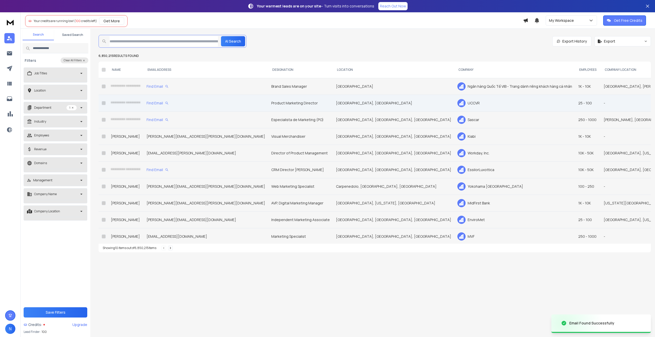
click at [165, 105] on div "Find Email" at bounding box center [206, 103] width 119 height 5
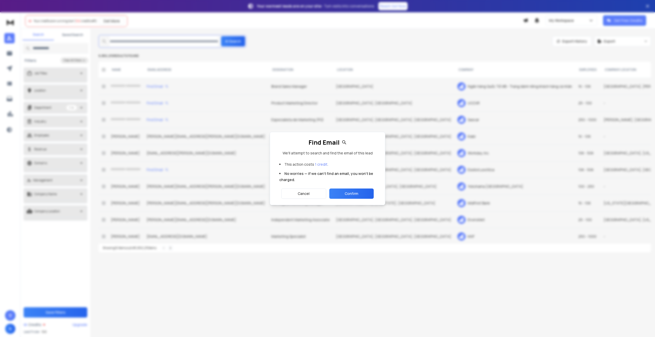
click at [355, 192] on button "Confirm" at bounding box center [352, 194] width 44 height 10
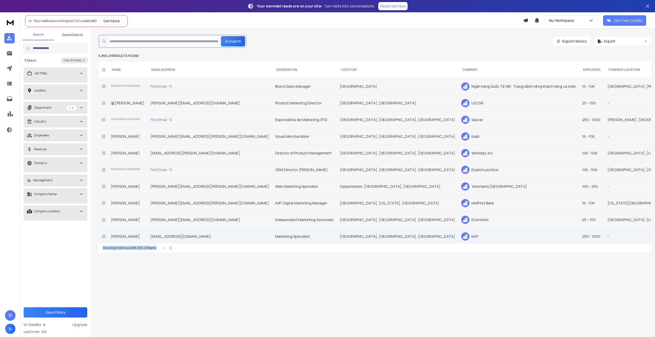
drag, startPoint x: 376, startPoint y: 248, endPoint x: 521, endPoint y: 244, distance: 144.9
click at [521, 244] on div "NAME EMAIL ADDRESS DESIGNATION LOCATION COMPANY EMPLOYEES COMPANY LOCATION INDU…" at bounding box center [375, 164] width 553 height 204
click at [14, 98] on link at bounding box center [9, 99] width 10 height 10
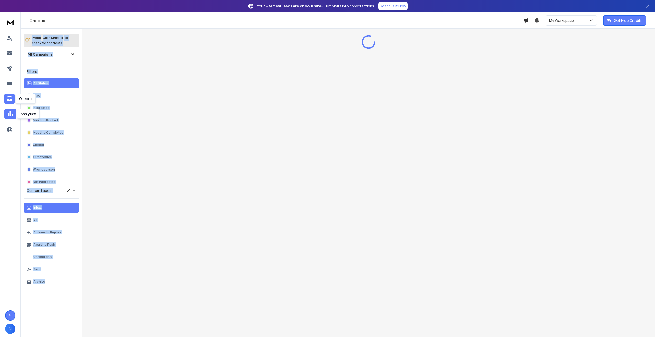
click at [13, 120] on link at bounding box center [10, 114] width 12 height 12
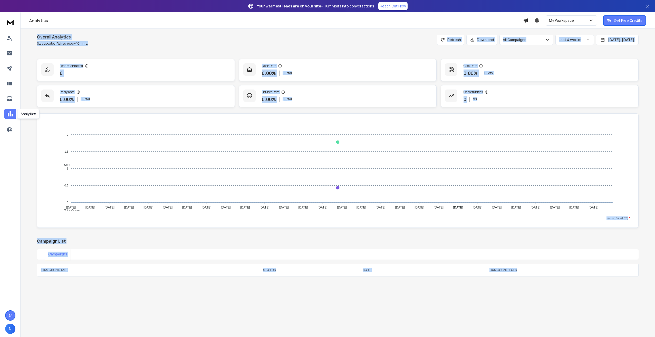
click at [139, 96] on link "Reply Rate 0.00 % 0 Total" at bounding box center [136, 96] width 198 height 22
click at [78, 69] on div "Leads Contacted 0" at bounding box center [74, 69] width 29 height 13
click at [63, 34] on div "Overall Analytics Stay updated! Refresh every 10 mins. Refresh Download All Cam…" at bounding box center [338, 155] width 635 height 253
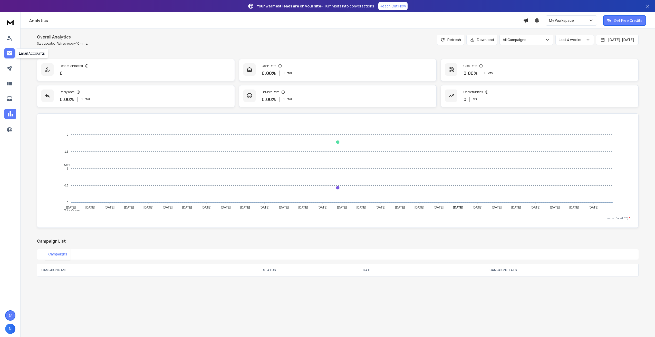
click at [12, 53] on icon at bounding box center [9, 53] width 5 height 4
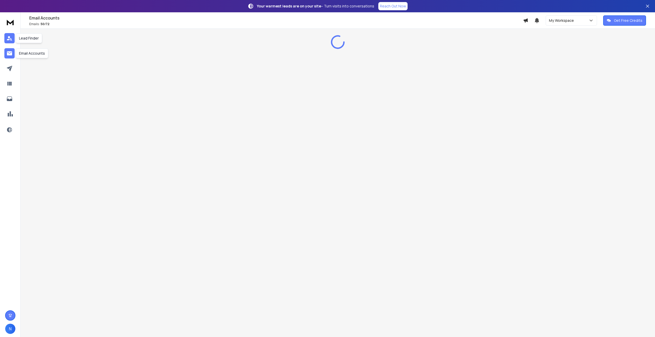
click at [10, 34] on link at bounding box center [9, 38] width 10 height 10
